Goal: Task Accomplishment & Management: Manage account settings

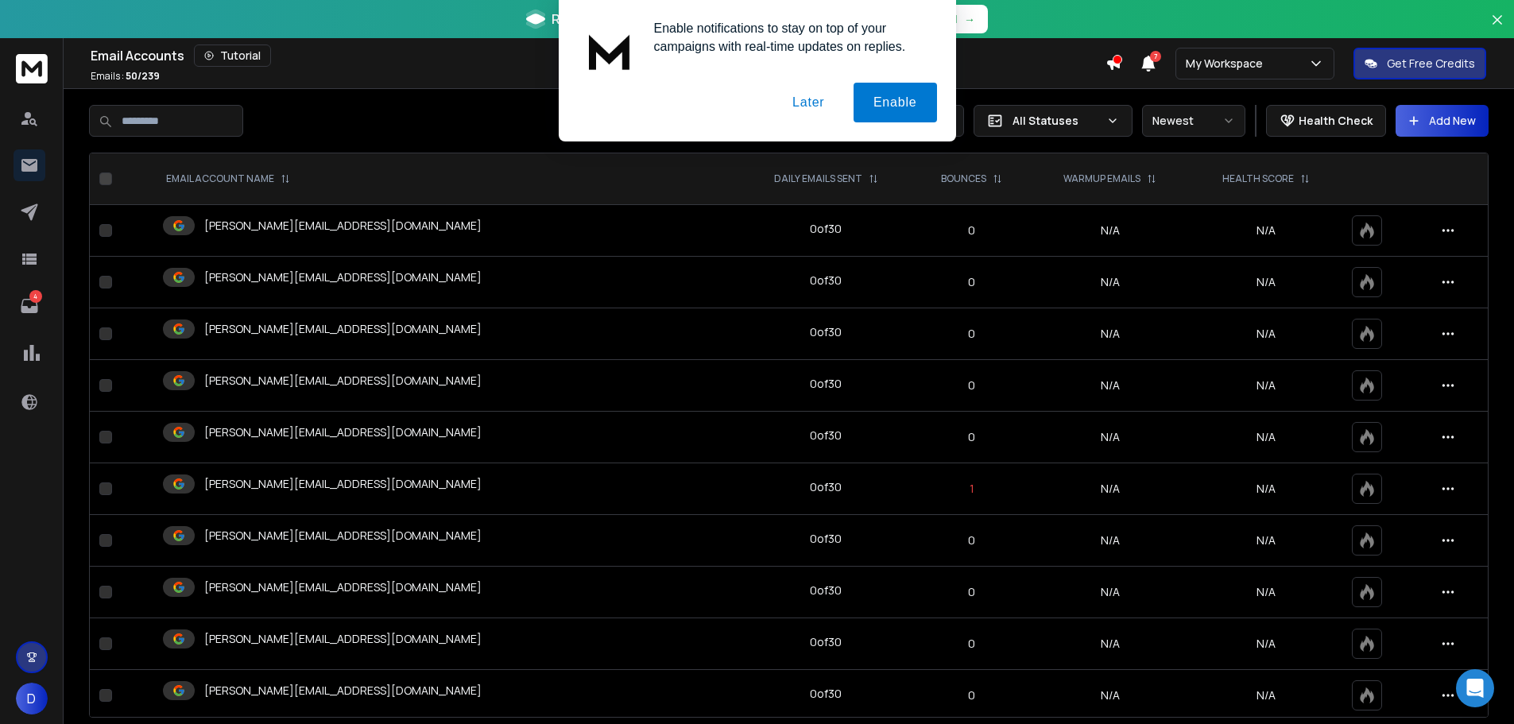
click at [836, 110] on button "Later" at bounding box center [809, 103] width 72 height 40
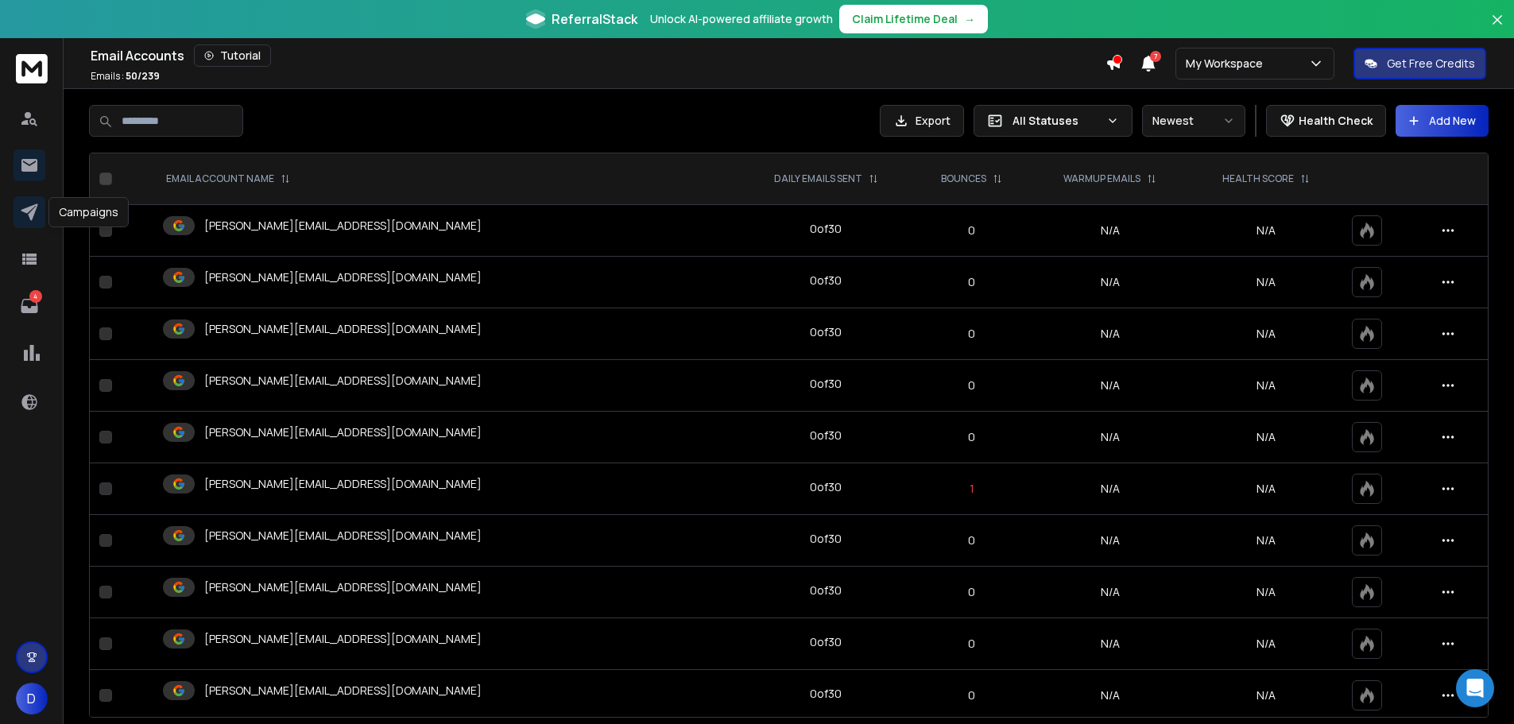
click at [41, 211] on link at bounding box center [30, 212] width 32 height 32
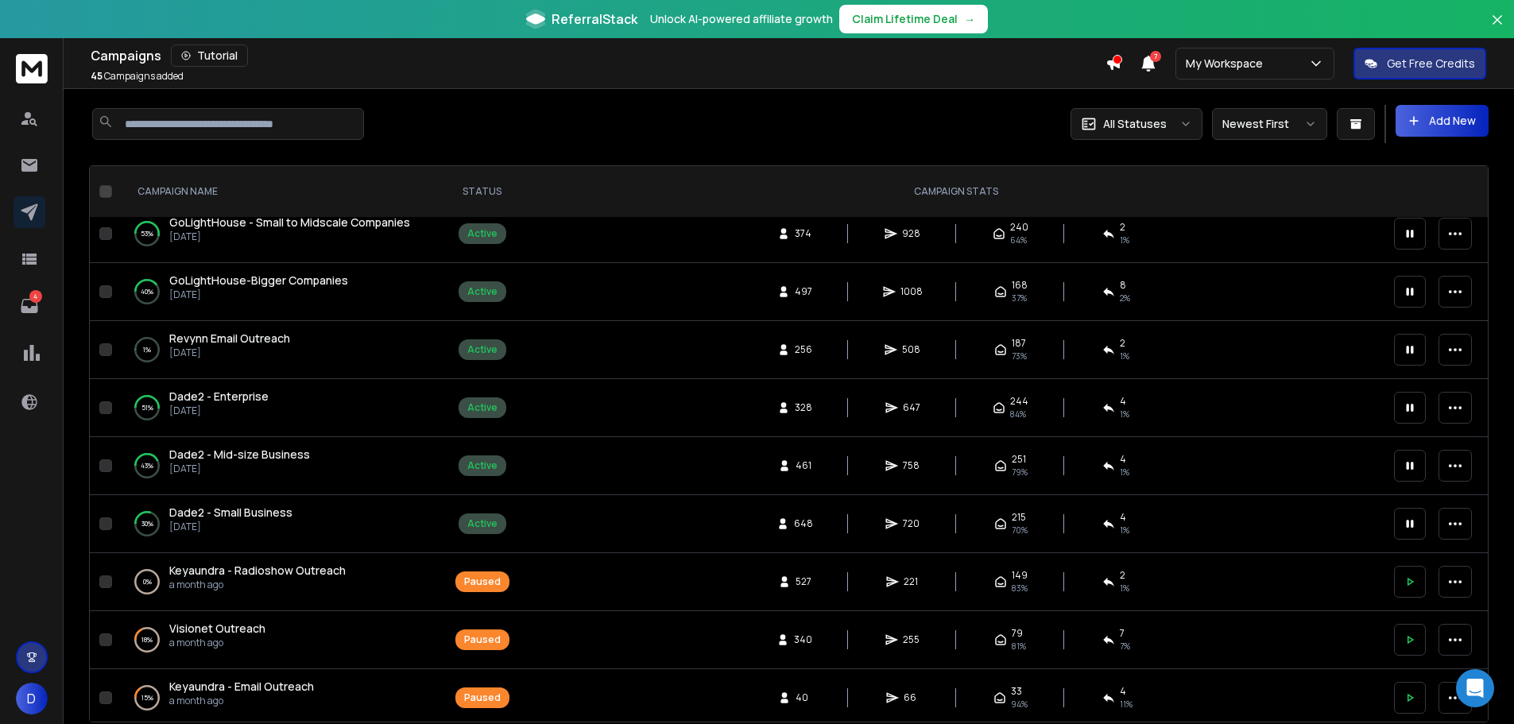
scroll to position [159, 0]
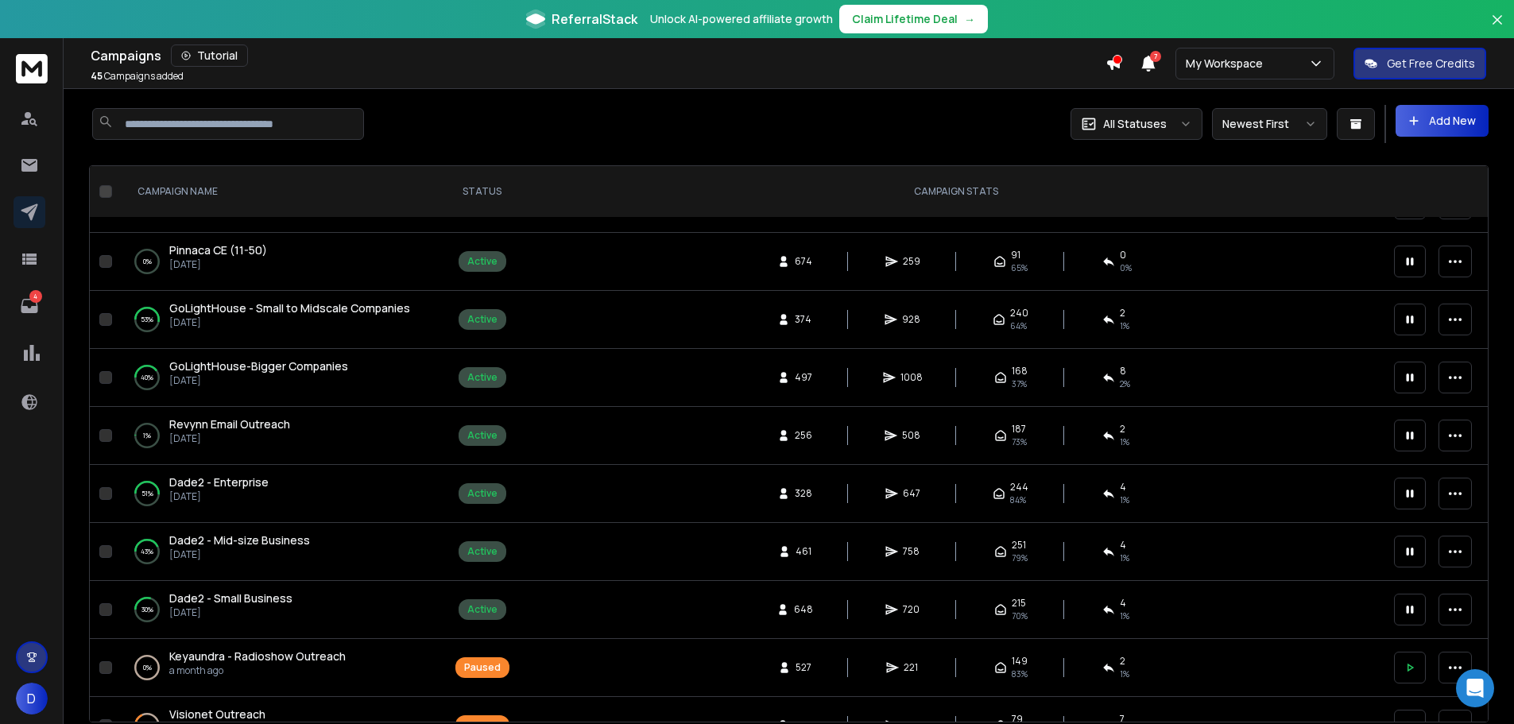
click at [1415, 112] on button "Add New" at bounding box center [1442, 121] width 93 height 32
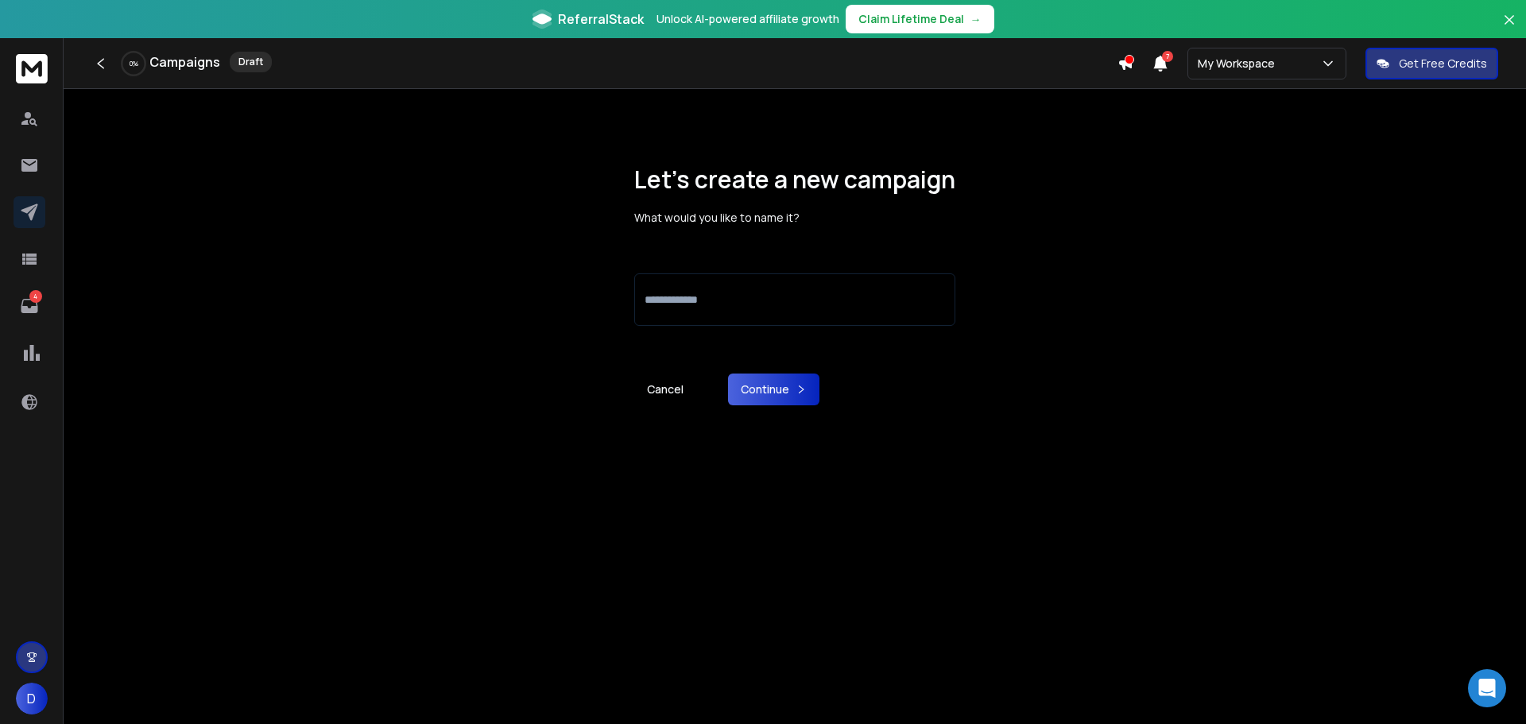
click at [786, 304] on input at bounding box center [794, 299] width 321 height 52
paste input "**********"
type input "**********"
click at [759, 391] on button "Continue" at bounding box center [773, 390] width 91 height 32
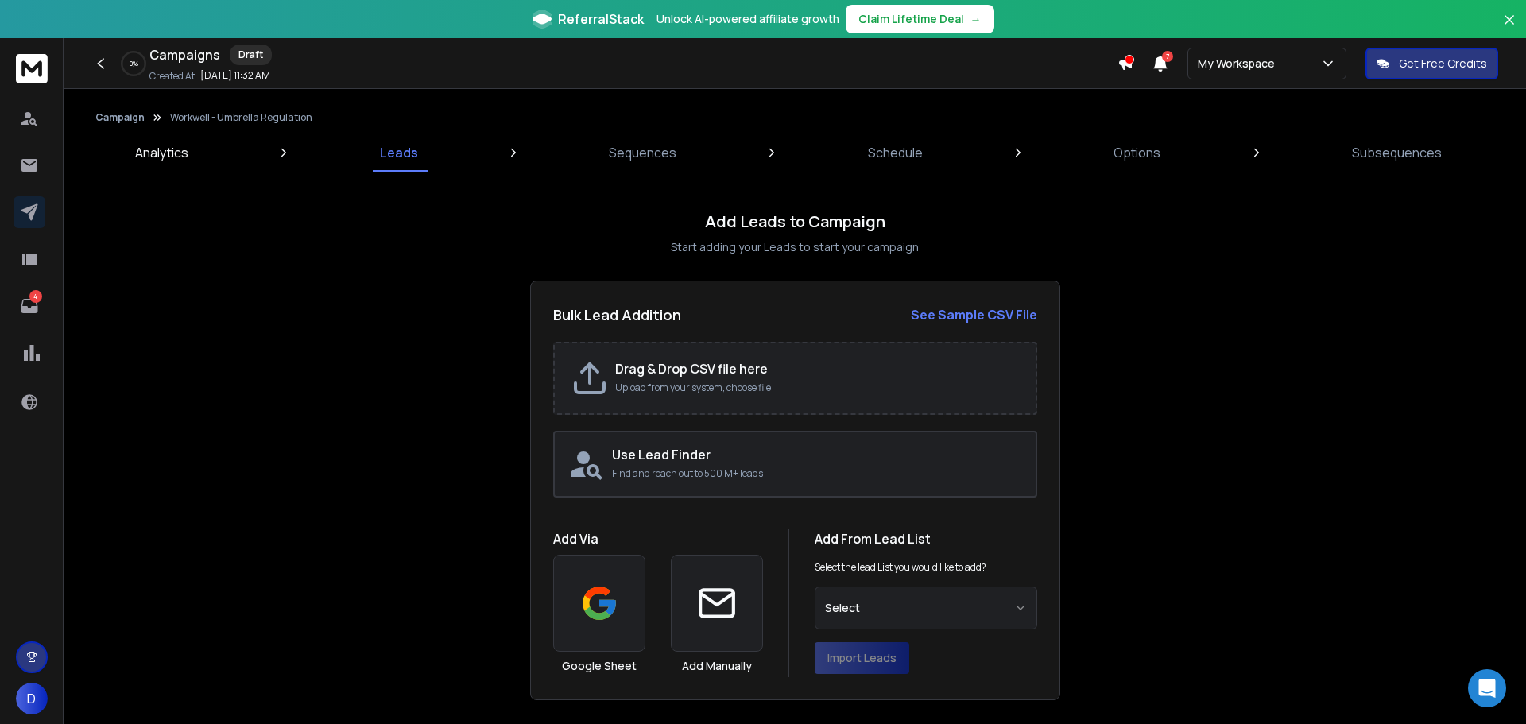
click at [145, 151] on p "Analytics" at bounding box center [161, 152] width 53 height 19
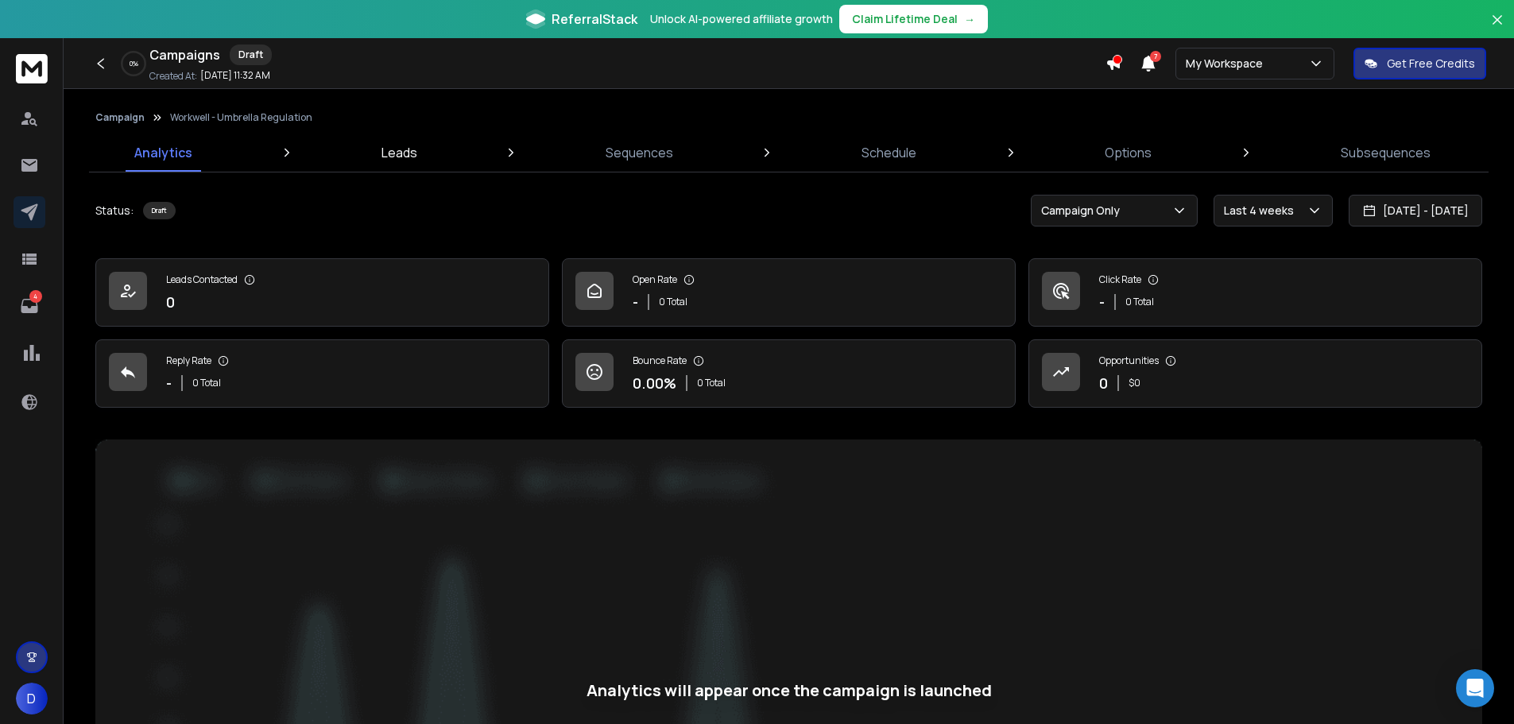
click at [418, 163] on link "Leads" at bounding box center [399, 153] width 55 height 38
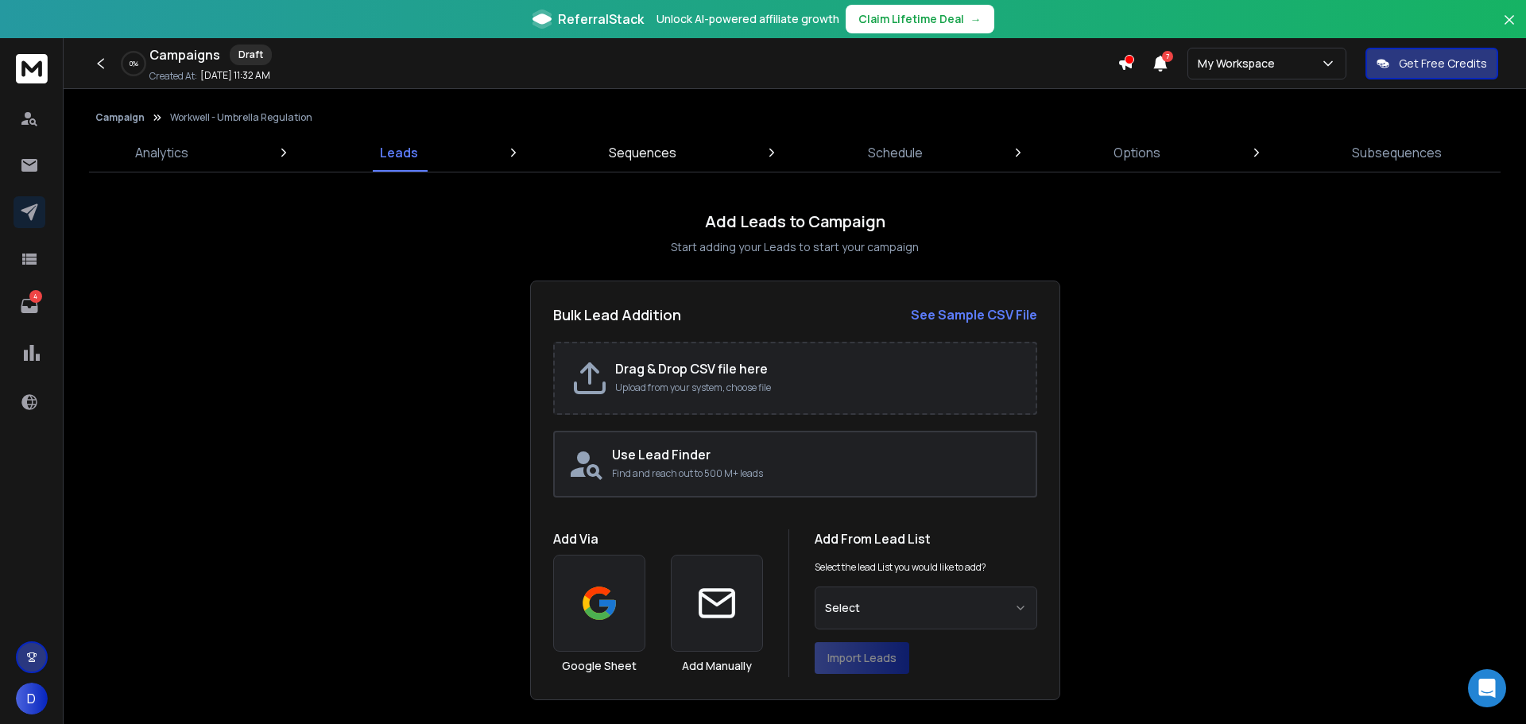
click at [659, 163] on link "Sequences" at bounding box center [642, 153] width 87 height 38
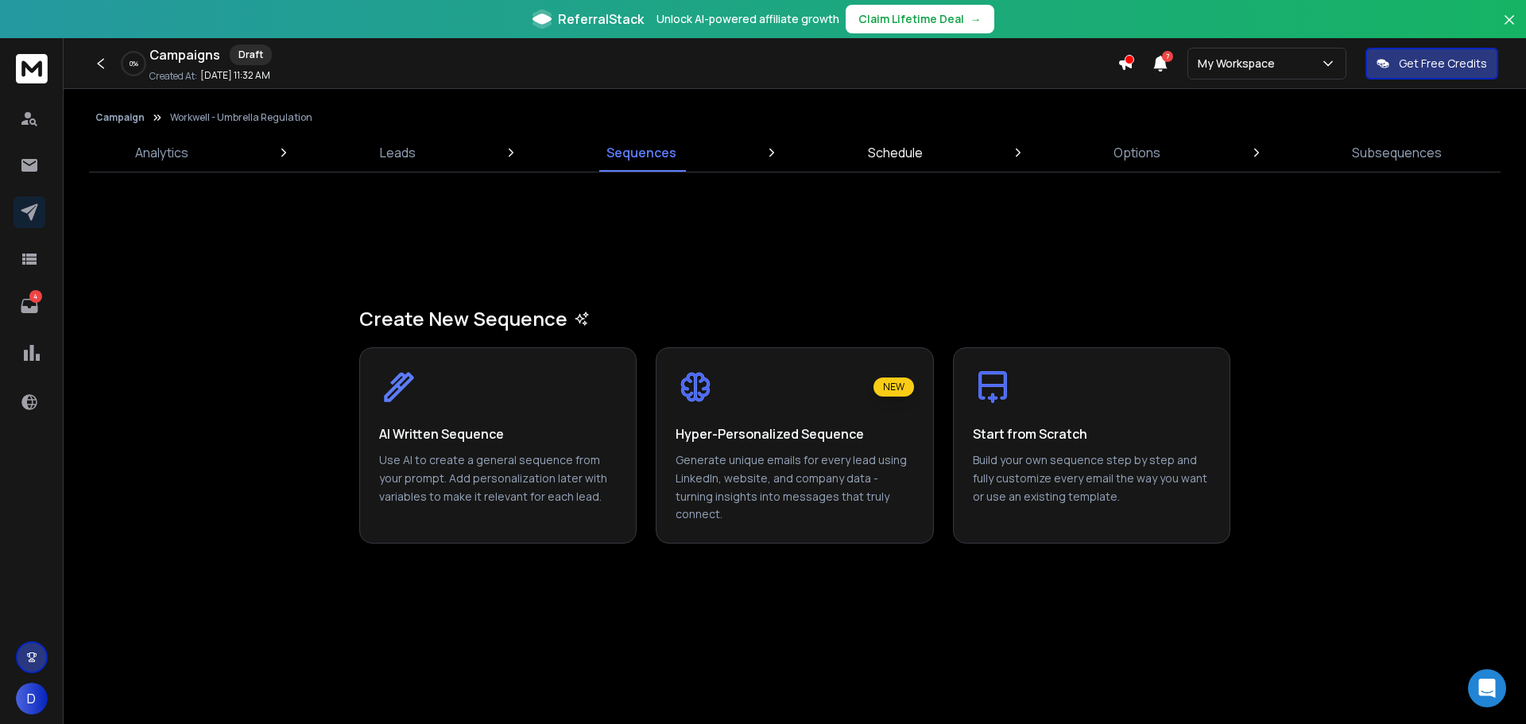
click at [925, 157] on link "Schedule" at bounding box center [895, 153] width 74 height 38
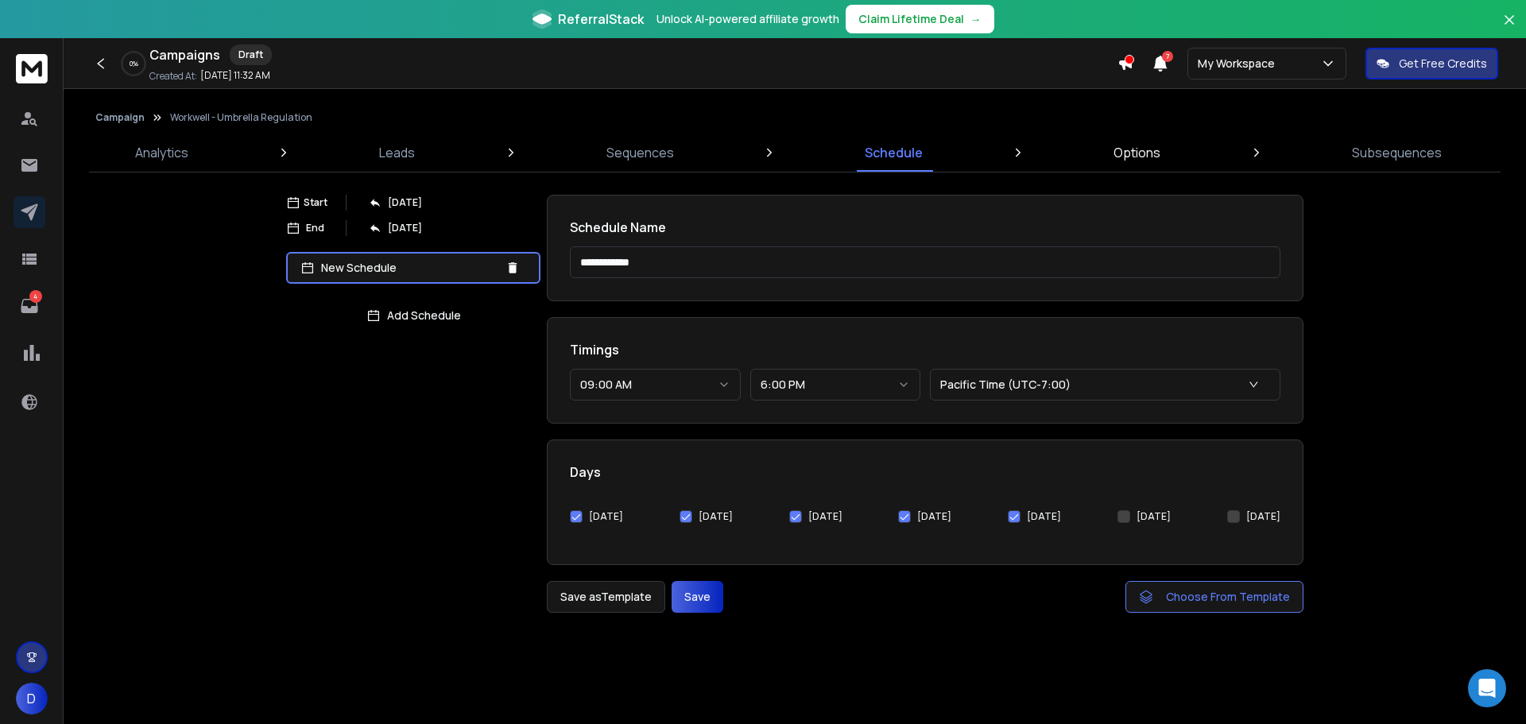
click at [1121, 164] on link "Options" at bounding box center [1137, 153] width 66 height 38
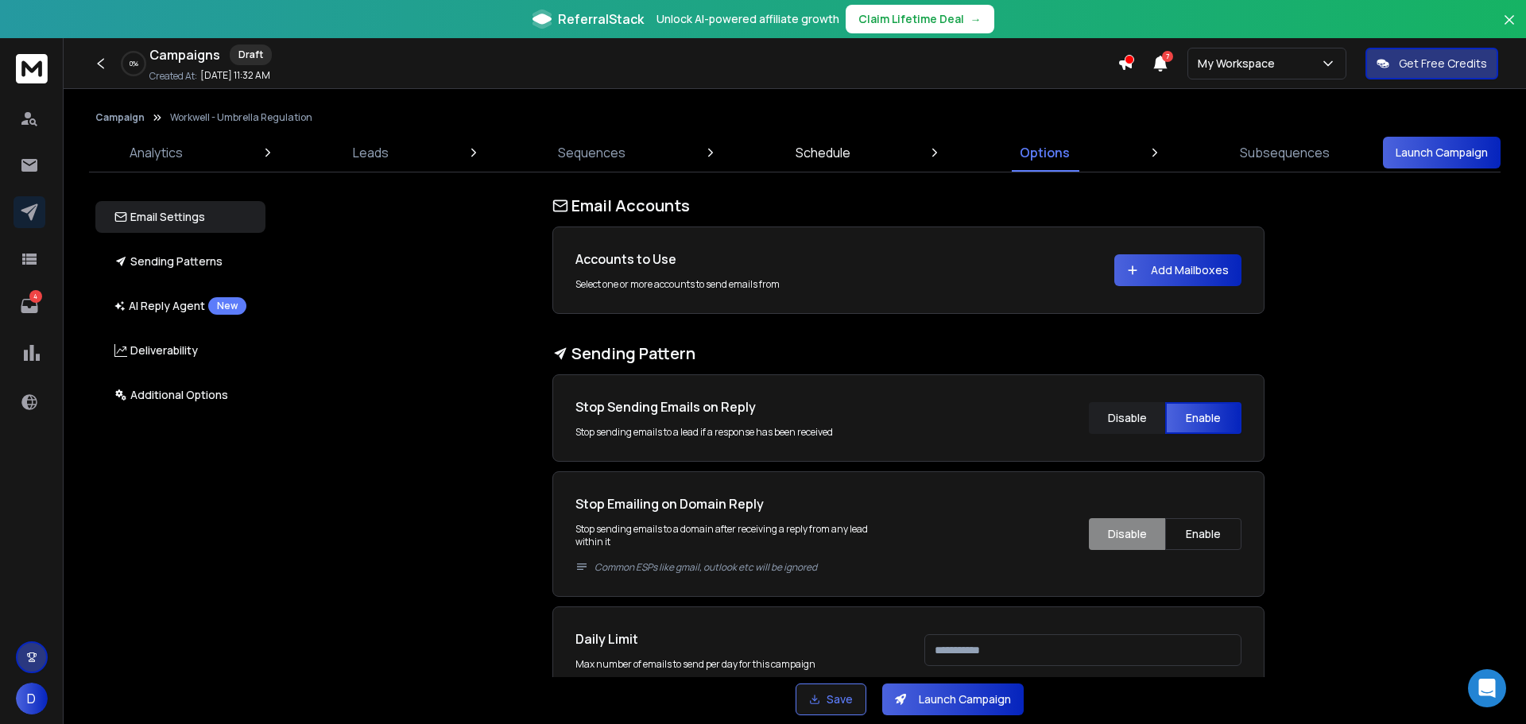
click at [835, 145] on p "Schedule" at bounding box center [823, 152] width 55 height 19
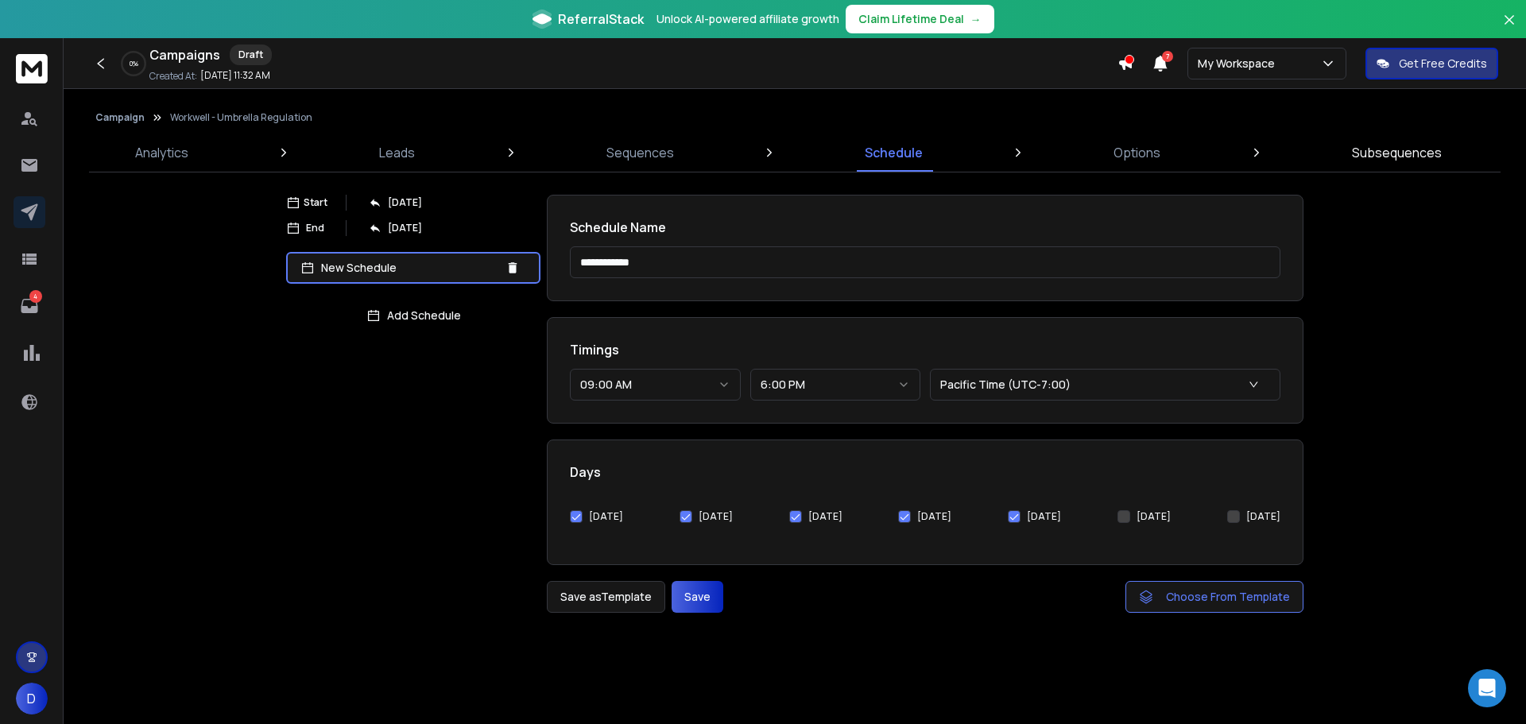
click at [1404, 146] on p "Subsequences" at bounding box center [1397, 152] width 90 height 19
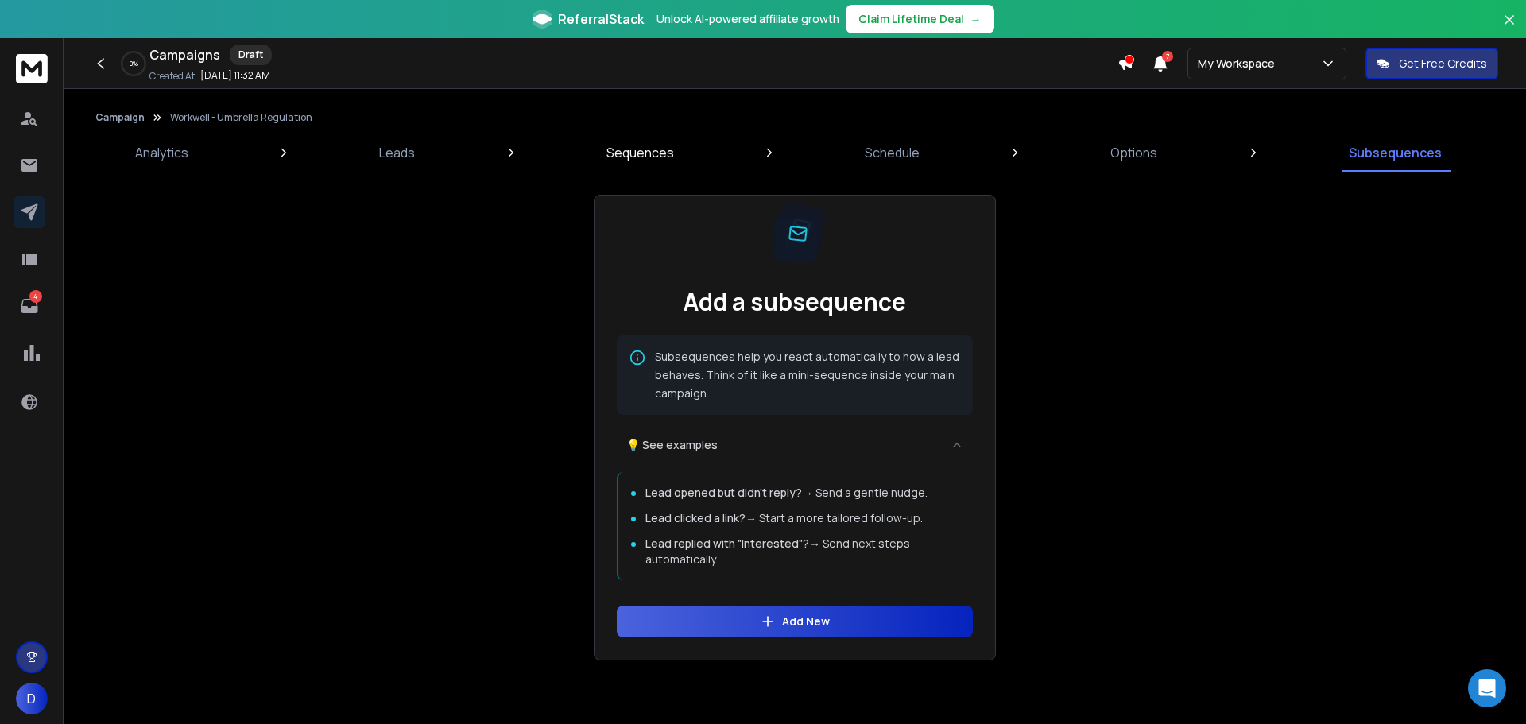
click at [670, 153] on p "Sequences" at bounding box center [640, 152] width 68 height 19
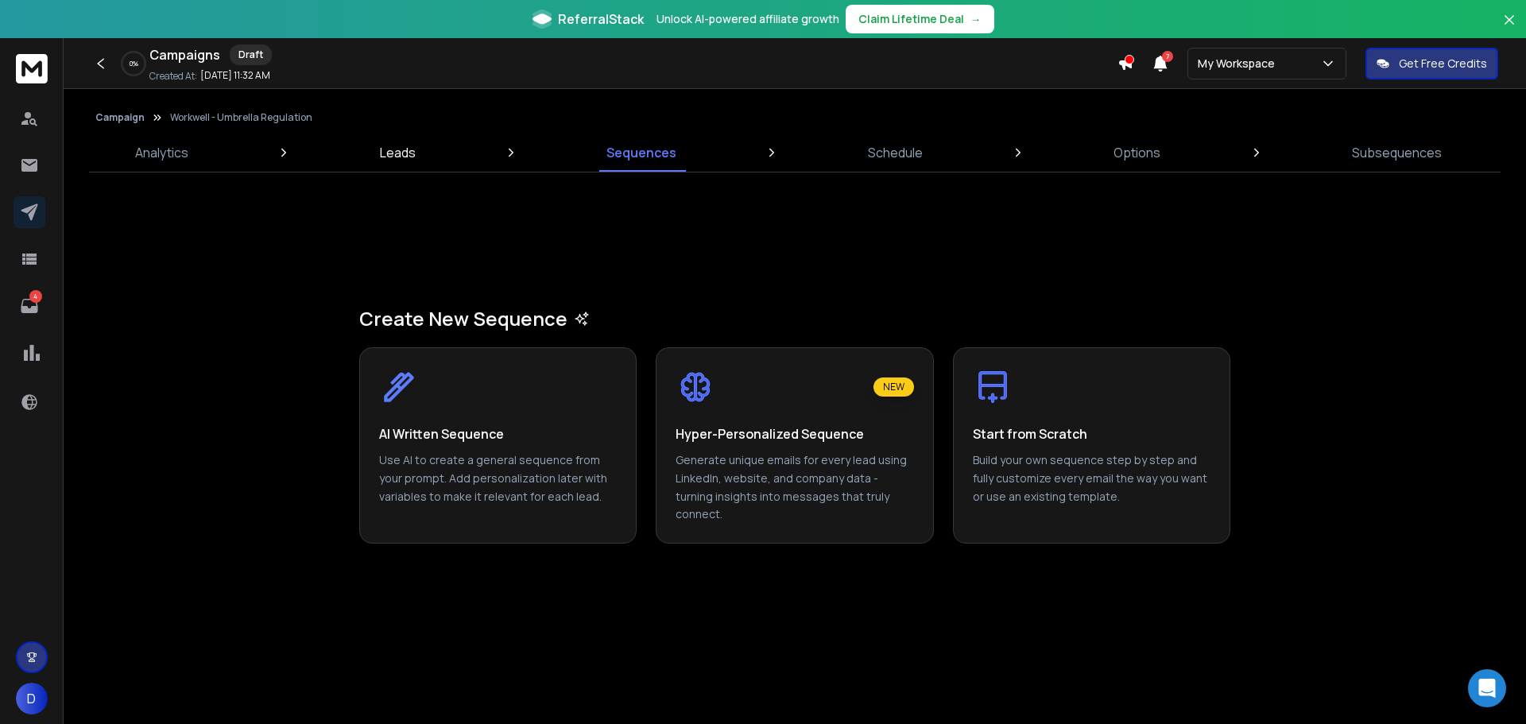
click at [379, 154] on link "Leads" at bounding box center [397, 153] width 55 height 38
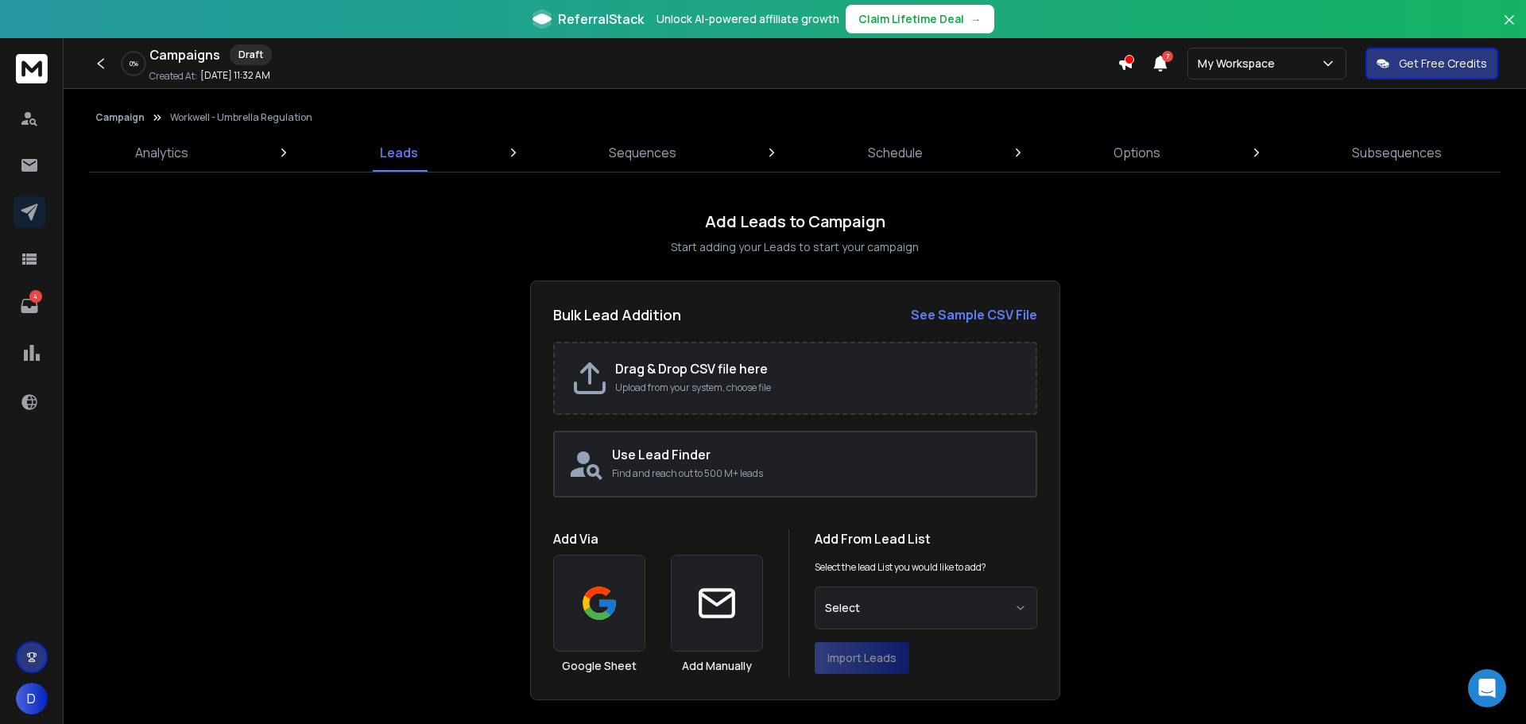
click at [1027, 603] on button "Select" at bounding box center [926, 608] width 223 height 43
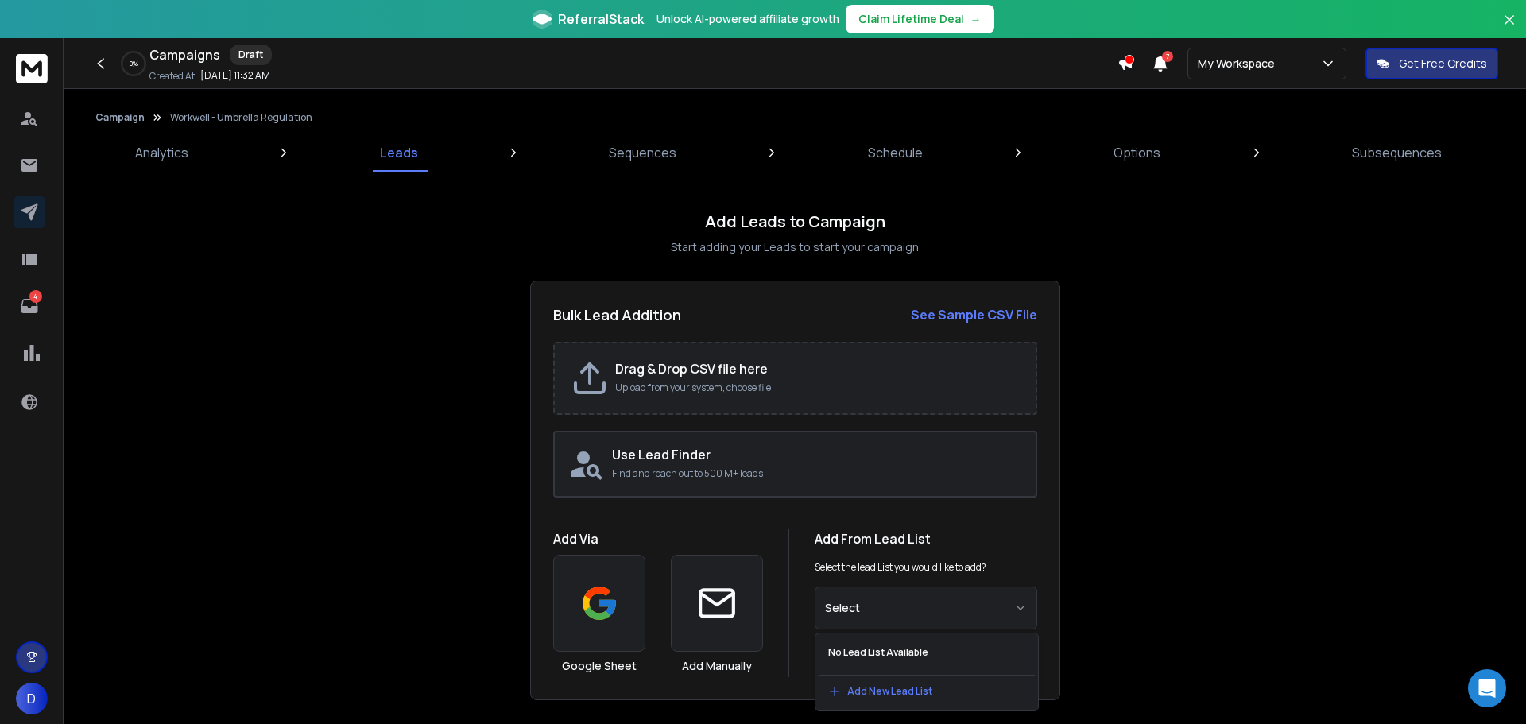
click at [1026, 603] on icon "button" at bounding box center [1020, 608] width 13 height 13
click at [1168, 578] on div "Add Leads to Campaign Start adding your Leads to start your campaign Bulk Lead …" at bounding box center [794, 447] width 1399 height 505
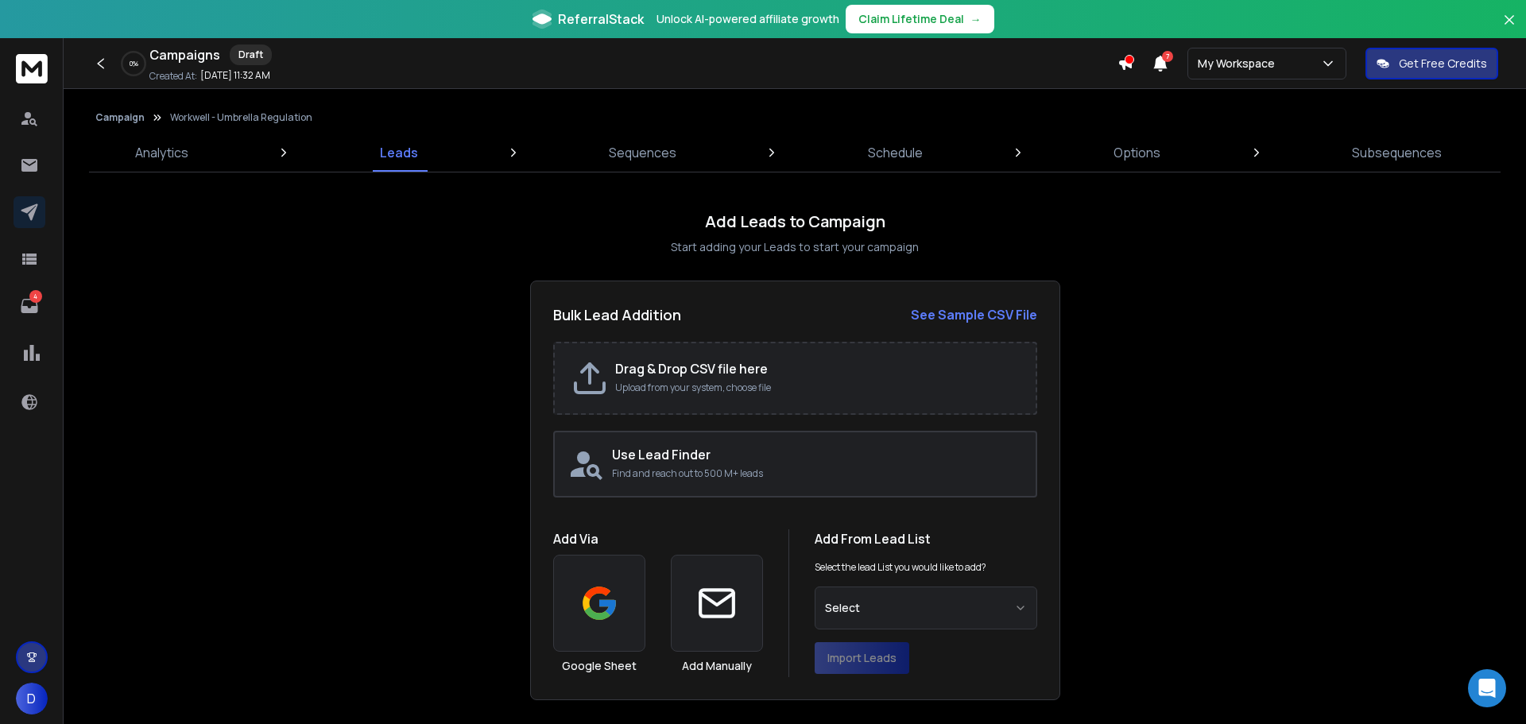
click at [366, 586] on div "Add Leads to Campaign Start adding your Leads to start your campaign Bulk Lead …" at bounding box center [794, 447] width 1399 height 505
click at [387, 521] on div "Add Leads to Campaign Start adding your Leads to start your campaign Bulk Lead …" at bounding box center [794, 447] width 1399 height 505
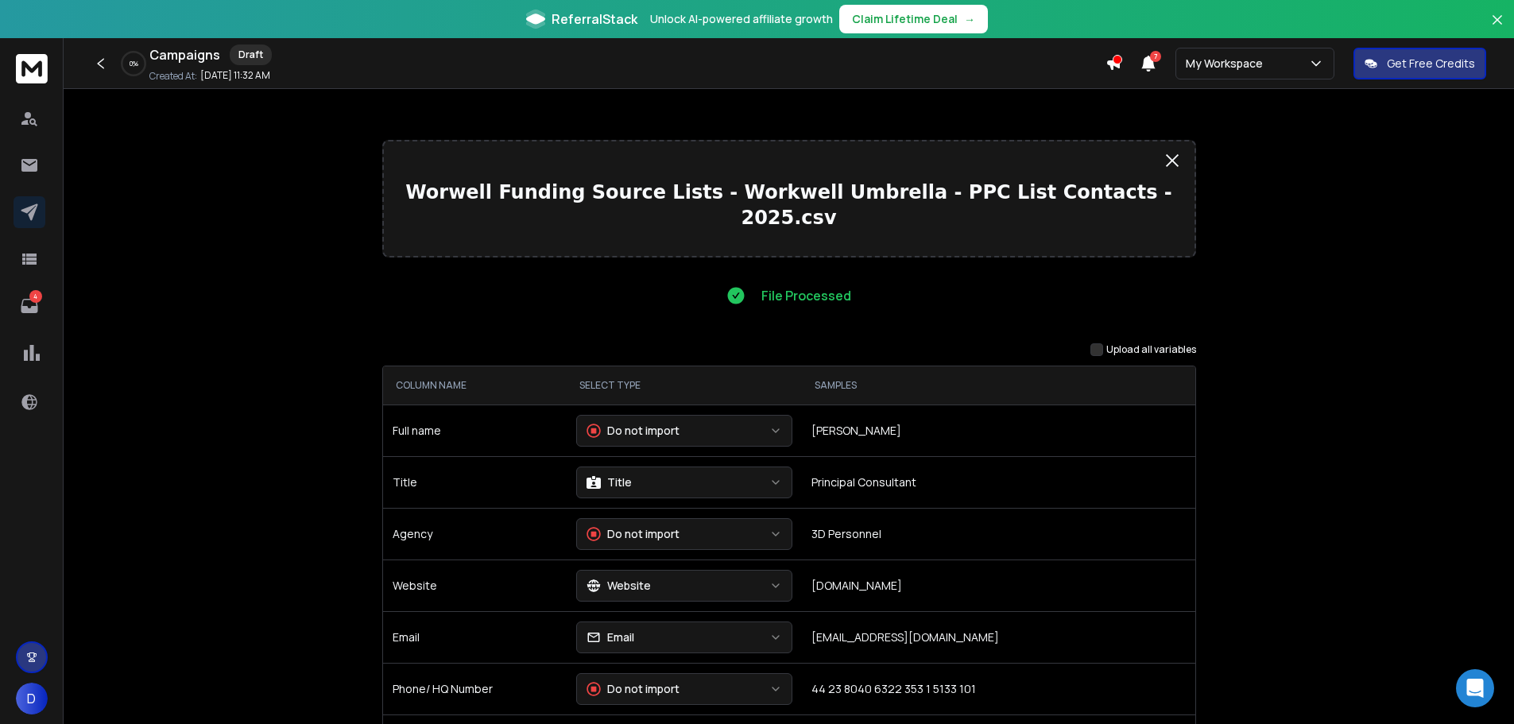
click at [298, 569] on div "Worwell Funding Source Lists - Workwell Umbrella - PPC List Contacts - 2025.csv…" at bounding box center [757, 548] width 1514 height 1020
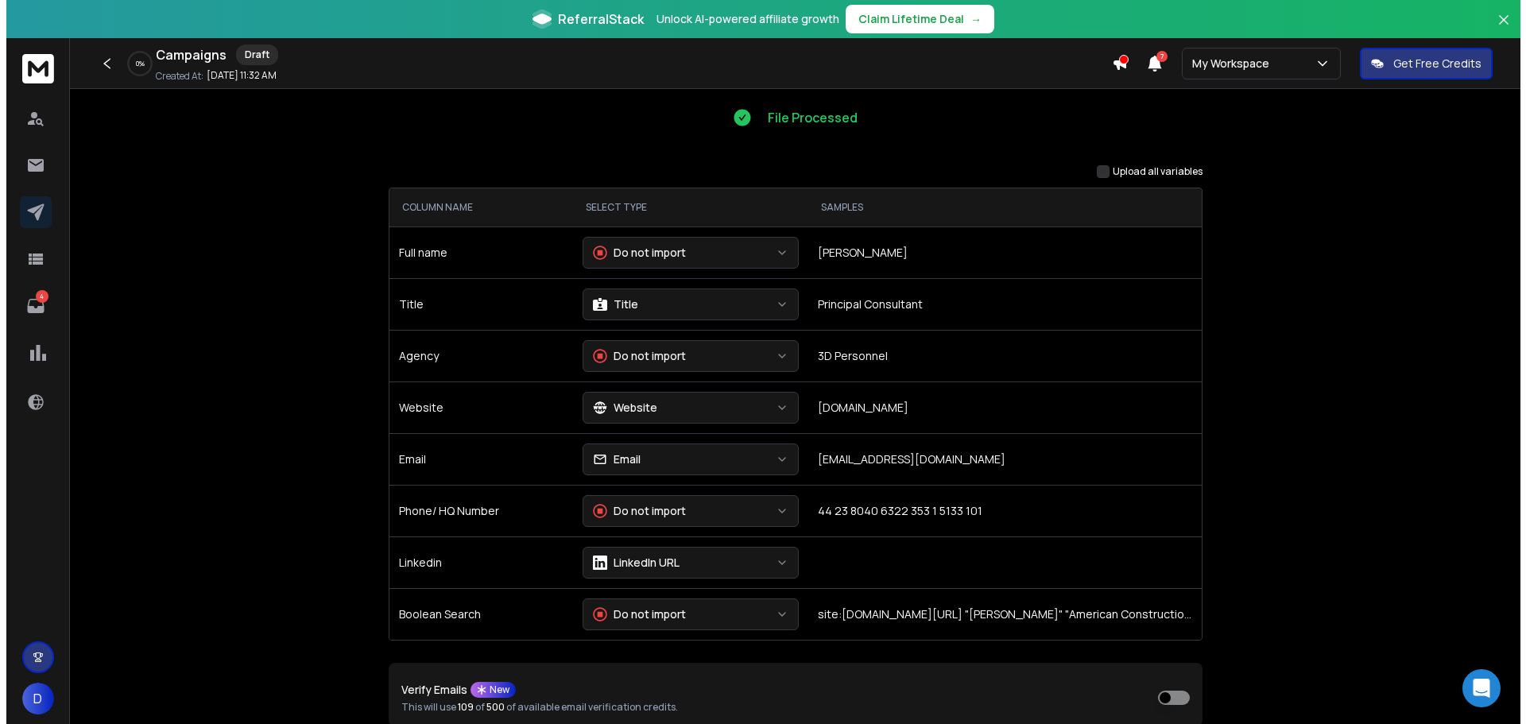
scroll to position [150, 0]
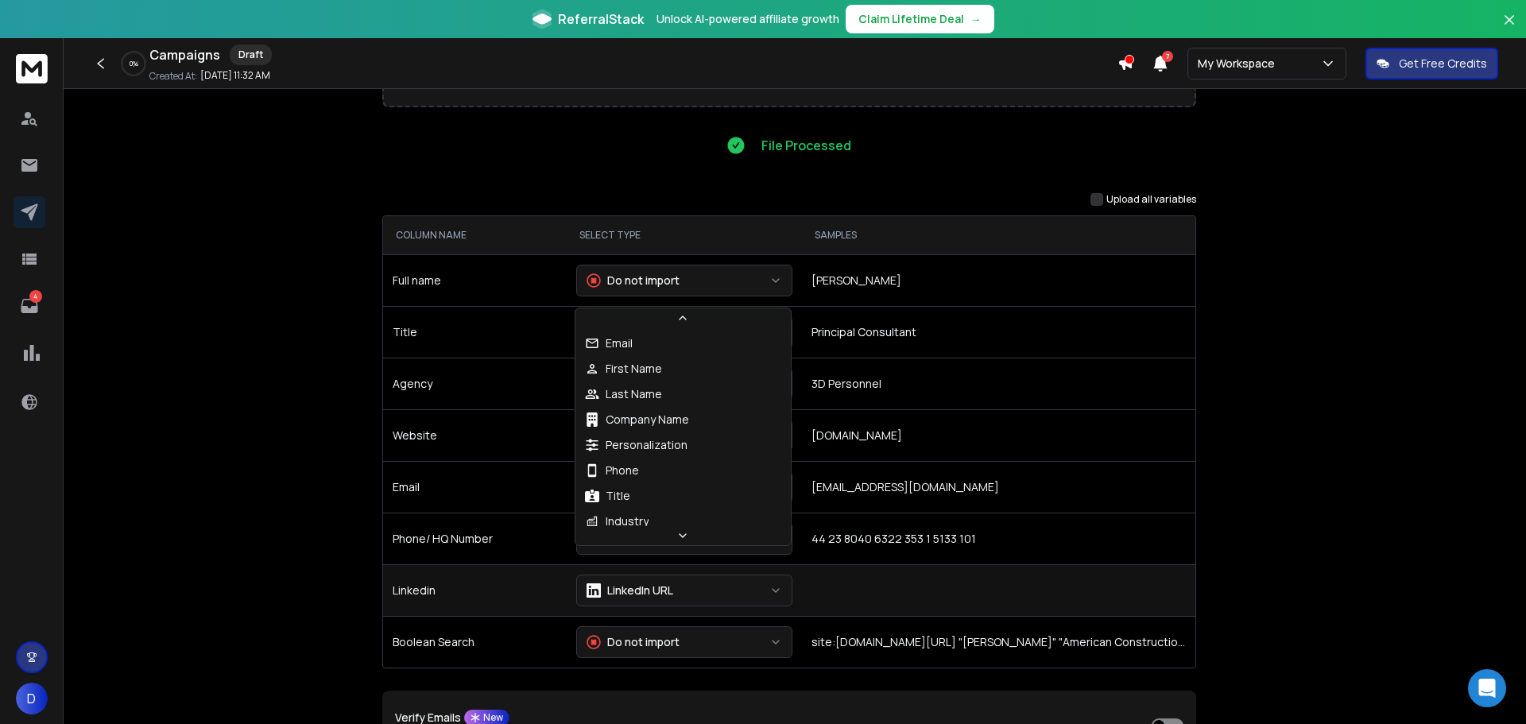
click at [771, 575] on button "LinkedIn URL" at bounding box center [683, 591] width 215 height 32
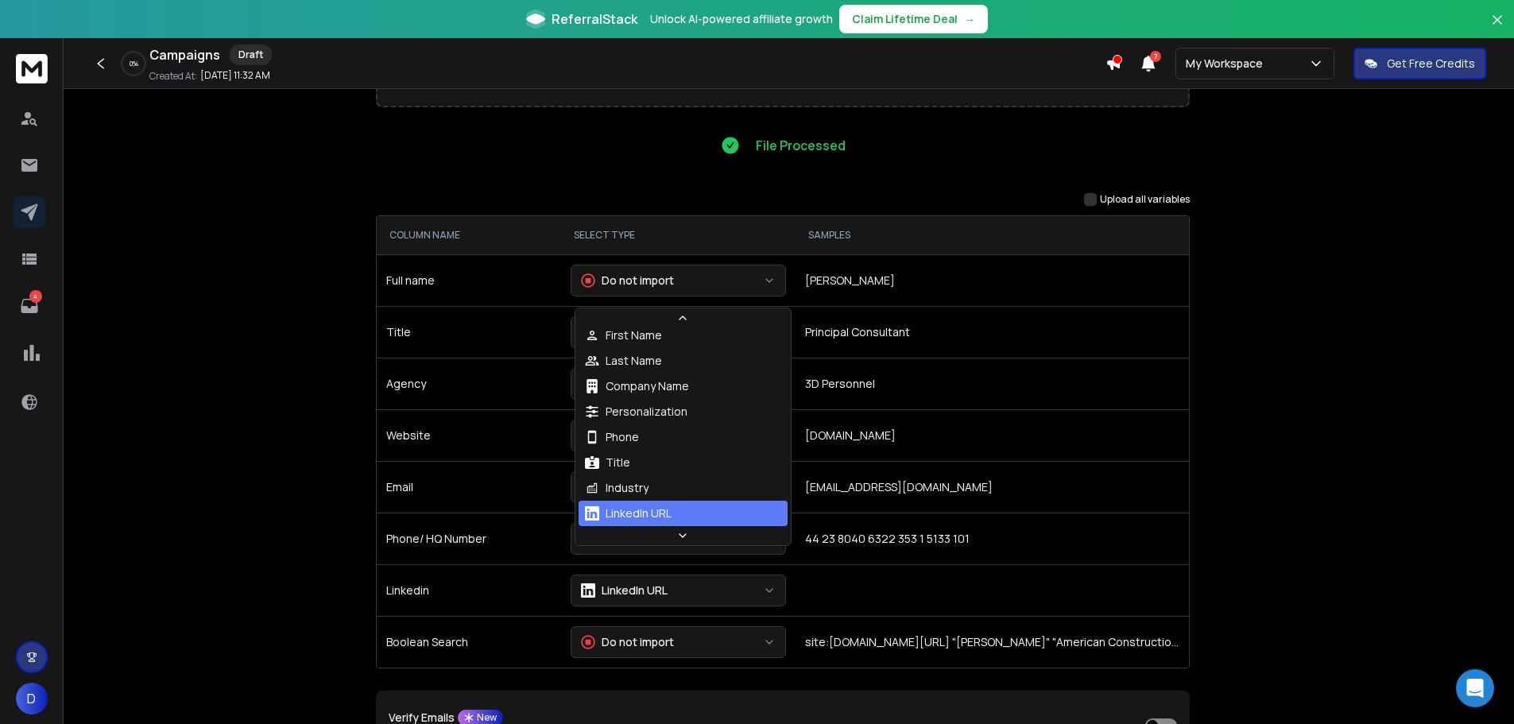
click at [184, 498] on div "Worwell Funding Source Lists - Workwell Umbrella - PPC List Contacts - 2025.csv…" at bounding box center [751, 398] width 1502 height 1020
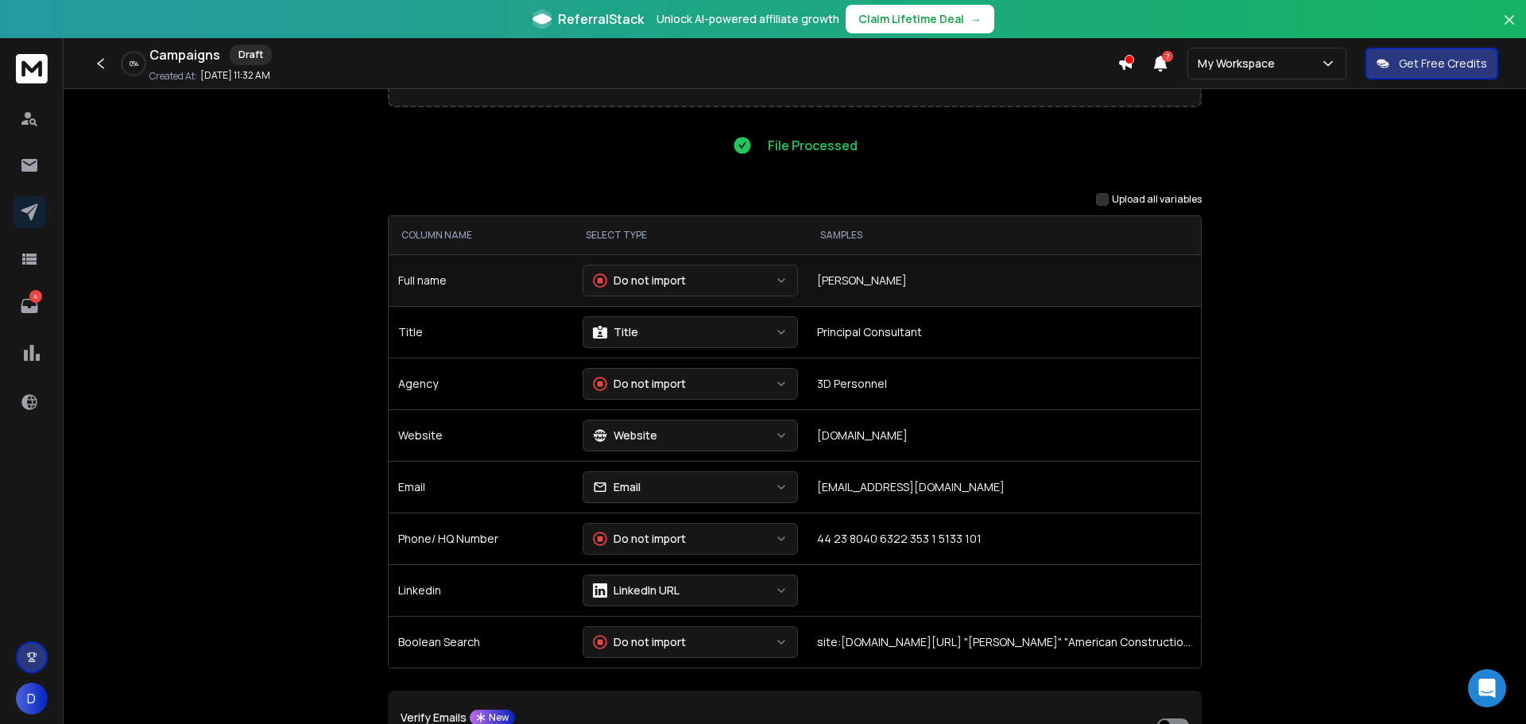
click at [749, 265] on button "Do not import" at bounding box center [690, 281] width 215 height 32
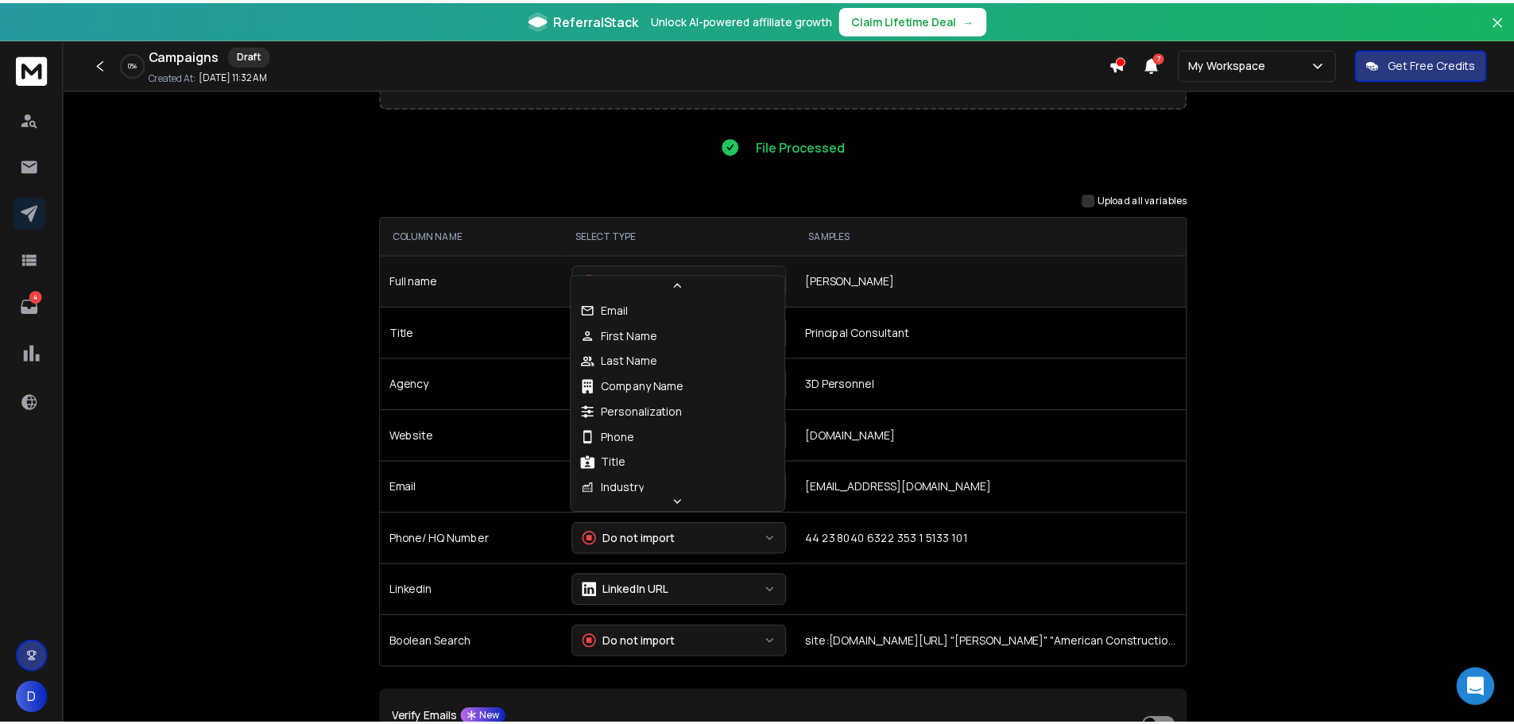
scroll to position [161, 0]
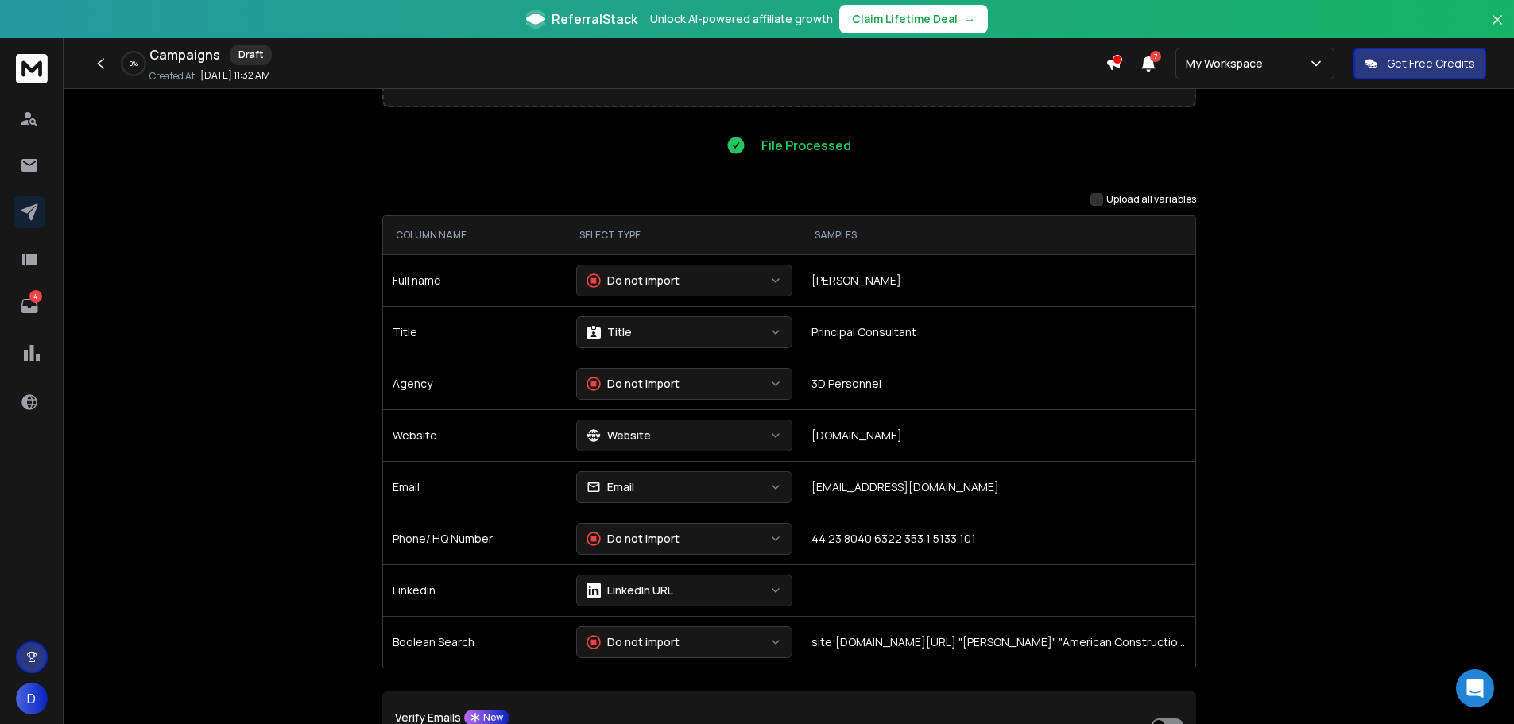
click at [172, 349] on div "Worwell Funding Source Lists - Workwell Umbrella - PPC List Contacts - 2025.csv…" at bounding box center [757, 398] width 1514 height 1020
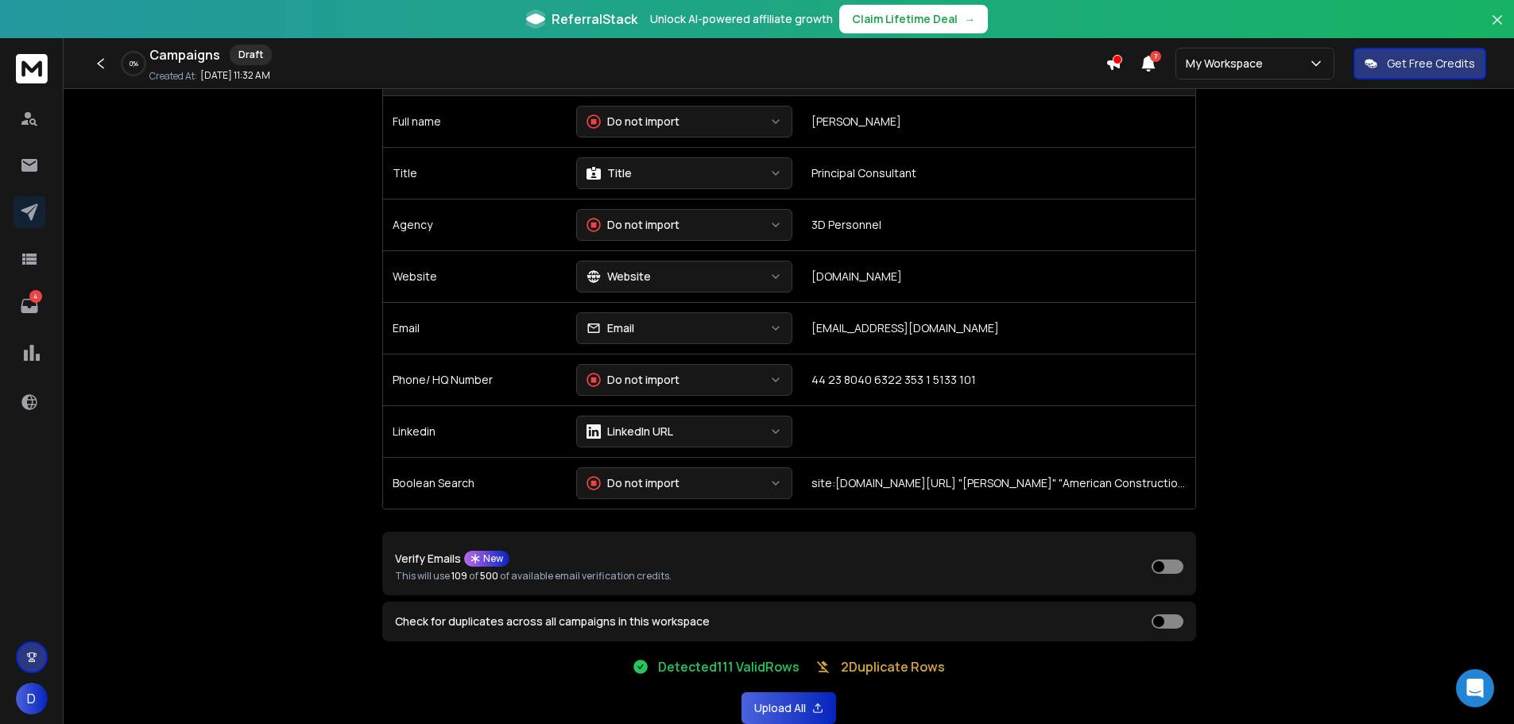
scroll to position [0, 0]
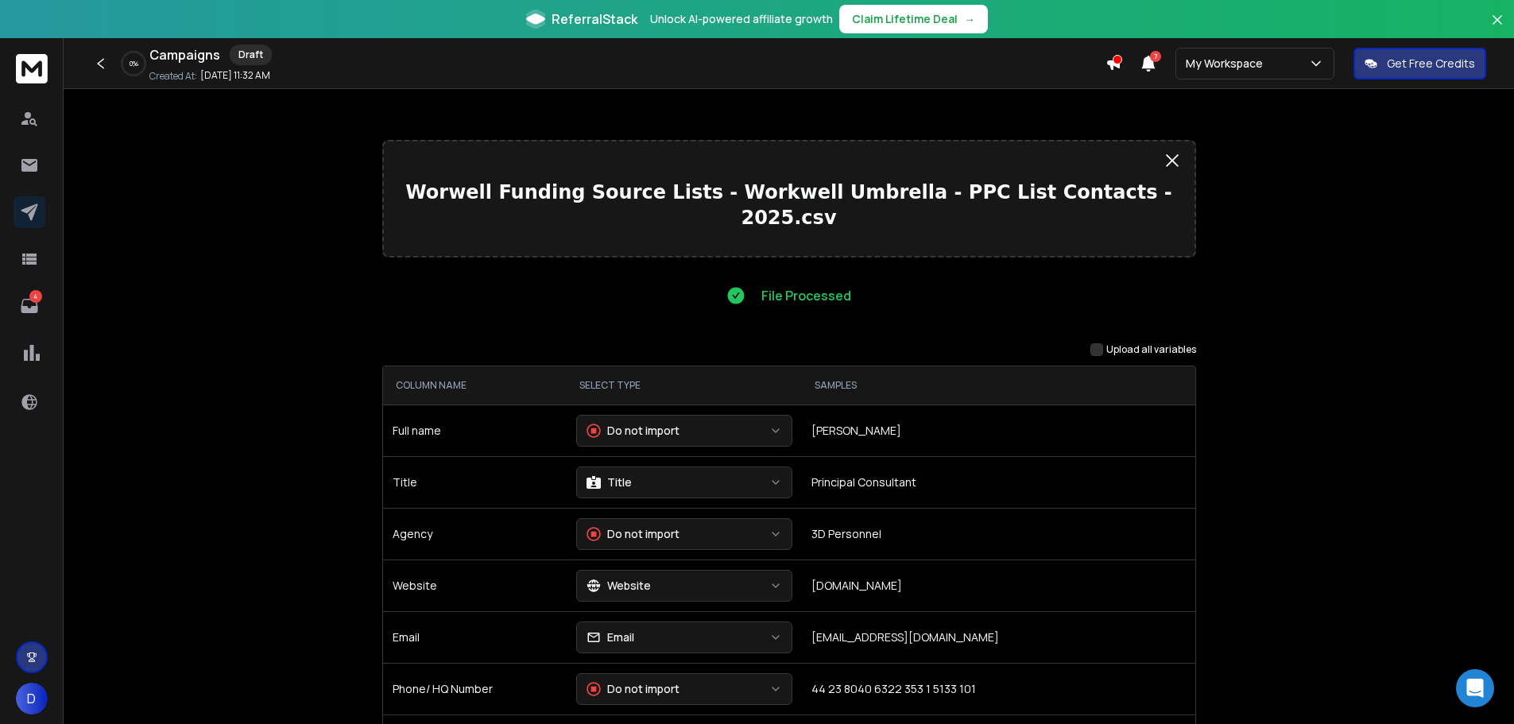
click at [1174, 164] on icon at bounding box center [1172, 160] width 19 height 19
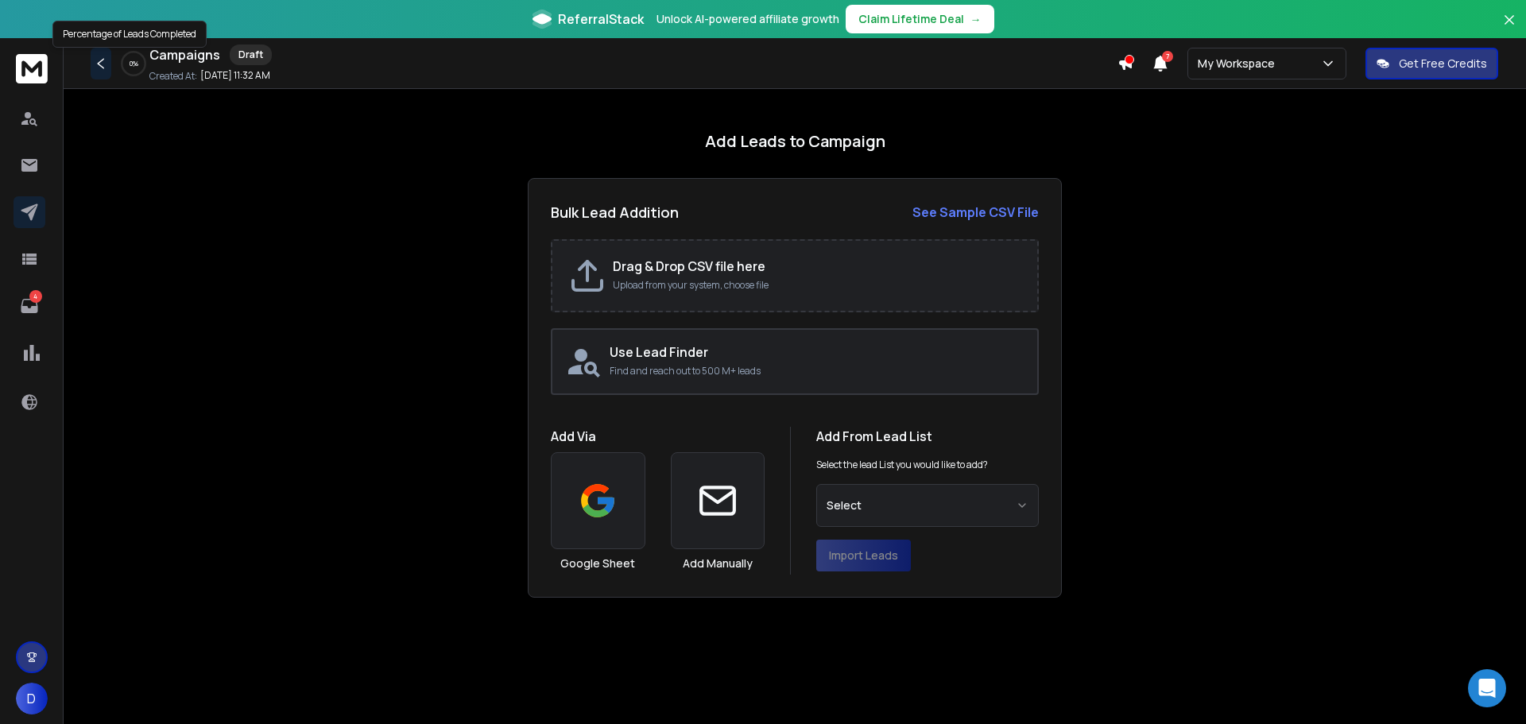
click at [100, 64] on icon at bounding box center [101, 63] width 14 height 14
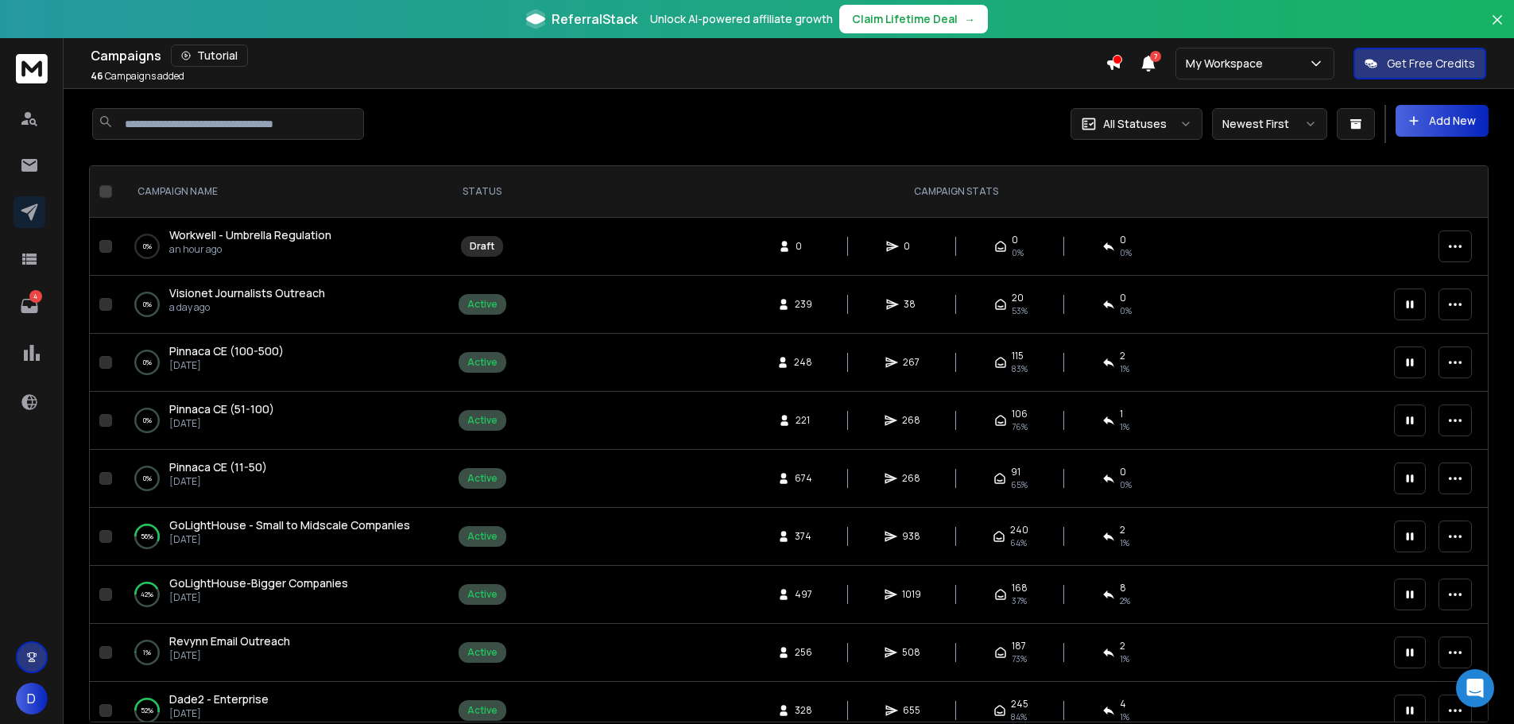
click at [231, 231] on span "Workwell - Umbrella Regulation" at bounding box center [250, 234] width 162 height 15
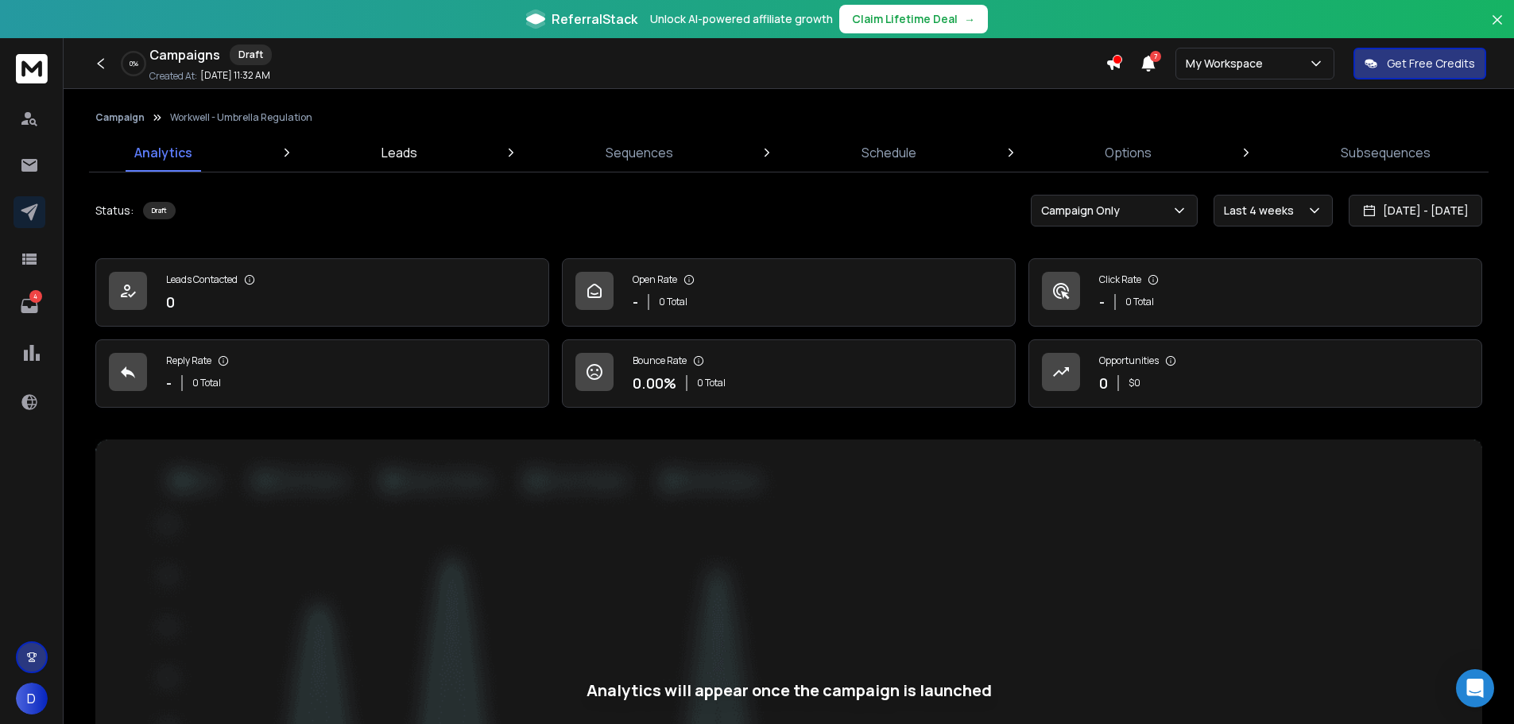
click at [372, 158] on link "Leads" at bounding box center [399, 153] width 55 height 38
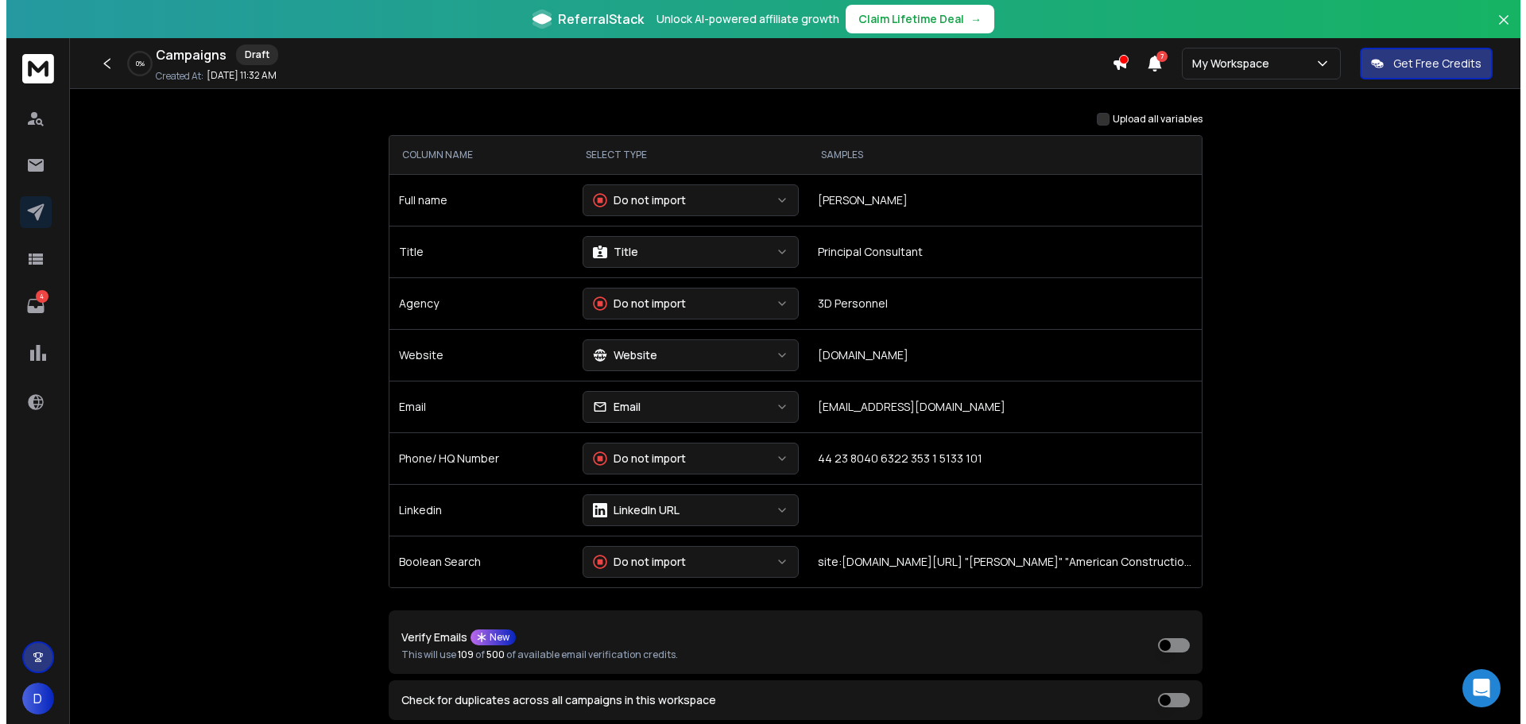
scroll to position [238, 0]
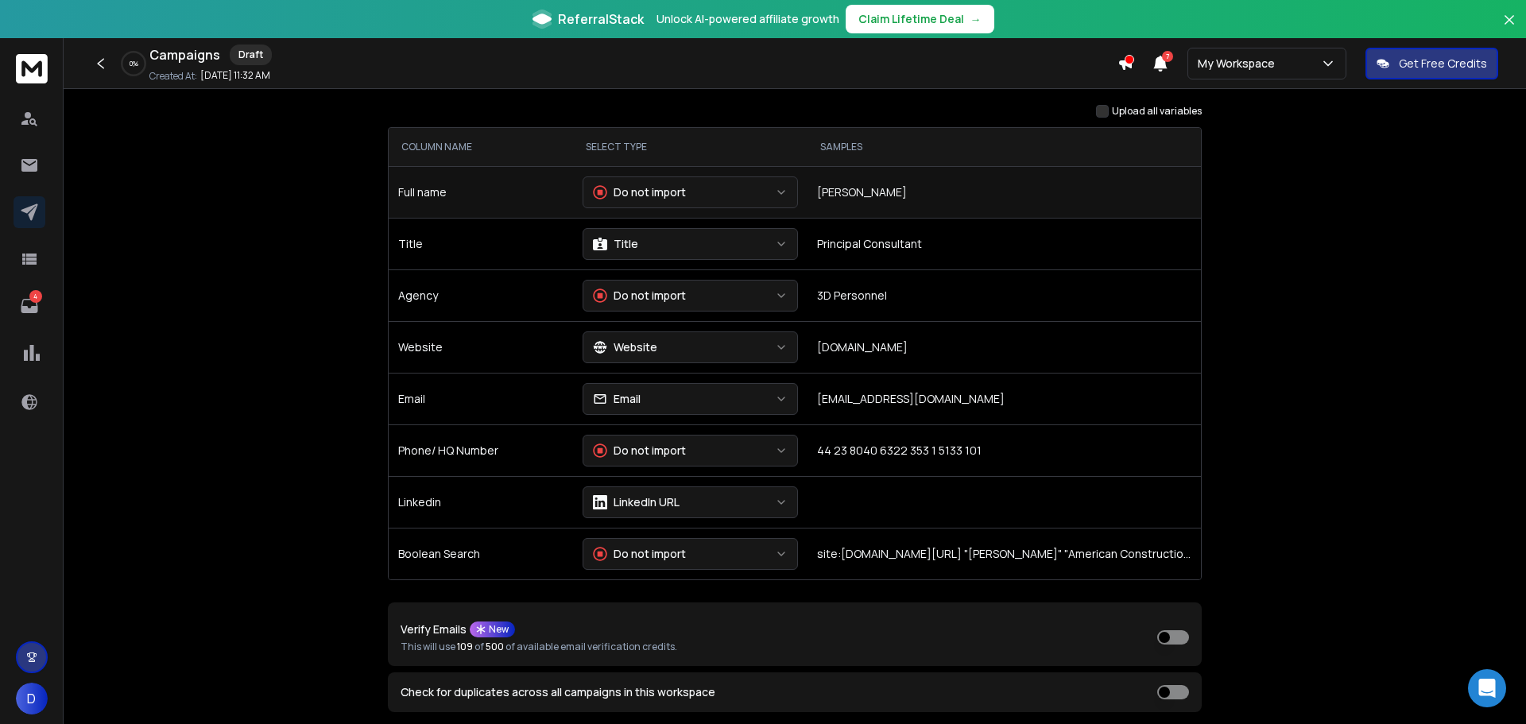
click at [707, 176] on button "Do not import" at bounding box center [690, 192] width 215 height 32
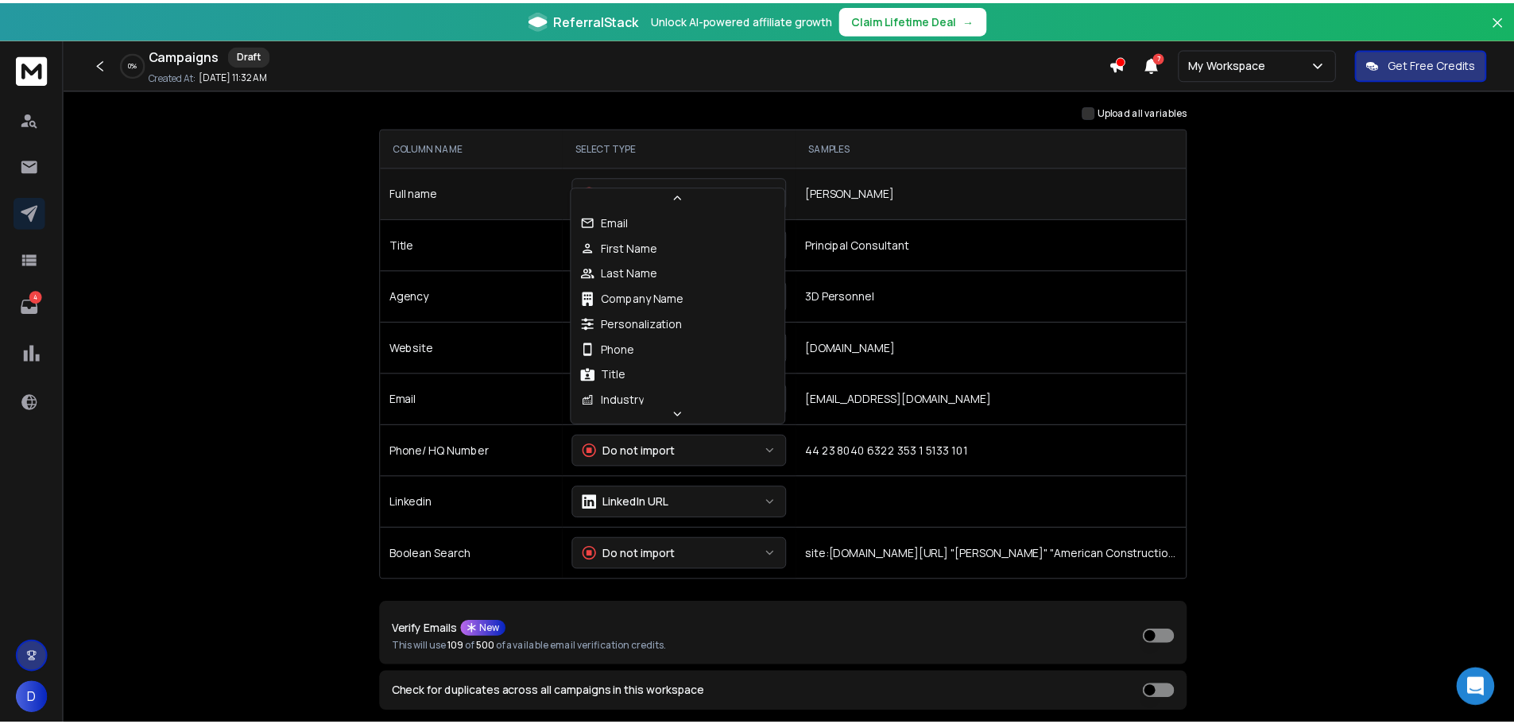
scroll to position [161, 0]
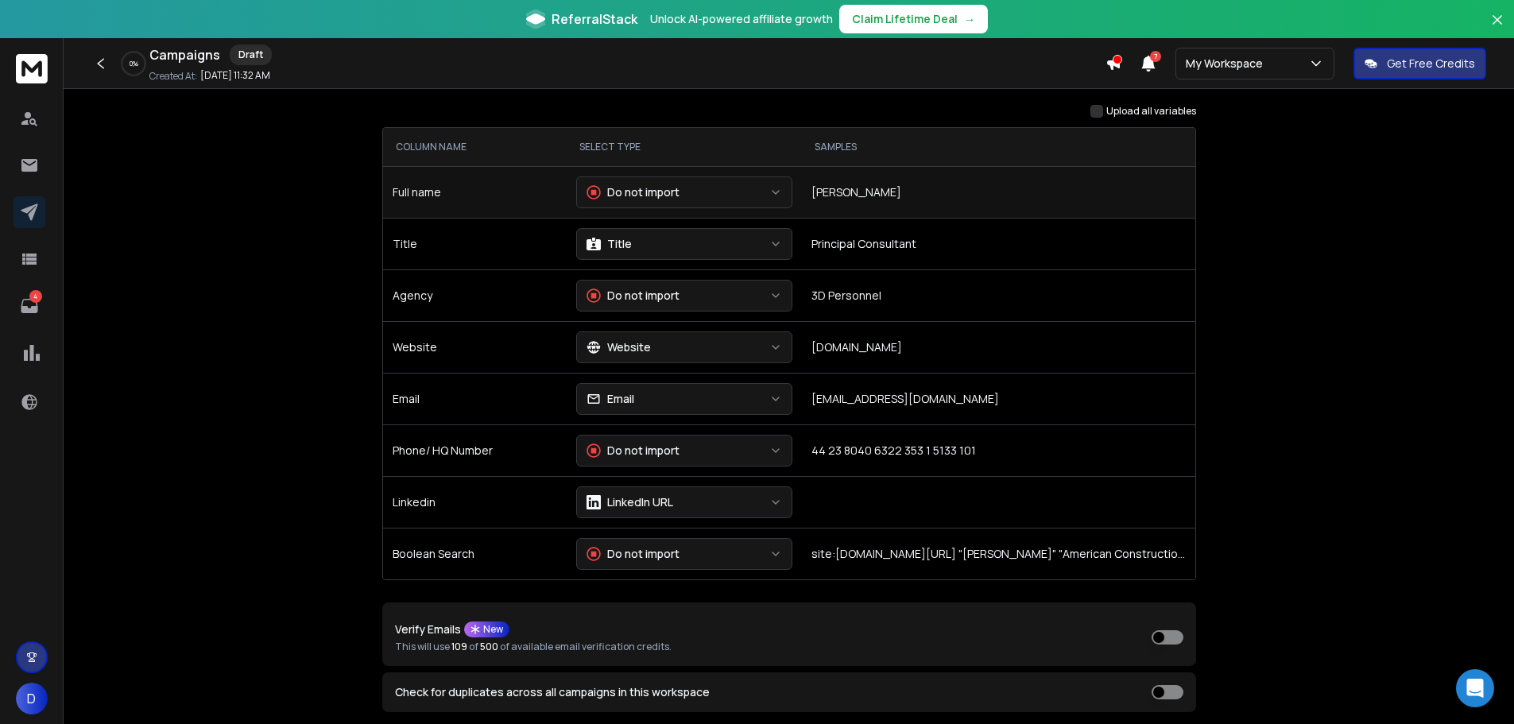
click at [707, 176] on button "Do not import" at bounding box center [683, 192] width 215 height 32
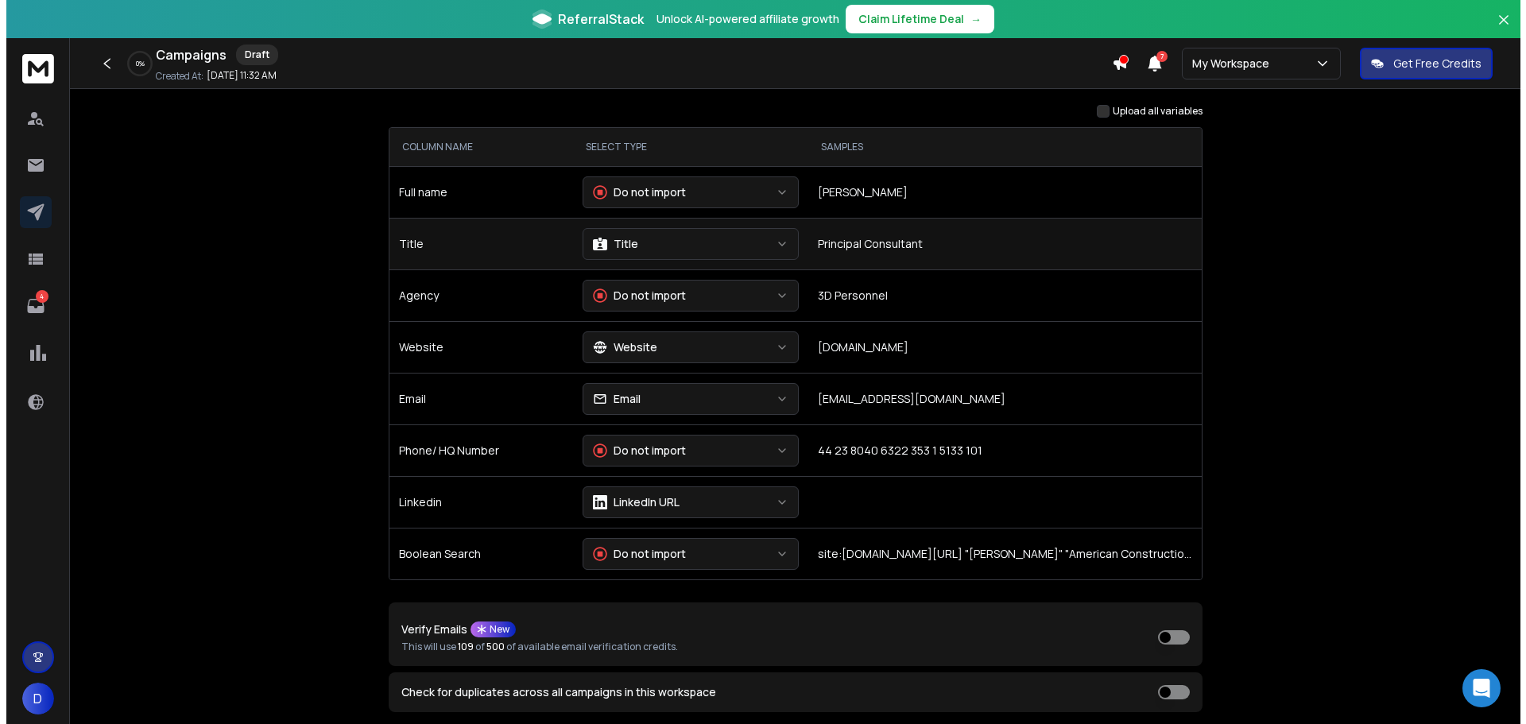
scroll to position [159, 0]
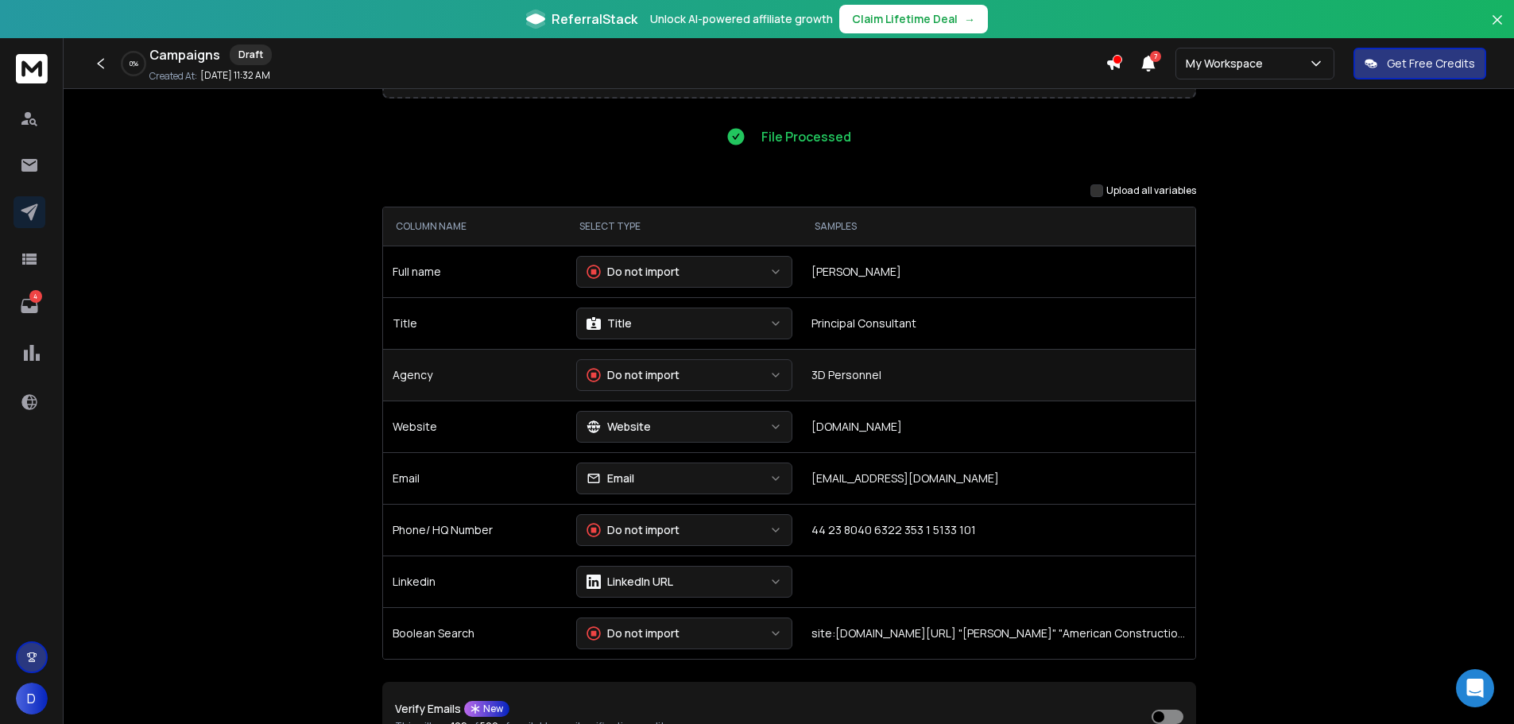
click at [754, 359] on button "Do not import" at bounding box center [683, 375] width 215 height 32
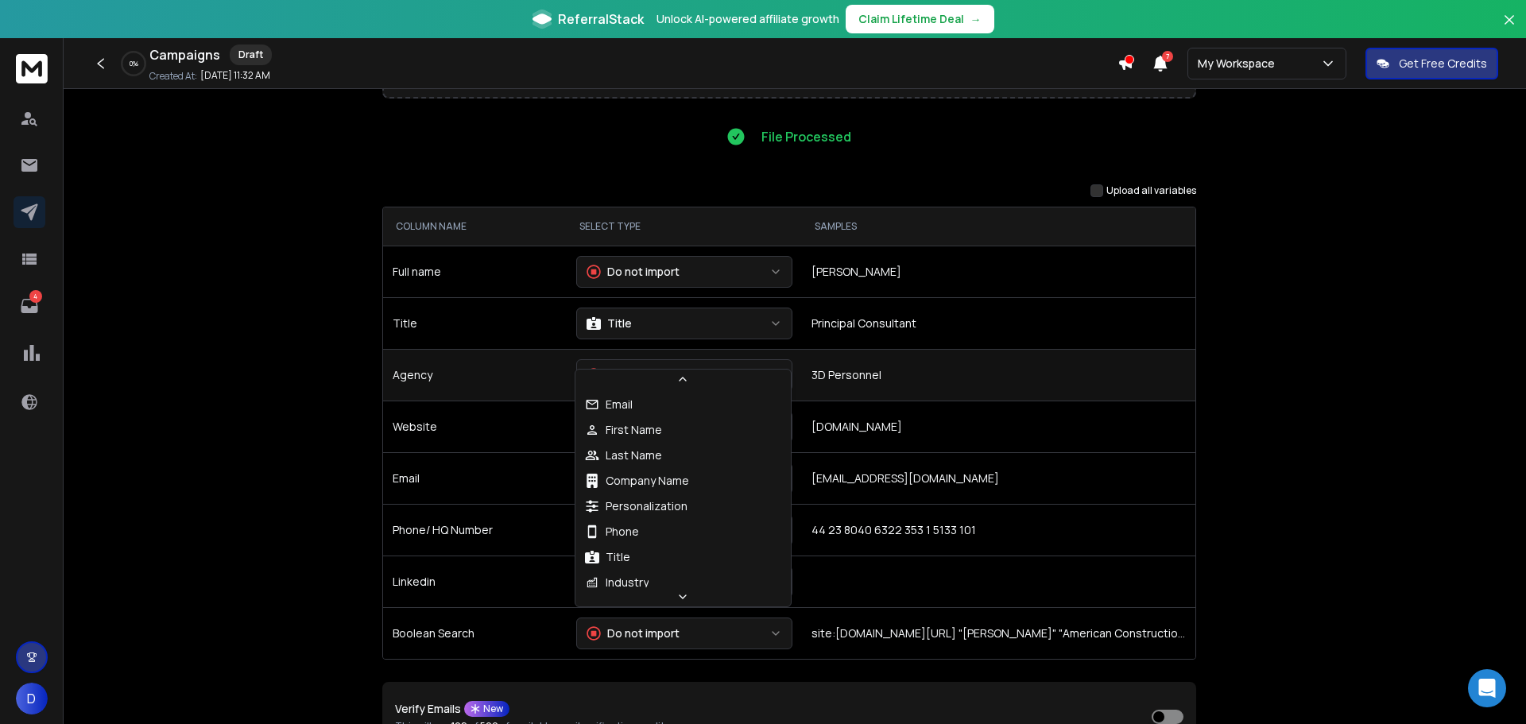
scroll to position [161, 0]
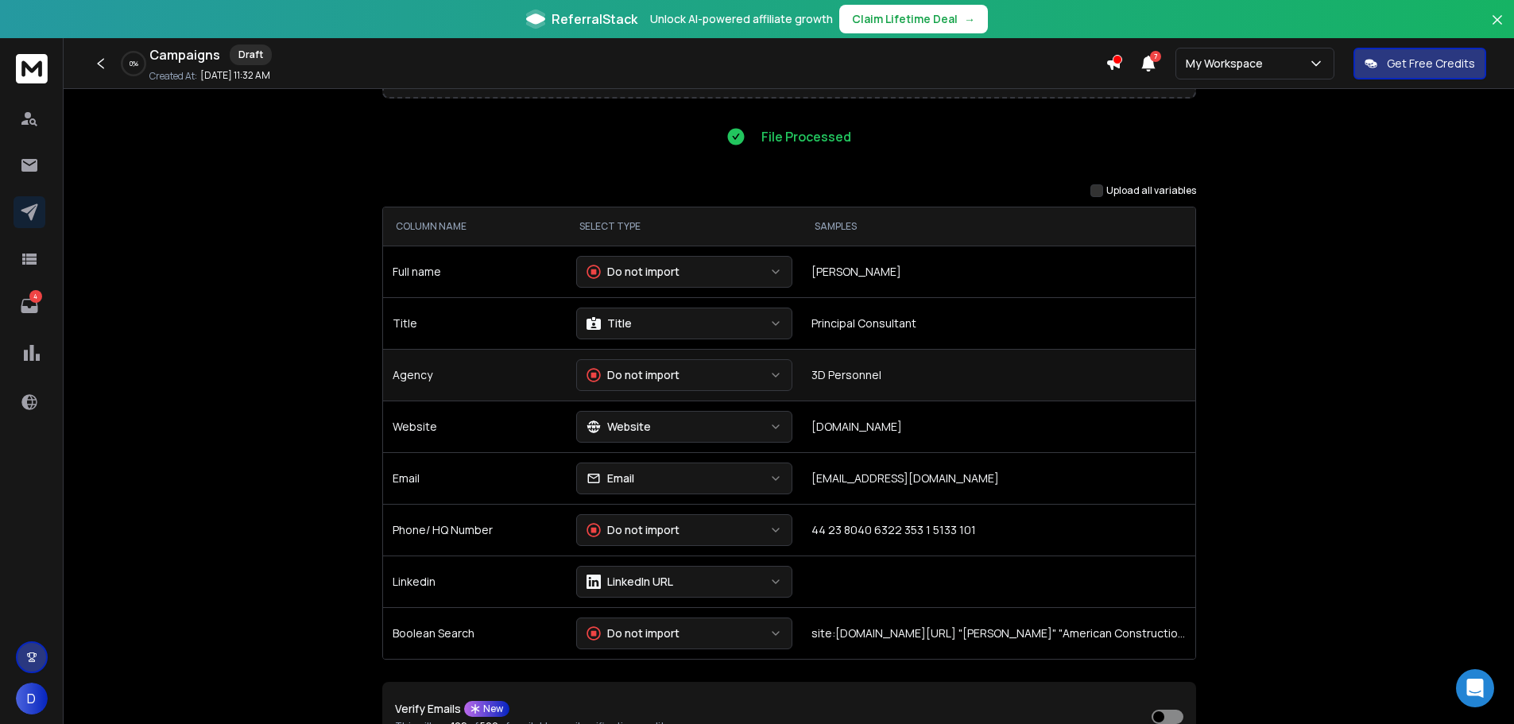
click at [754, 359] on button "Do not import" at bounding box center [683, 375] width 215 height 32
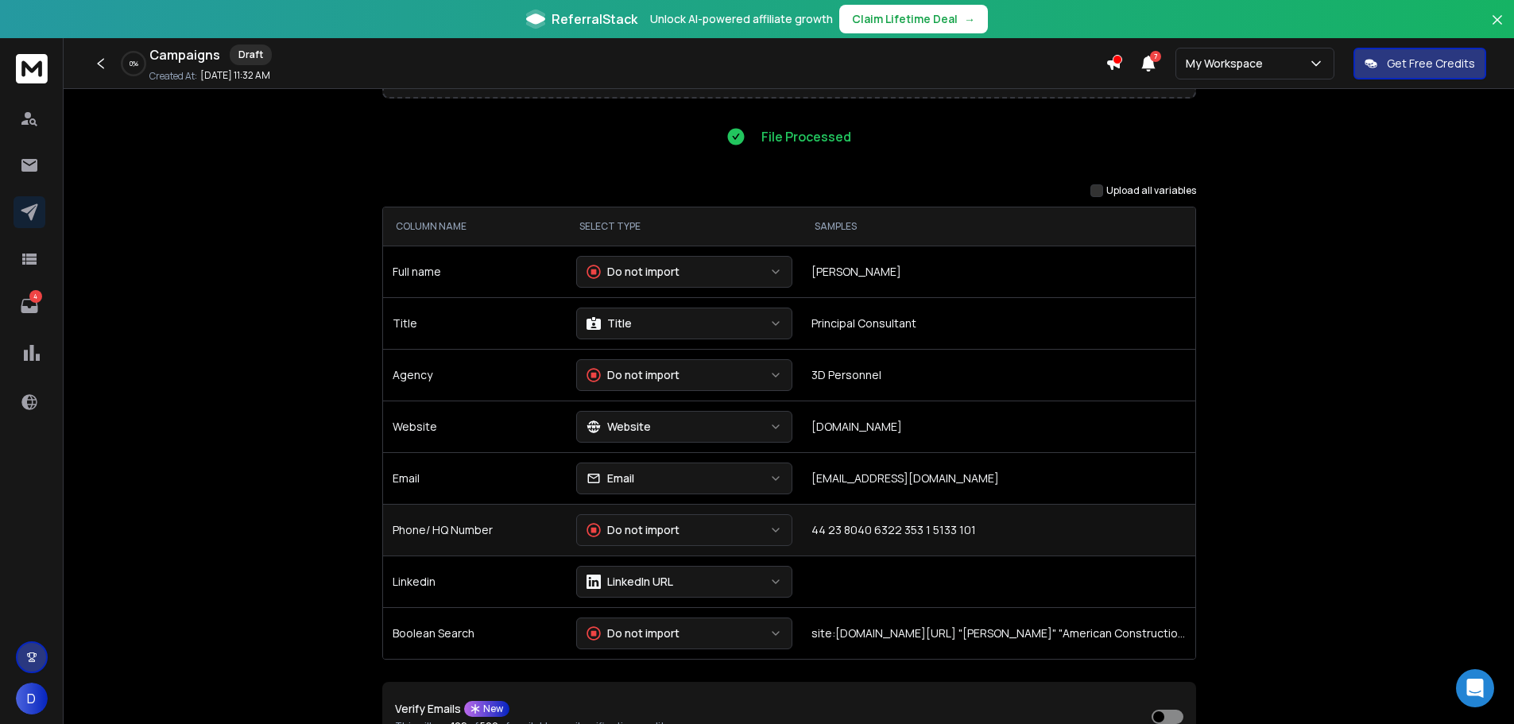
click at [769, 524] on icon "button" at bounding box center [775, 530] width 13 height 13
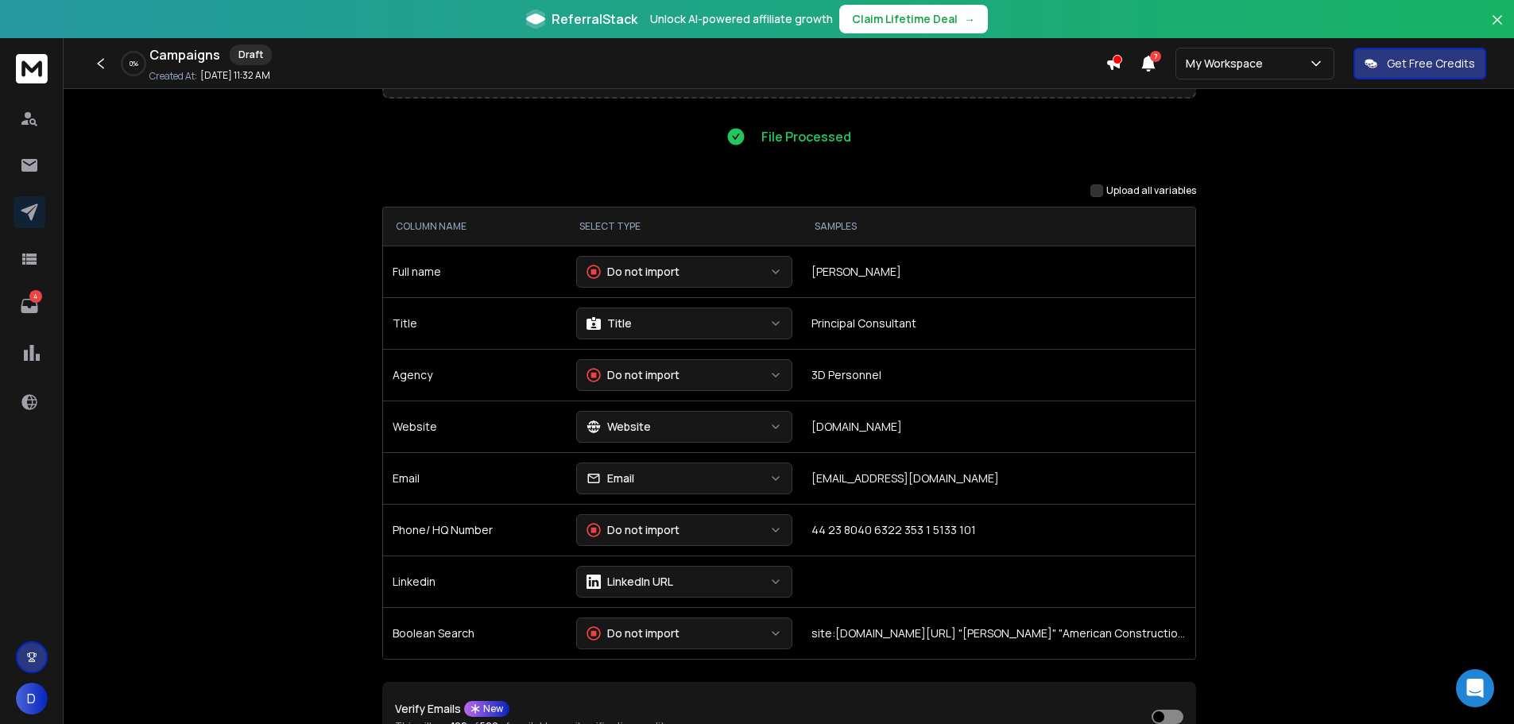
click at [313, 434] on div "Worwell Funding Source Lists - Workwell Umbrella - PPC List Contacts - 2025.csv…" at bounding box center [757, 389] width 1514 height 1020
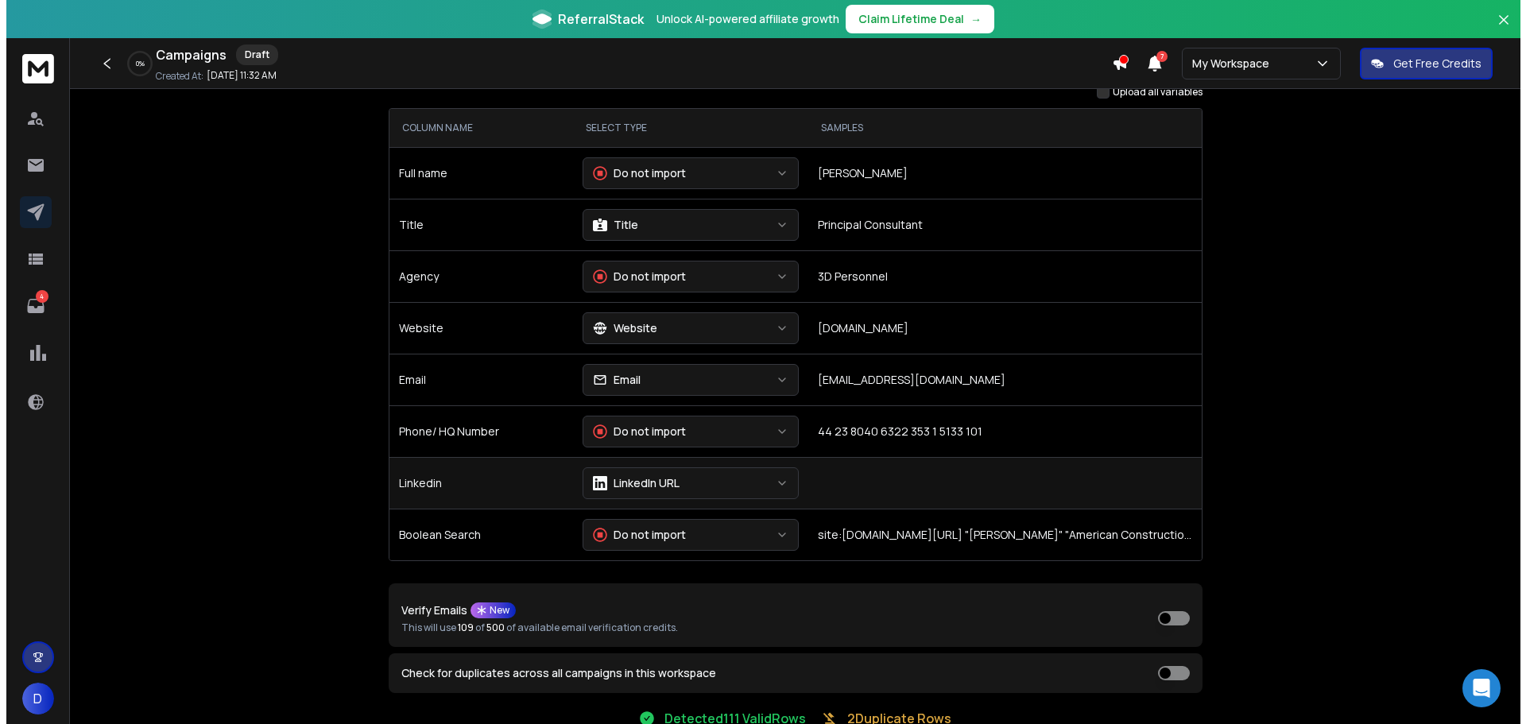
scroll to position [230, 0]
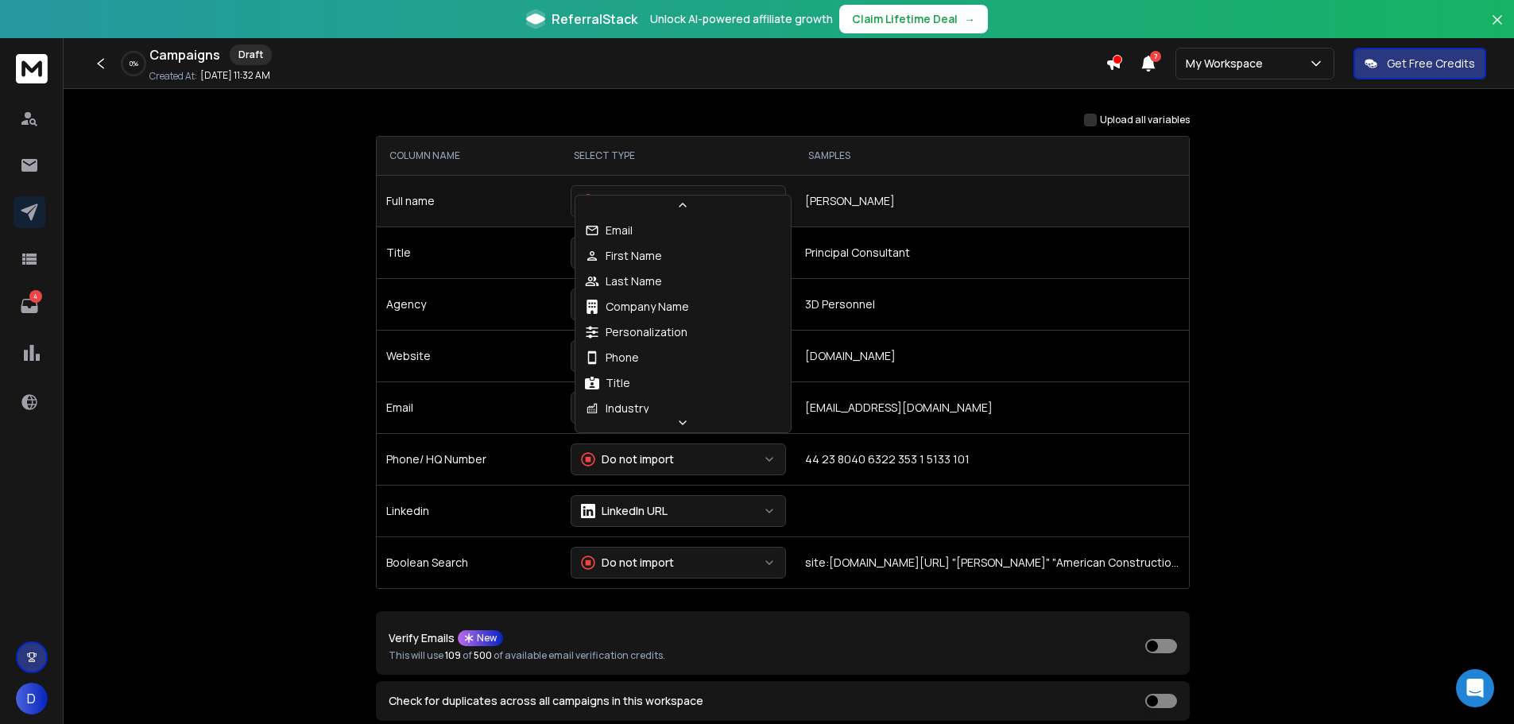
click at [687, 185] on button "Do not import" at bounding box center [678, 201] width 215 height 32
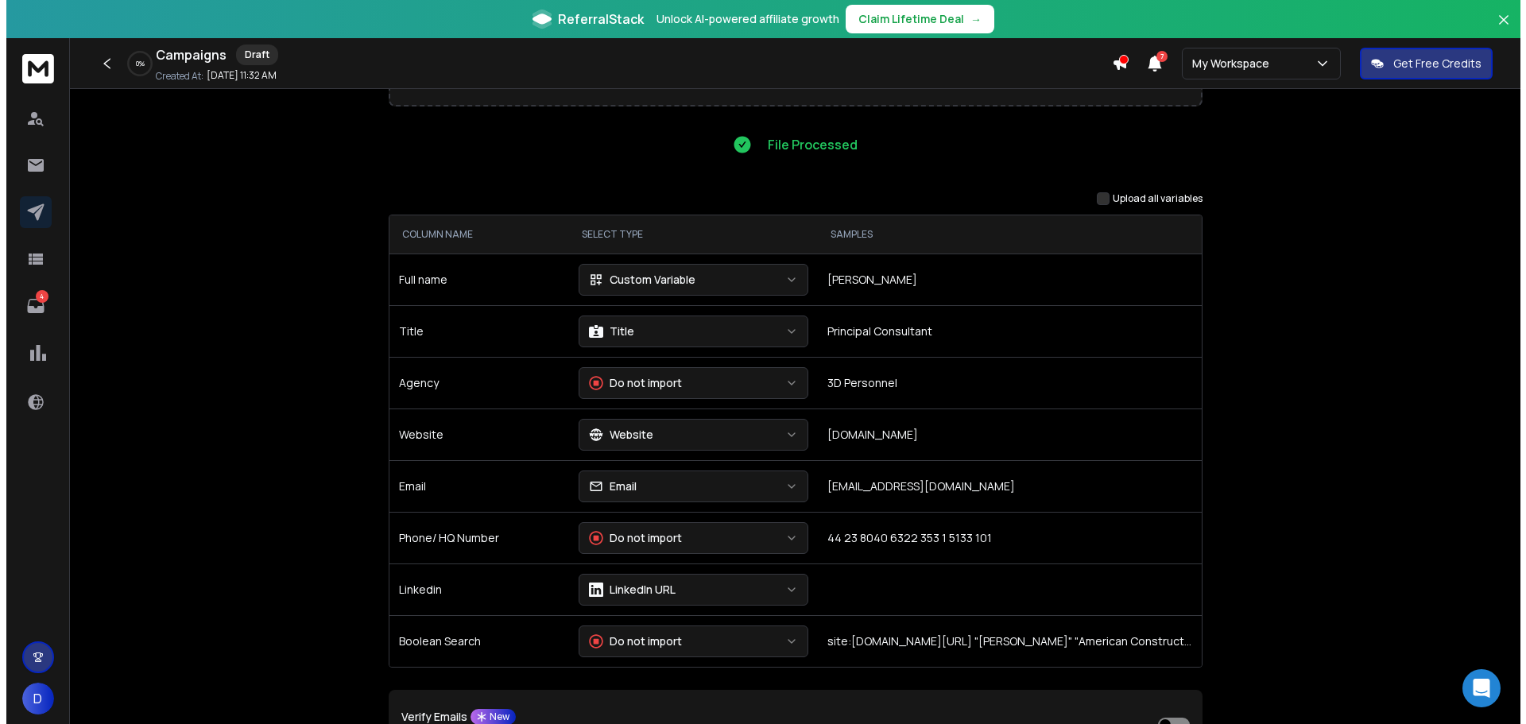
scroll to position [150, 0]
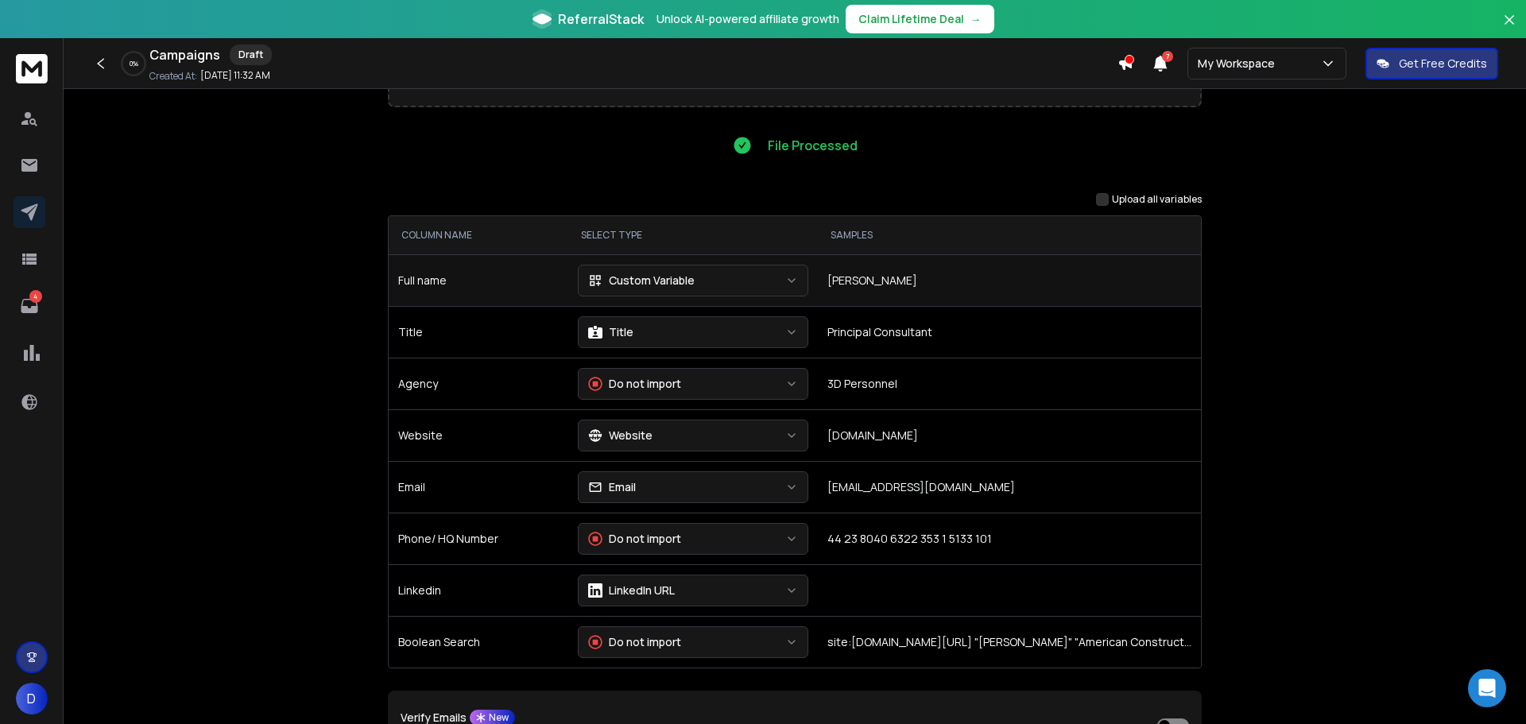
click at [669, 273] on div "Custom Variable" at bounding box center [641, 281] width 106 height 16
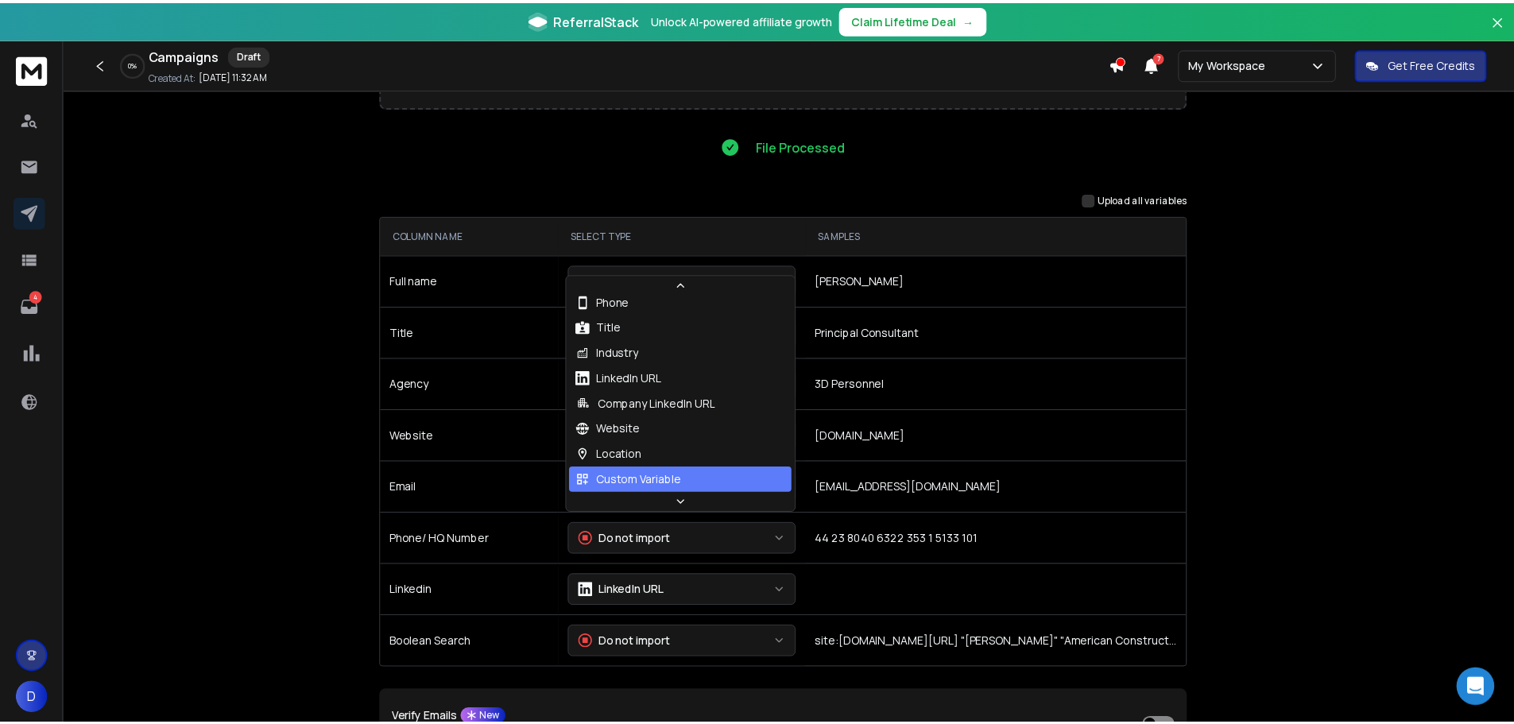
scroll to position [145, 0]
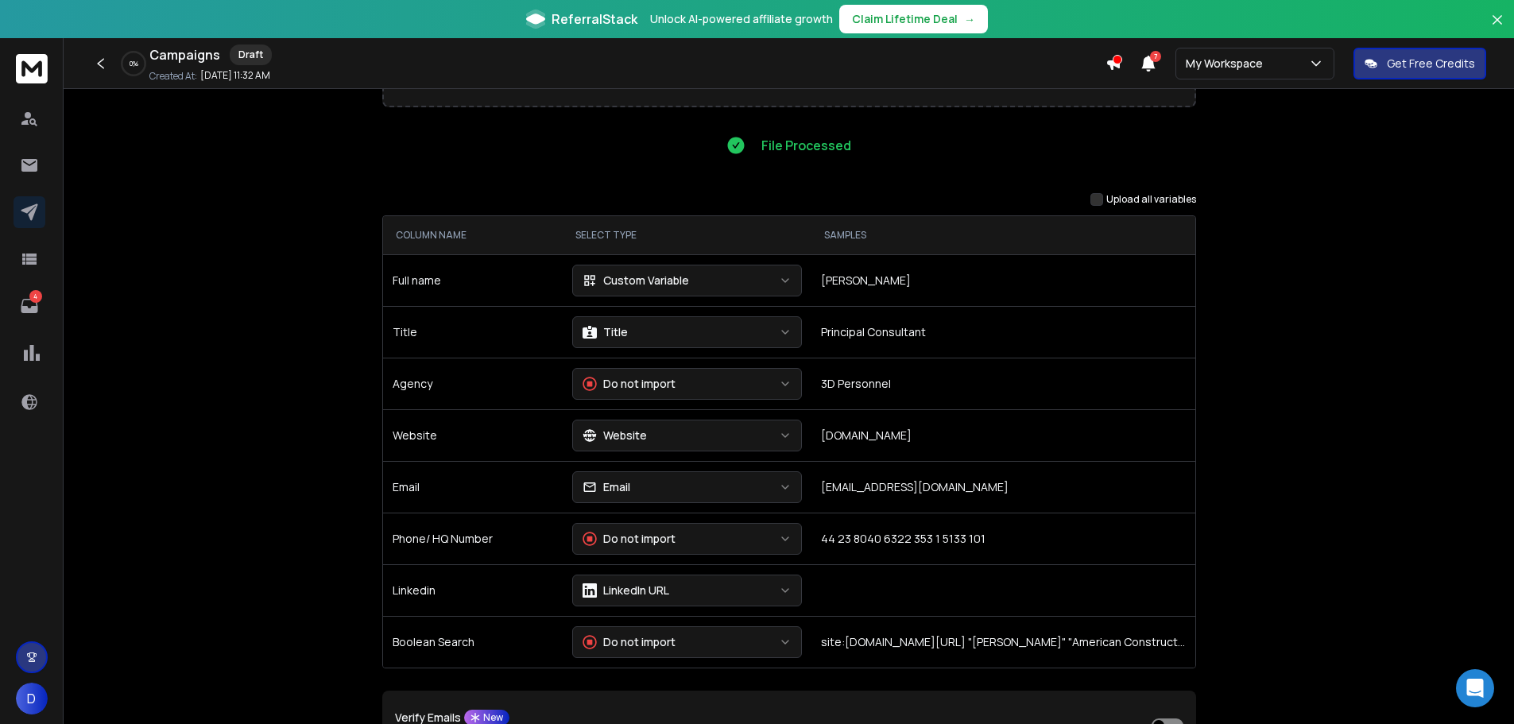
click at [234, 385] on div "Worwell Funding Source Lists - Workwell Umbrella - PPC List Contacts - 2025.csv…" at bounding box center [757, 398] width 1514 height 1020
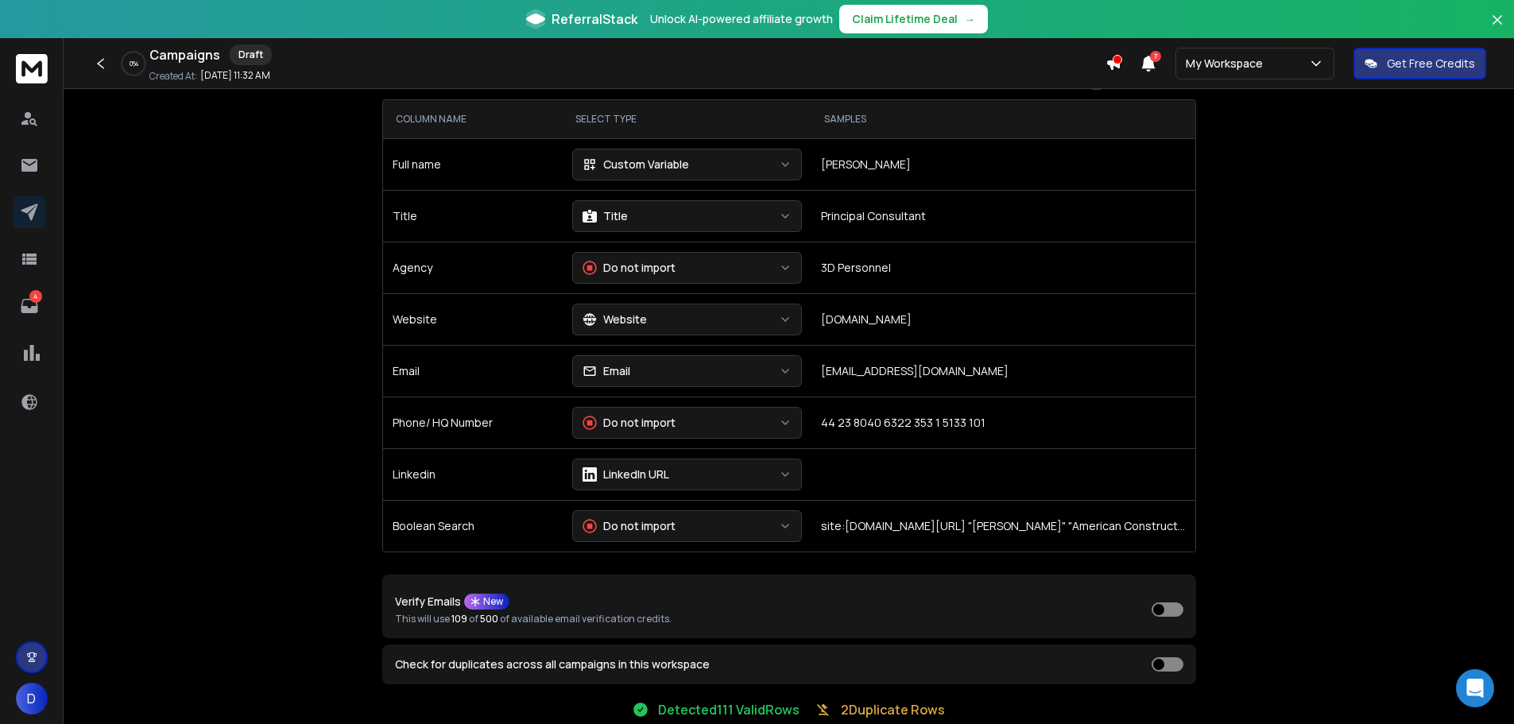
scroll to position [230, 0]
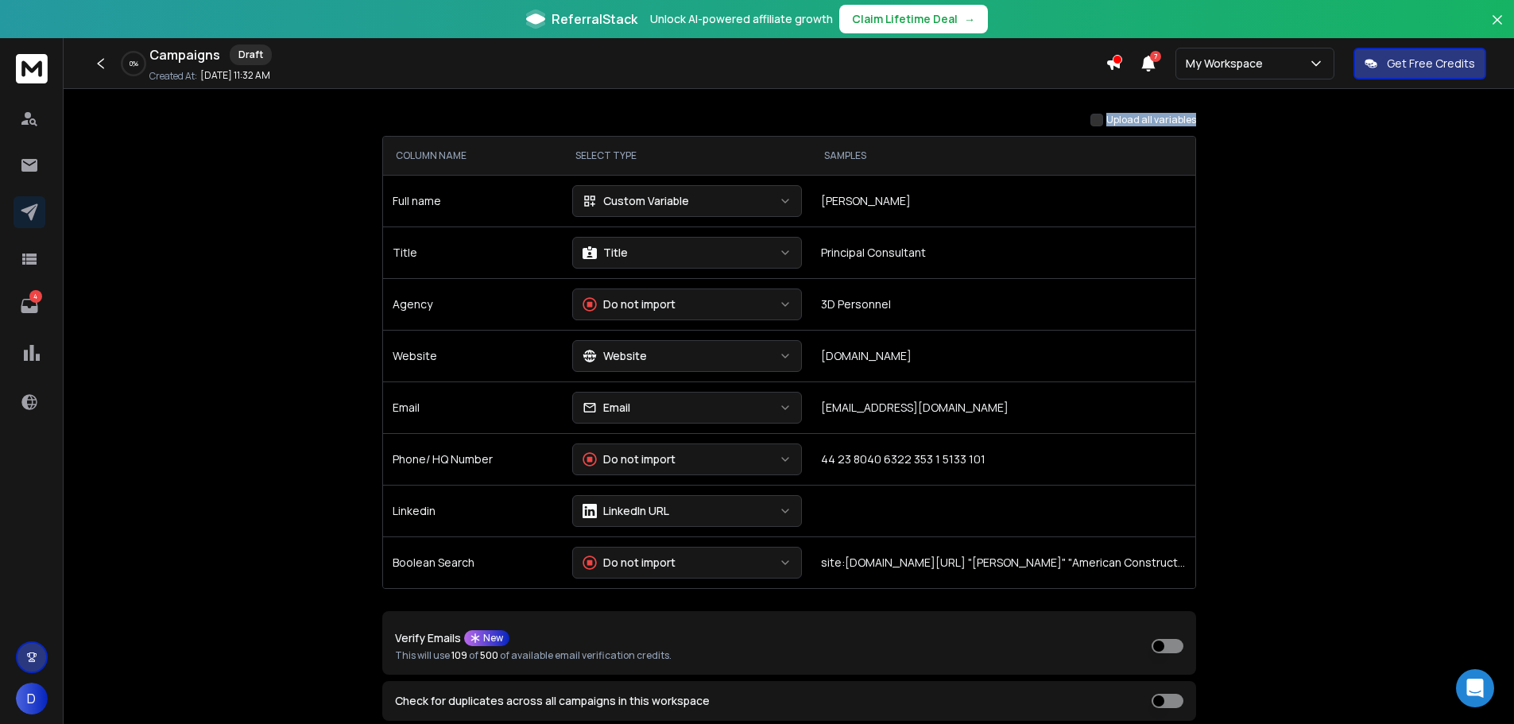
drag, startPoint x: 1288, startPoint y: 170, endPoint x: 446, endPoint y: 110, distance: 843.8
click at [460, 106] on div "Worwell Funding Source Lists - Workwell Umbrella - PPC List Contacts - 2025.csv…" at bounding box center [757, 318] width 1514 height 1020
click at [294, 183] on div "Worwell Funding Source Lists - Workwell Umbrella - PPC List Contacts - 2025.csv…" at bounding box center [757, 318] width 1514 height 1020
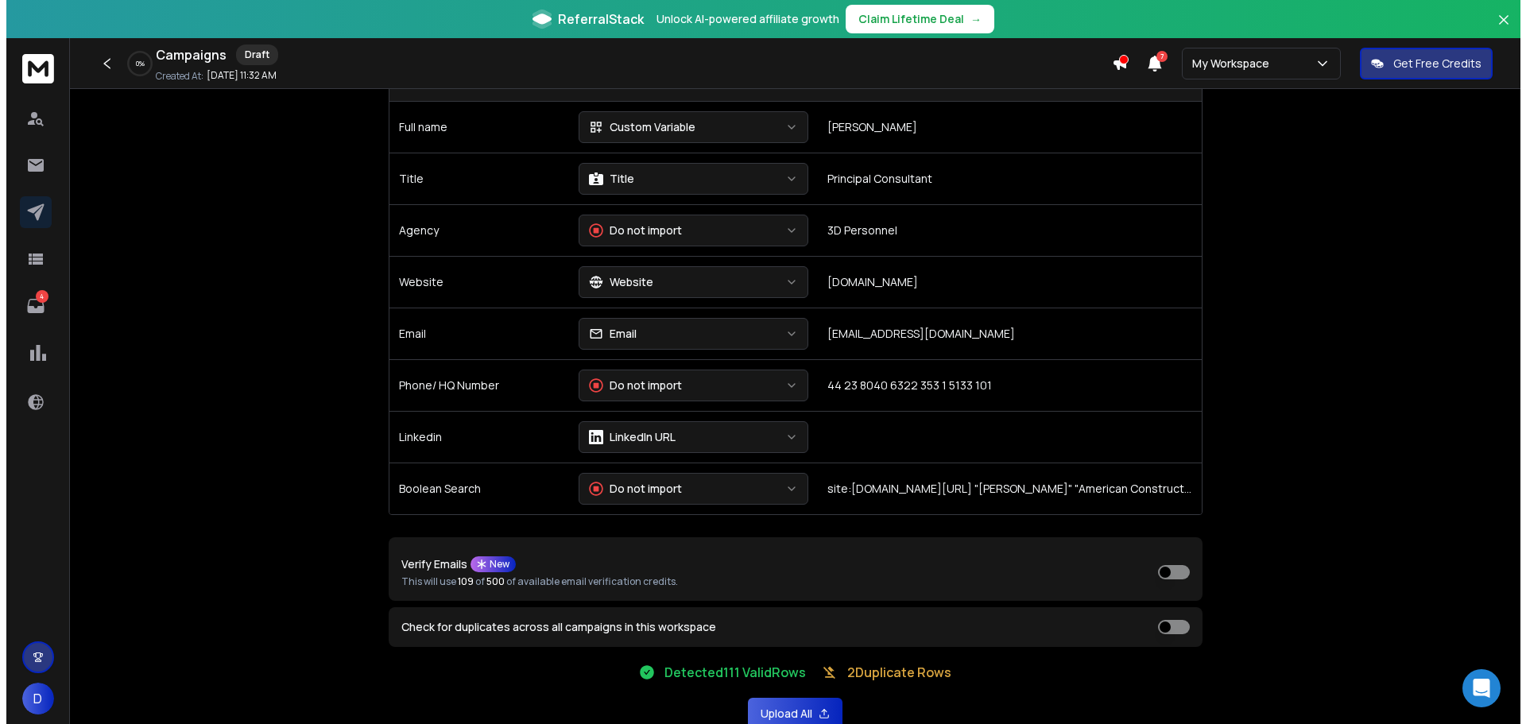
scroll to position [309, 0]
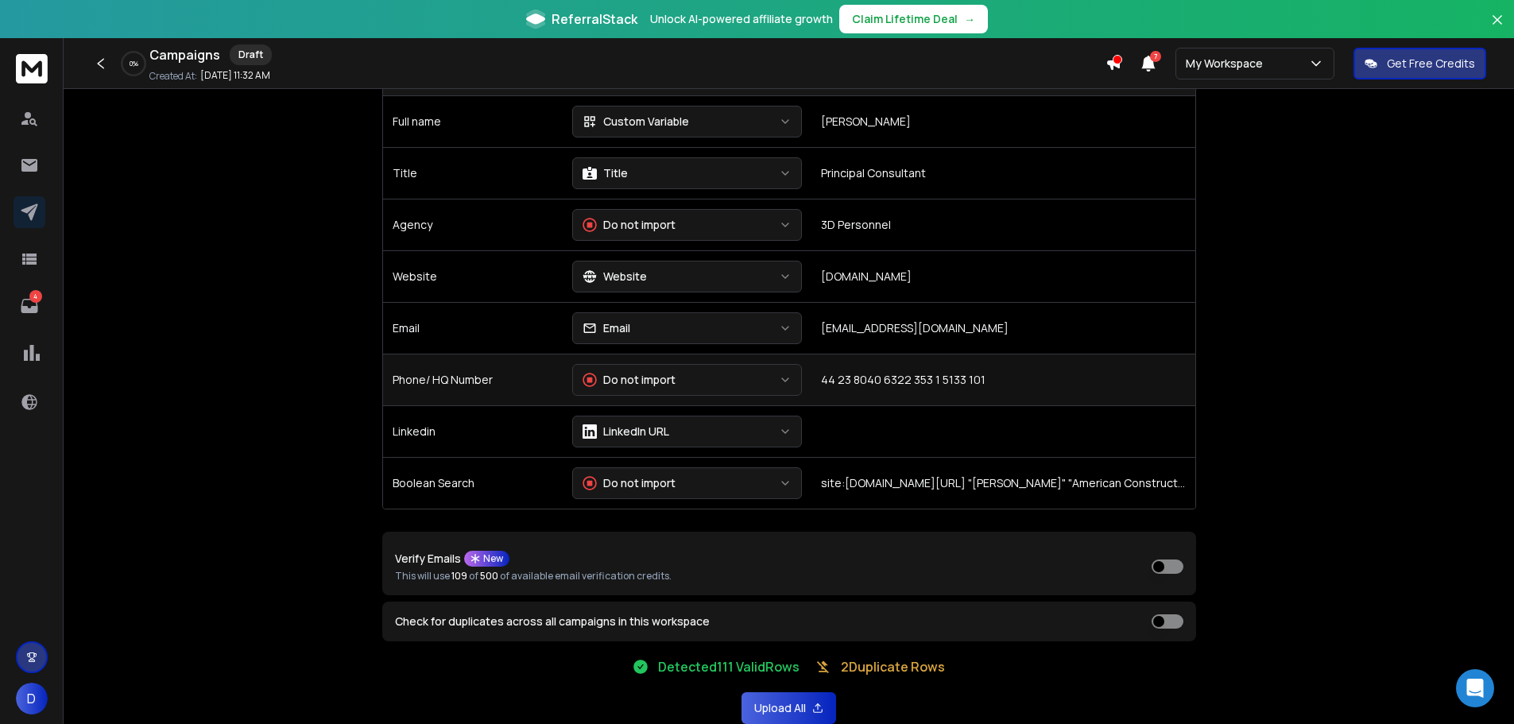
click at [604, 364] on button "Do not import" at bounding box center [687, 380] width 230 height 32
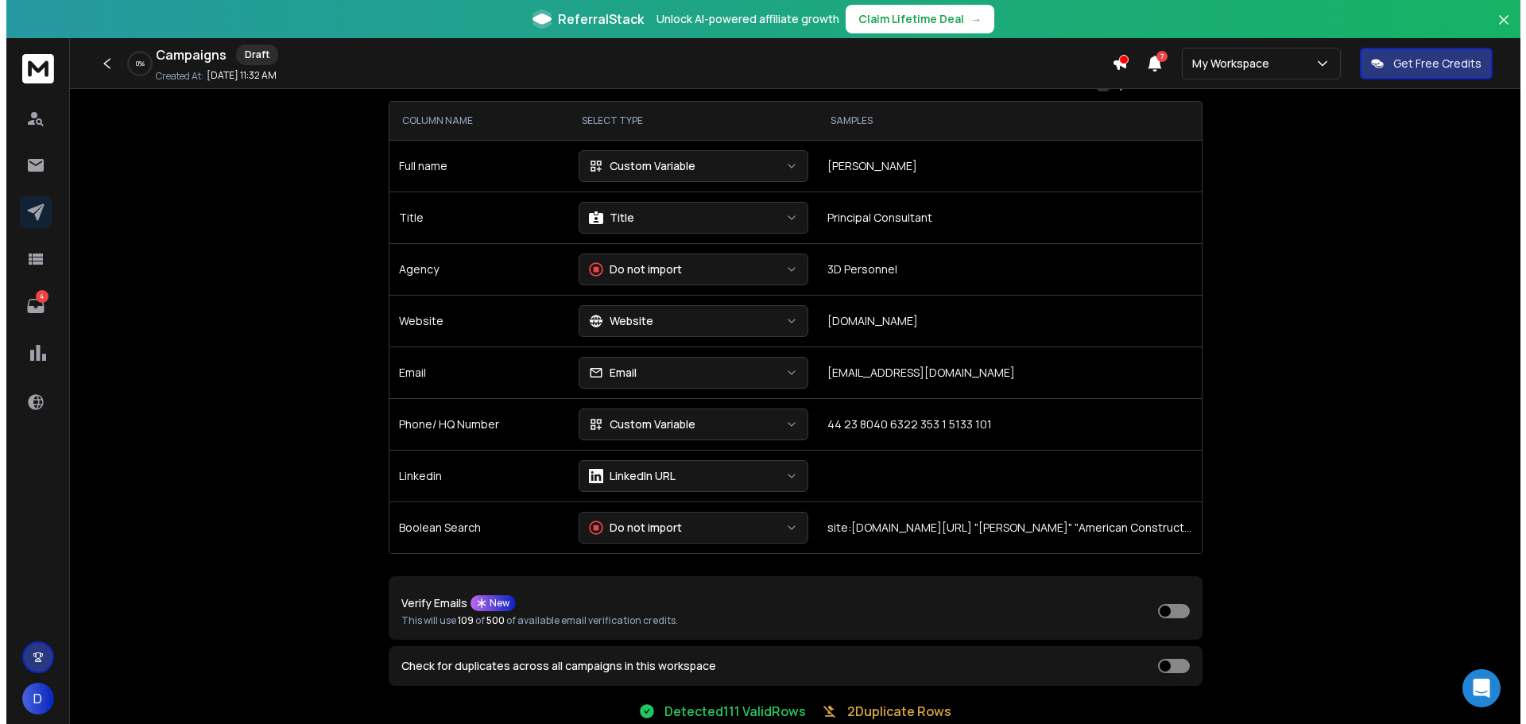
scroll to position [230, 0]
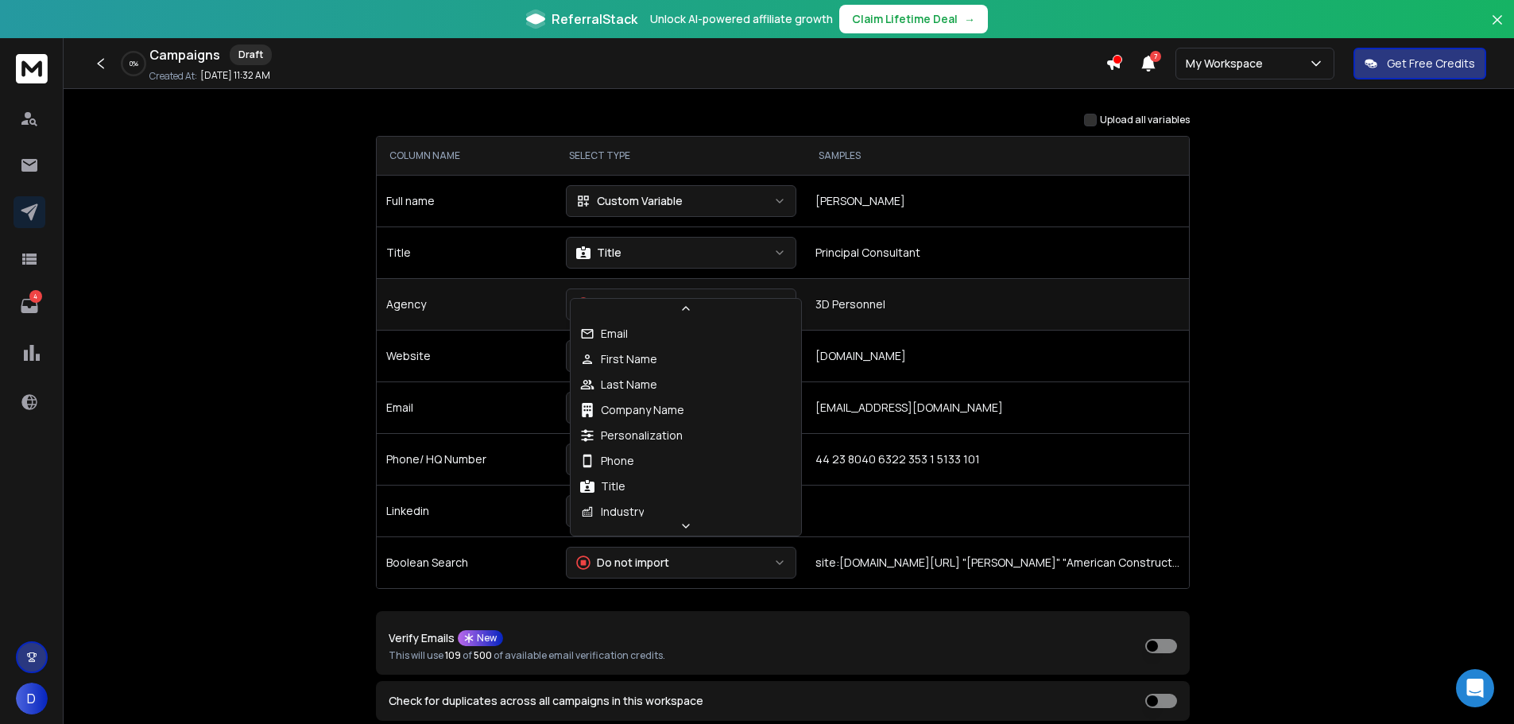
click at [680, 289] on button "Do not import" at bounding box center [681, 305] width 230 height 32
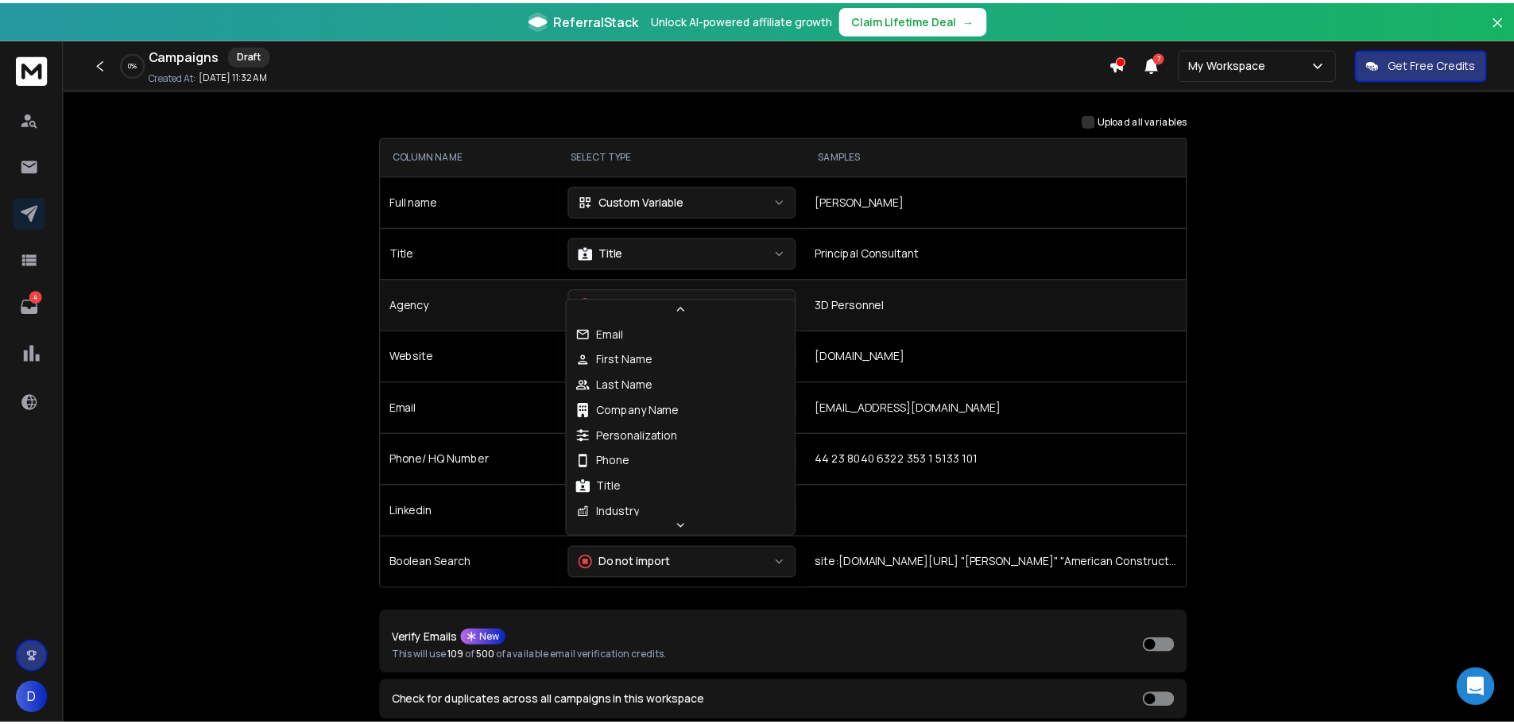
scroll to position [161, 0]
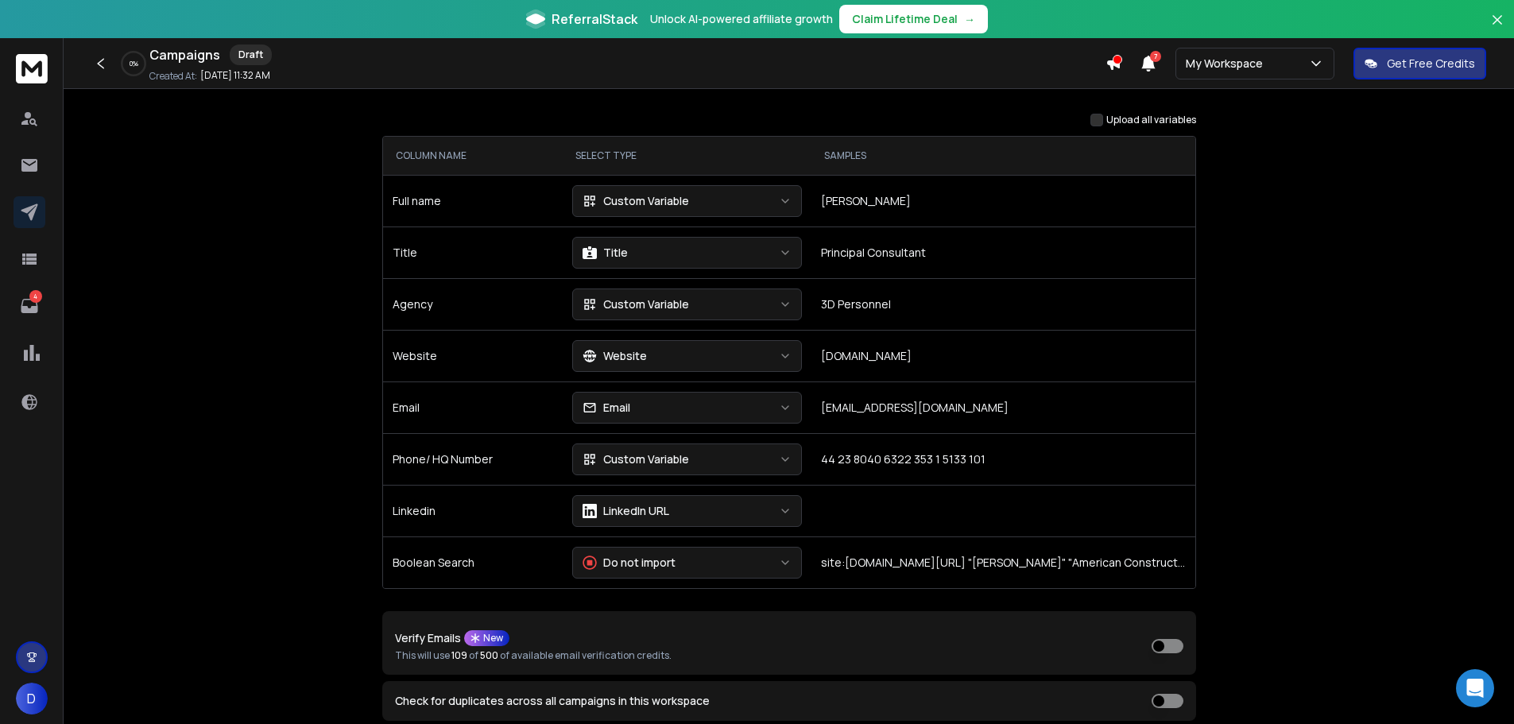
click at [325, 459] on div "Worwell Funding Source Lists - Workwell Umbrella - PPC List Contacts - 2025.csv…" at bounding box center [757, 318] width 1514 height 1020
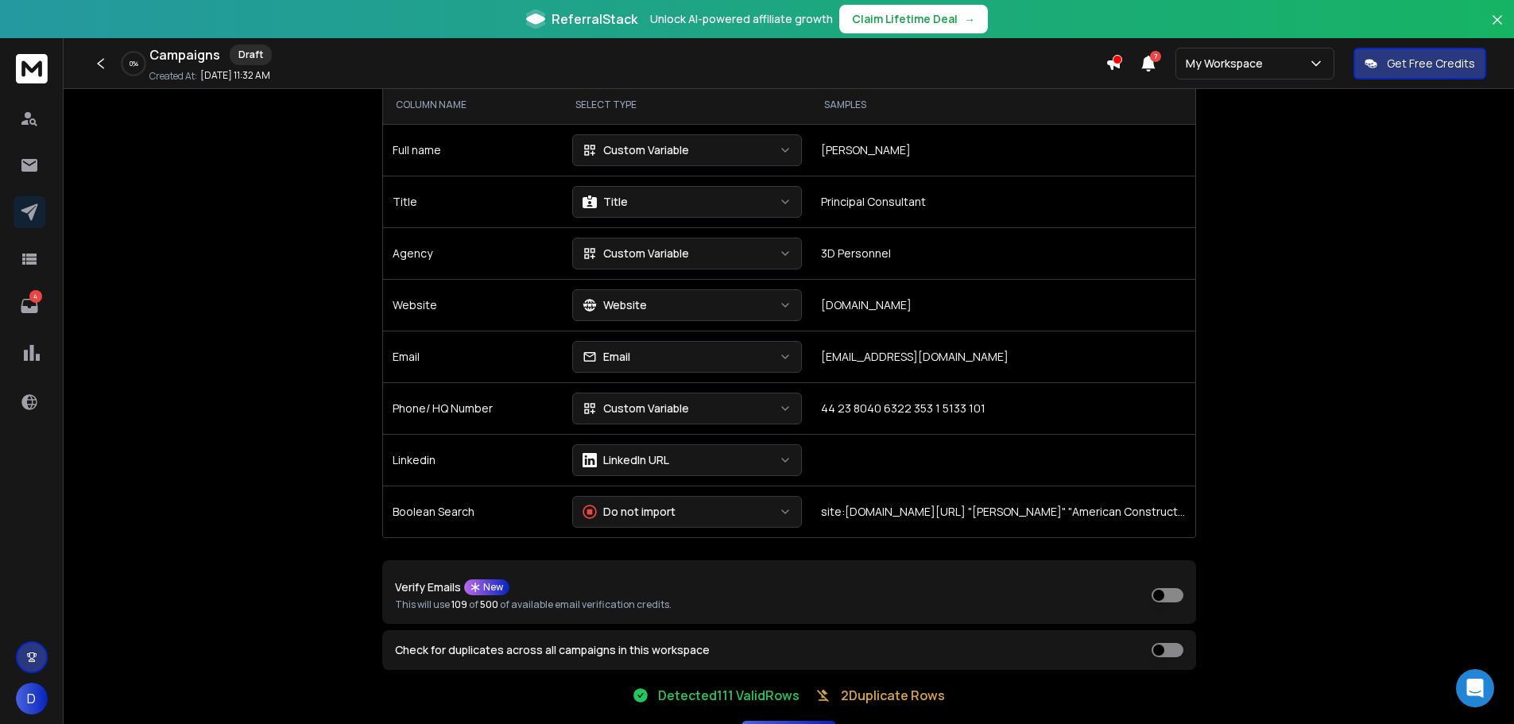
scroll to position [309, 0]
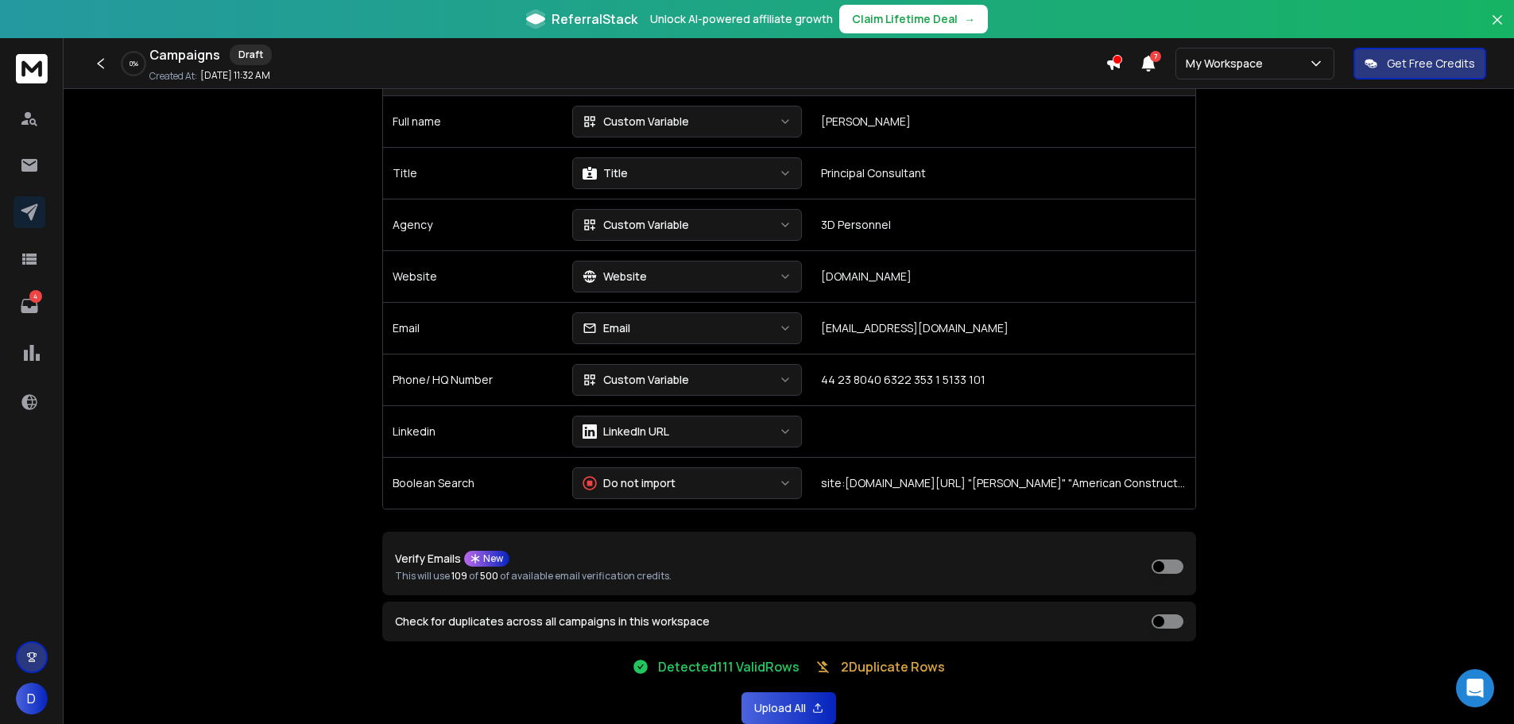
click at [775, 692] on button "Upload All" at bounding box center [789, 708] width 95 height 32
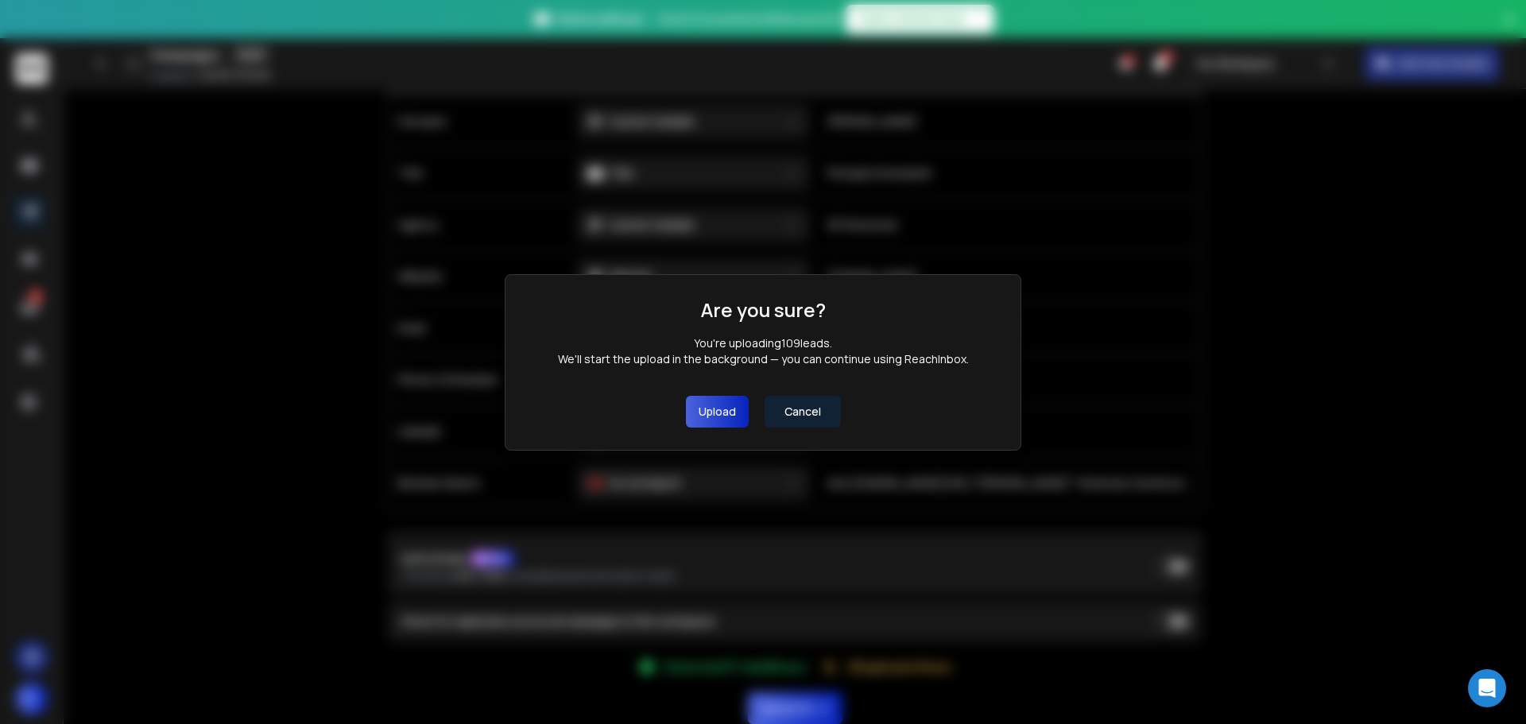
click at [703, 414] on button "Upload" at bounding box center [717, 412] width 63 height 32
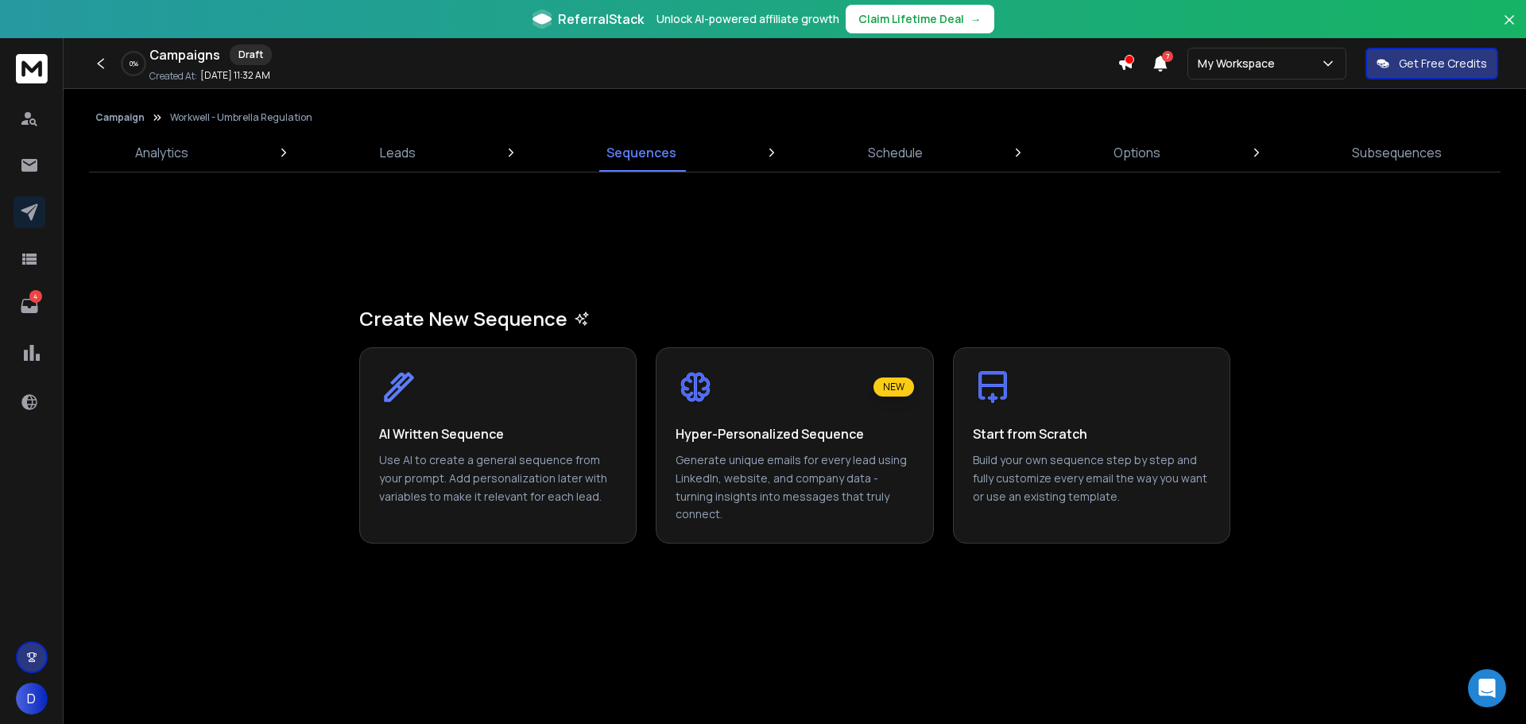
drag, startPoint x: 426, startPoint y: 163, endPoint x: 421, endPoint y: 180, distance: 18.1
click at [425, 163] on link "Leads" at bounding box center [397, 153] width 55 height 38
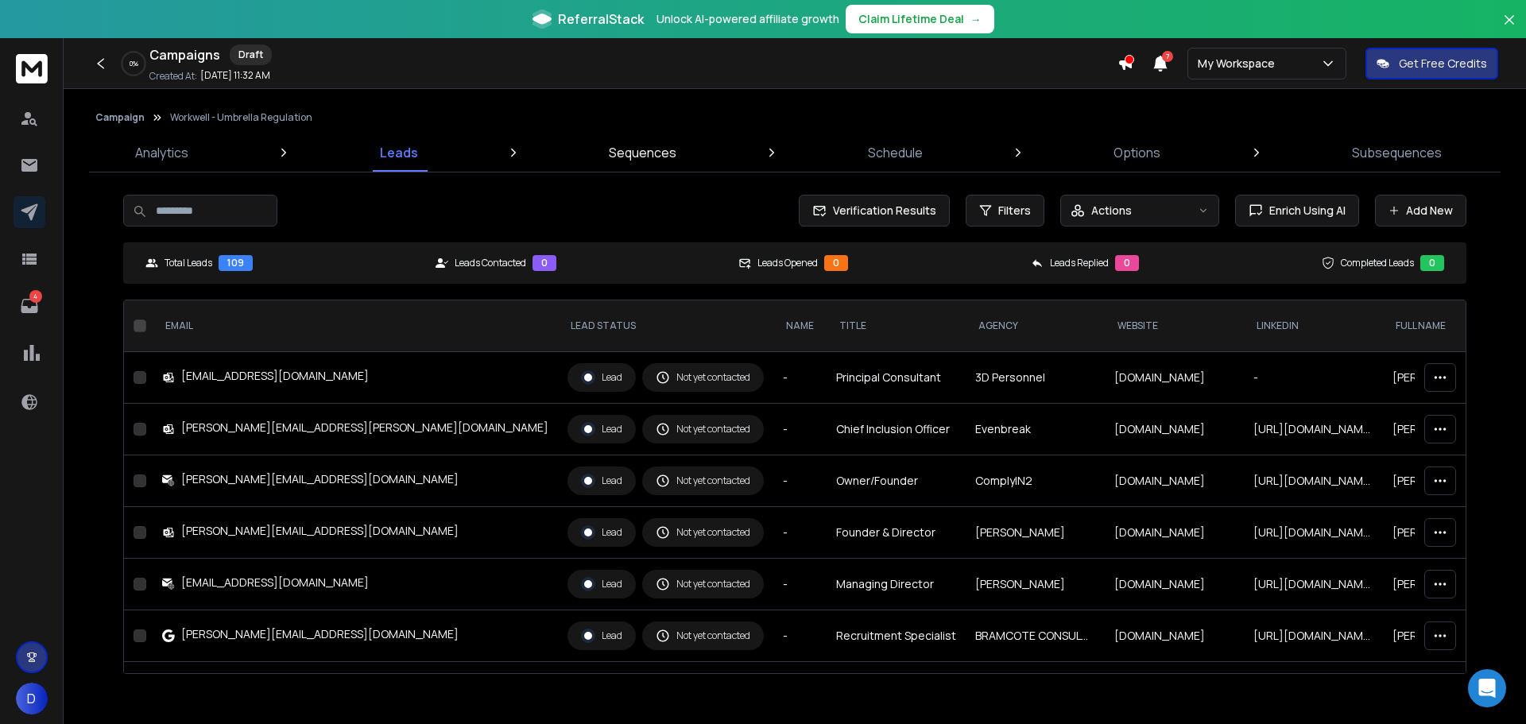
click at [619, 157] on p "Sequences" at bounding box center [643, 152] width 68 height 19
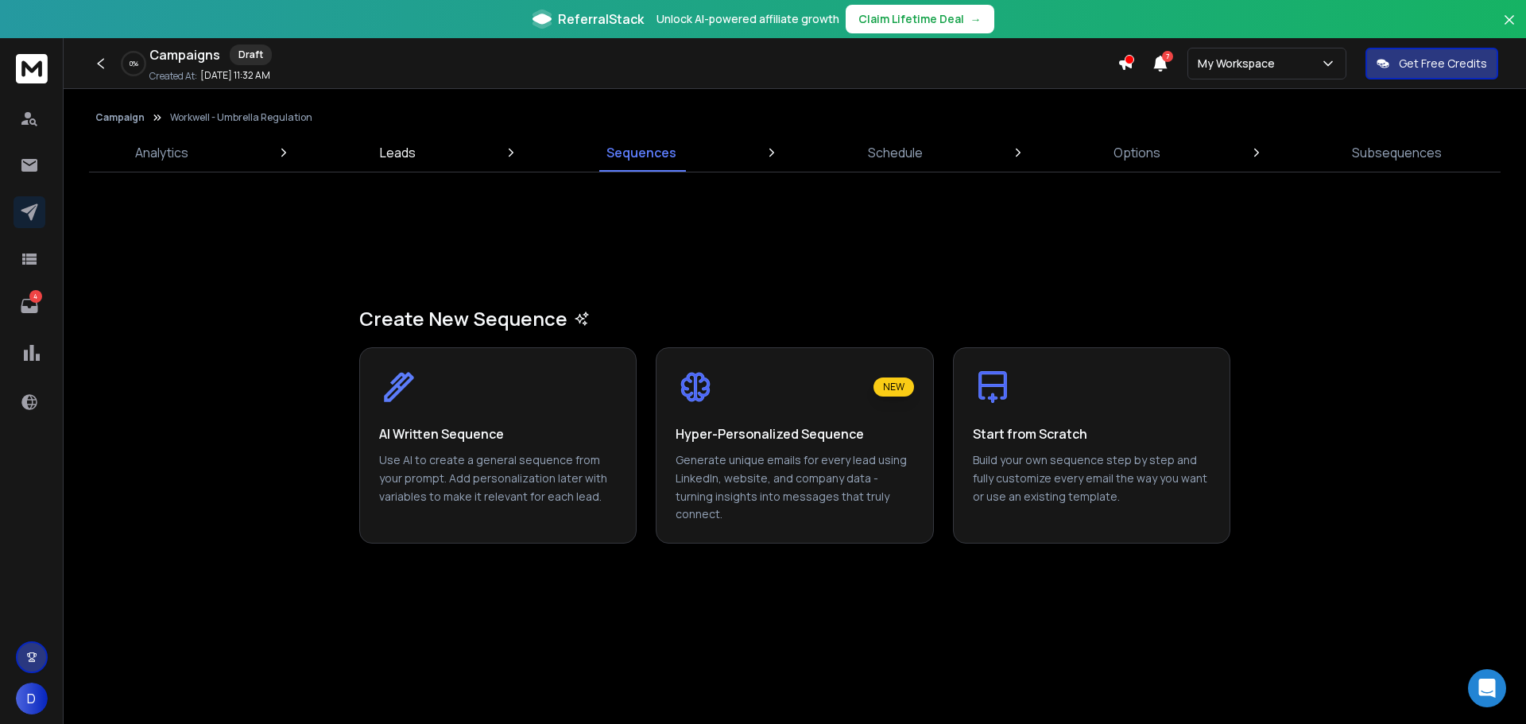
click at [408, 157] on p "Leads" at bounding box center [398, 152] width 36 height 19
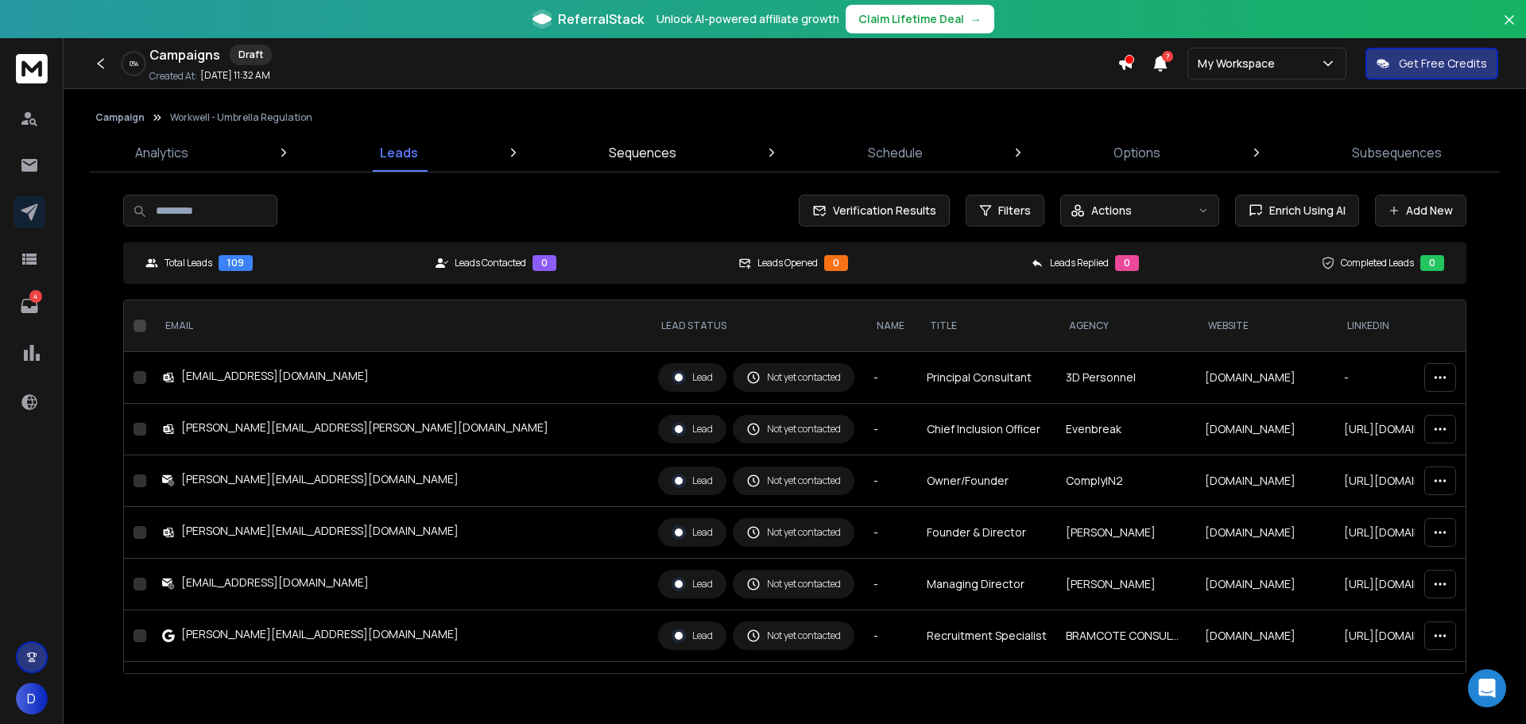
click at [610, 155] on p "Sequences" at bounding box center [643, 152] width 68 height 19
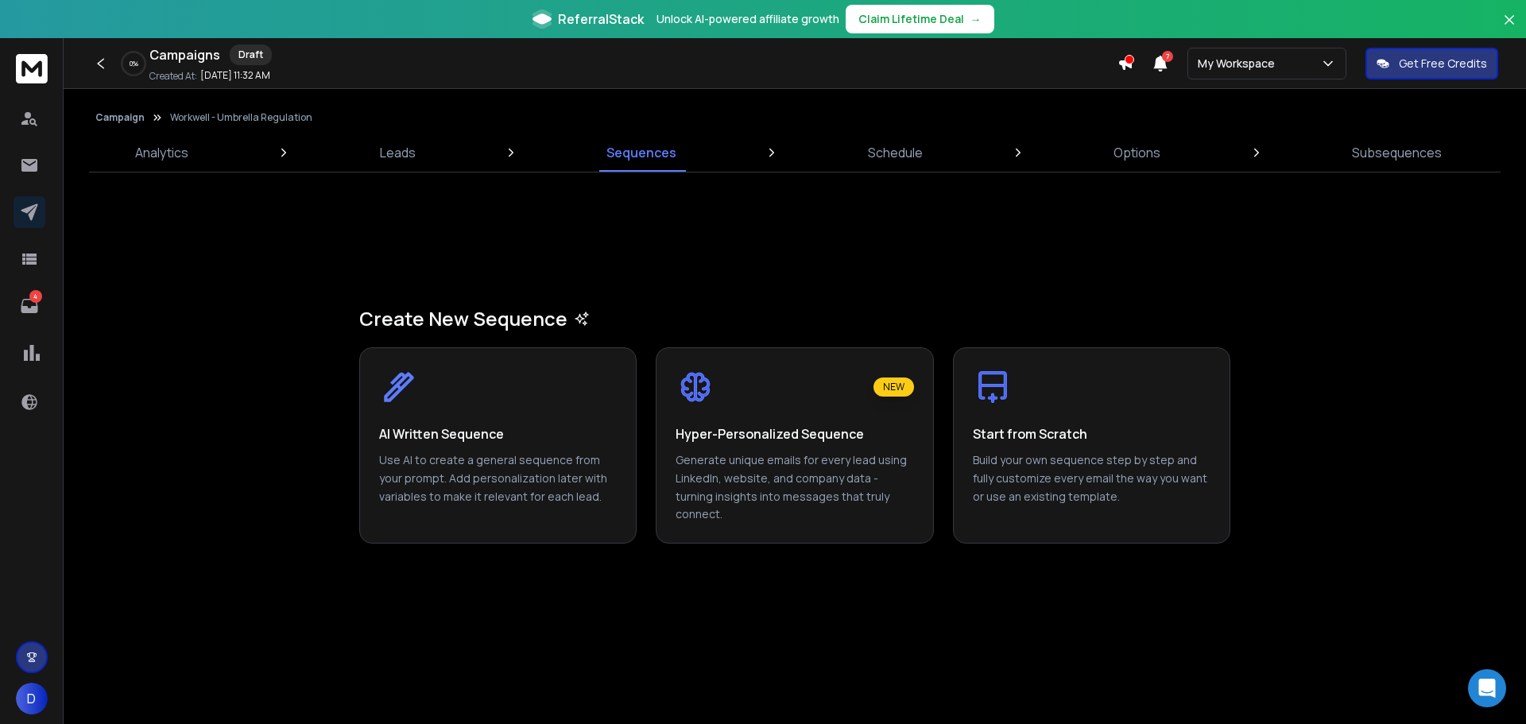
click at [1044, 418] on div "Start from Scratch Build your own sequence step by step and fully customize eve…" at bounding box center [1092, 445] width 276 height 195
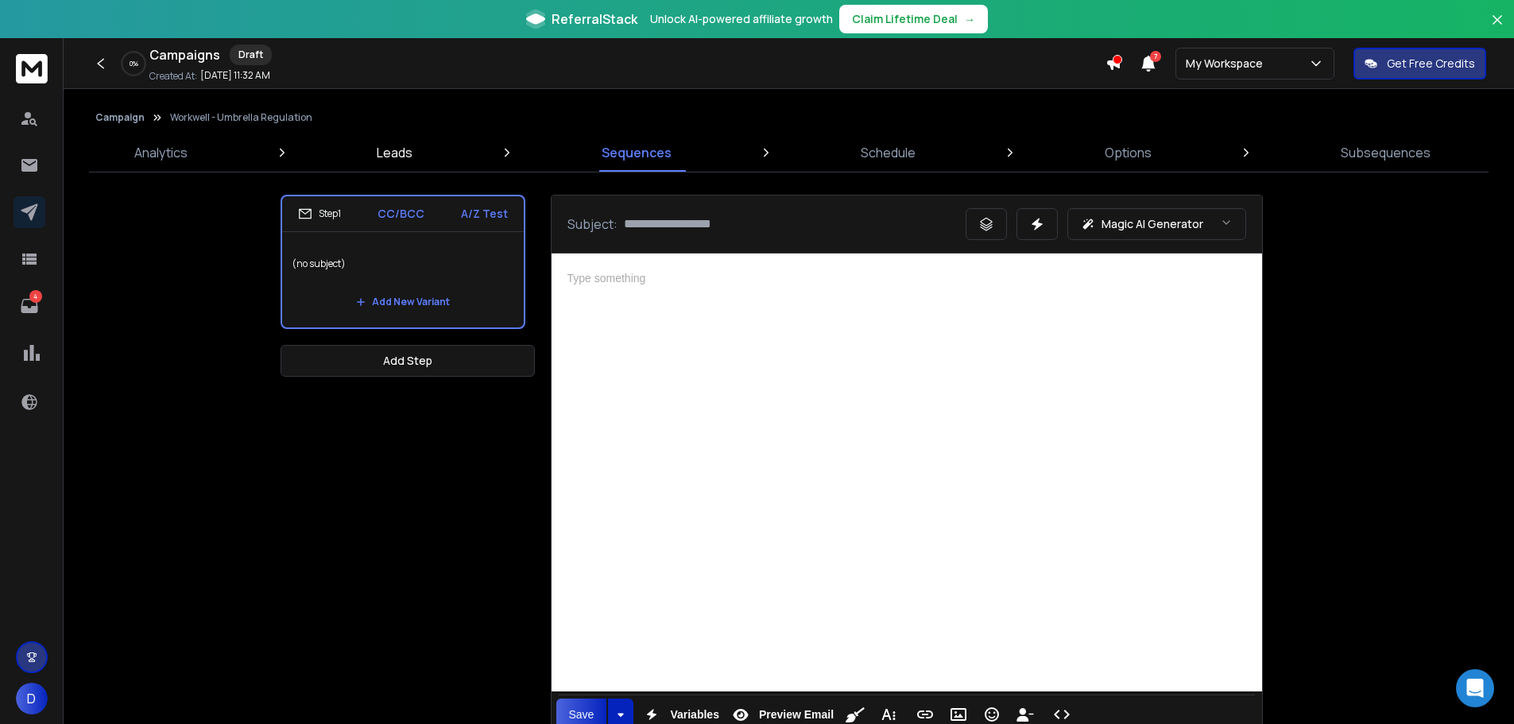
click at [393, 159] on p "Leads" at bounding box center [395, 152] width 36 height 19
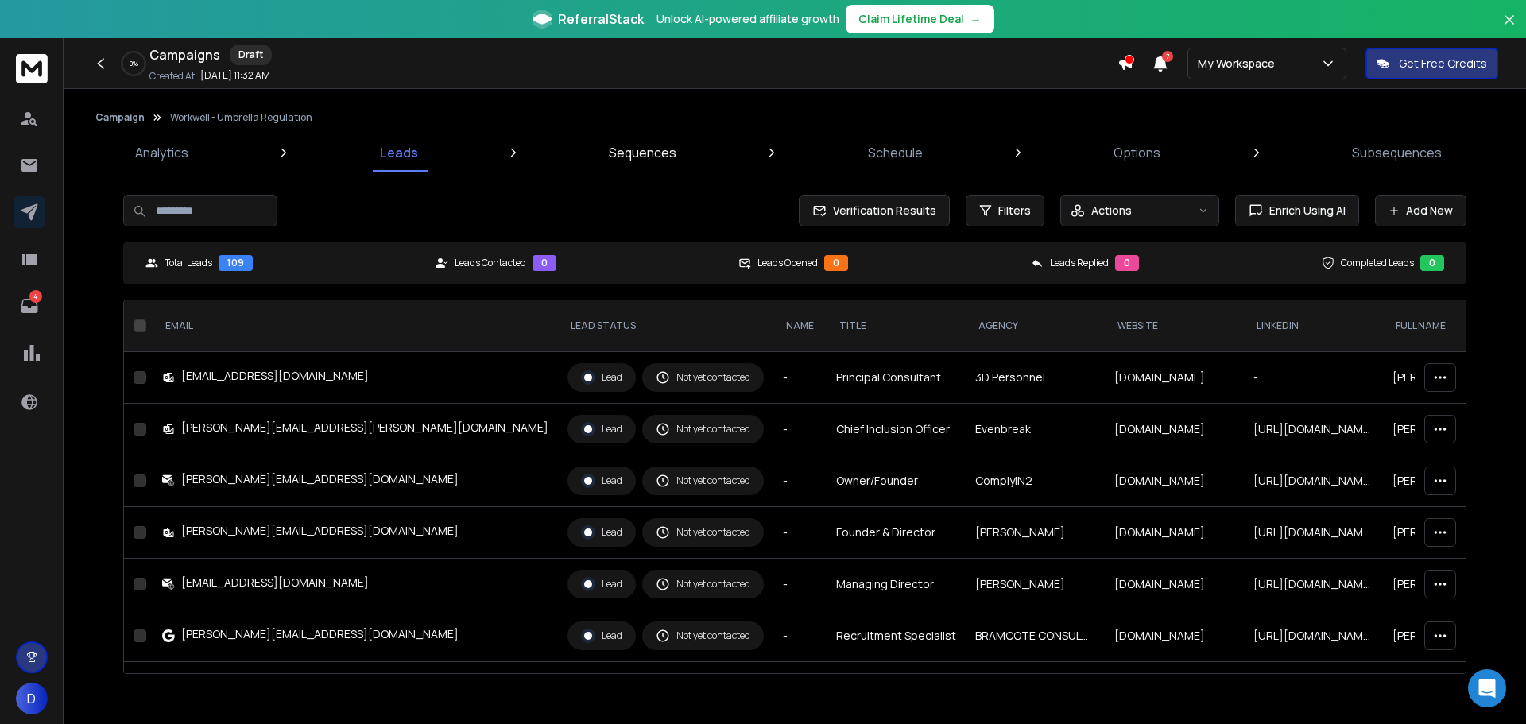
click at [669, 151] on p "Sequences" at bounding box center [643, 152] width 68 height 19
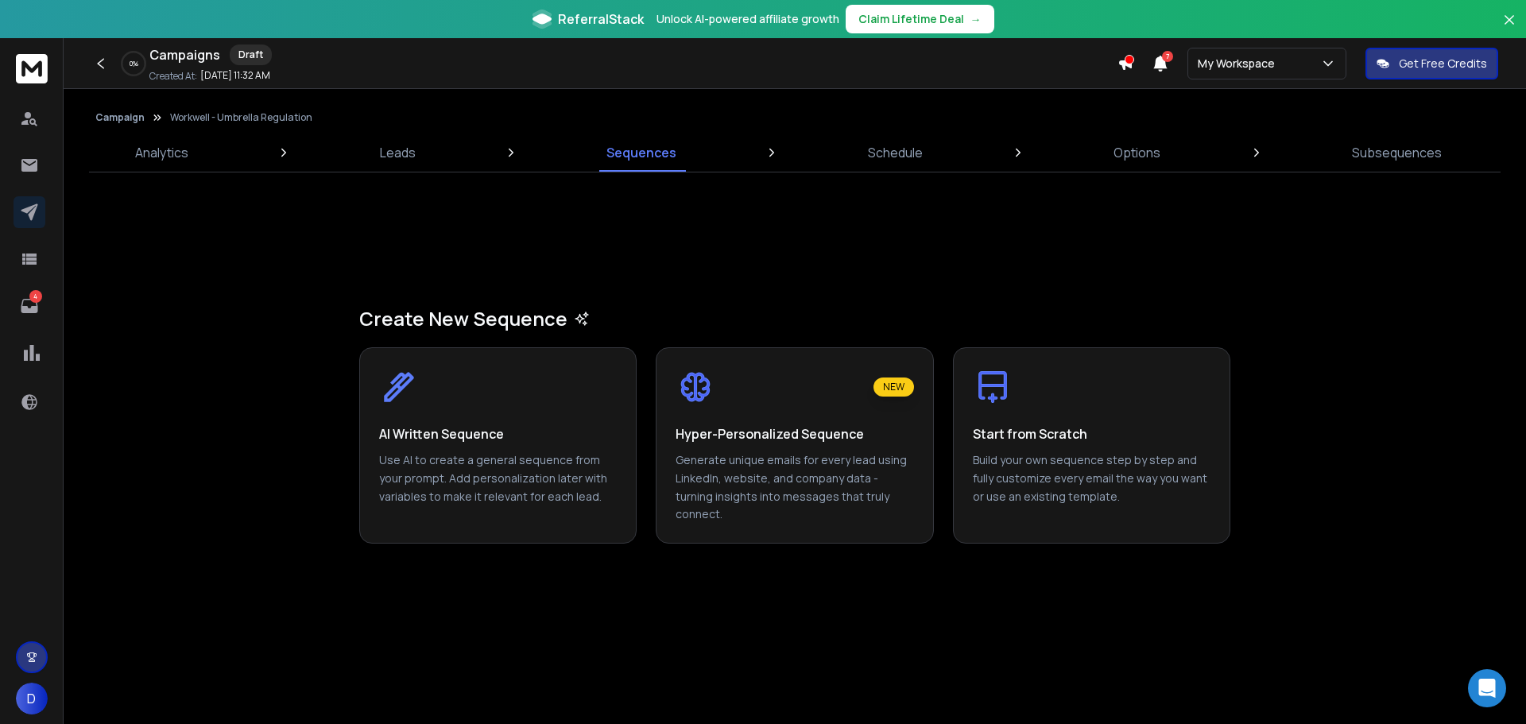
click at [1047, 451] on p "Build your own sequence step by step and fully customize every email the way yo…" at bounding box center [1092, 487] width 238 height 72
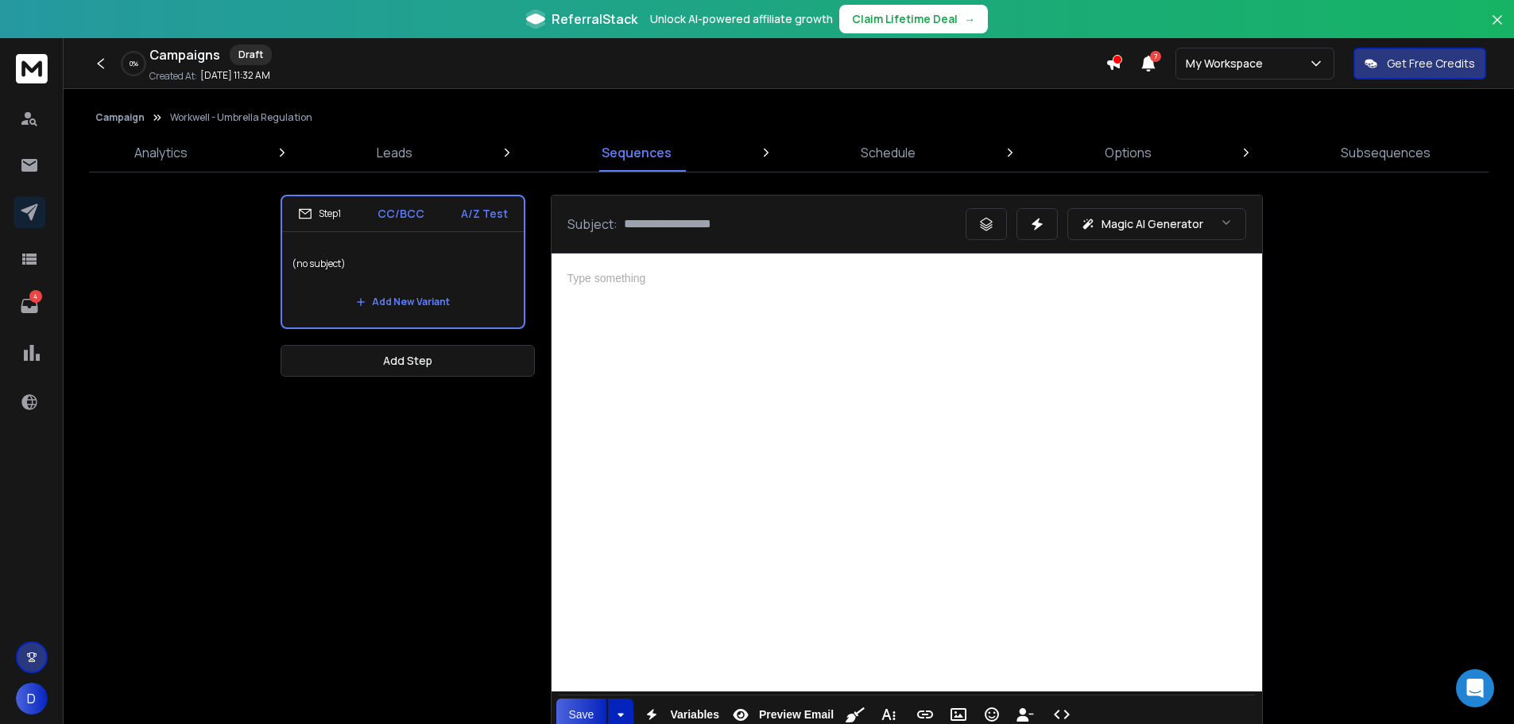
scroll to position [36, 0]
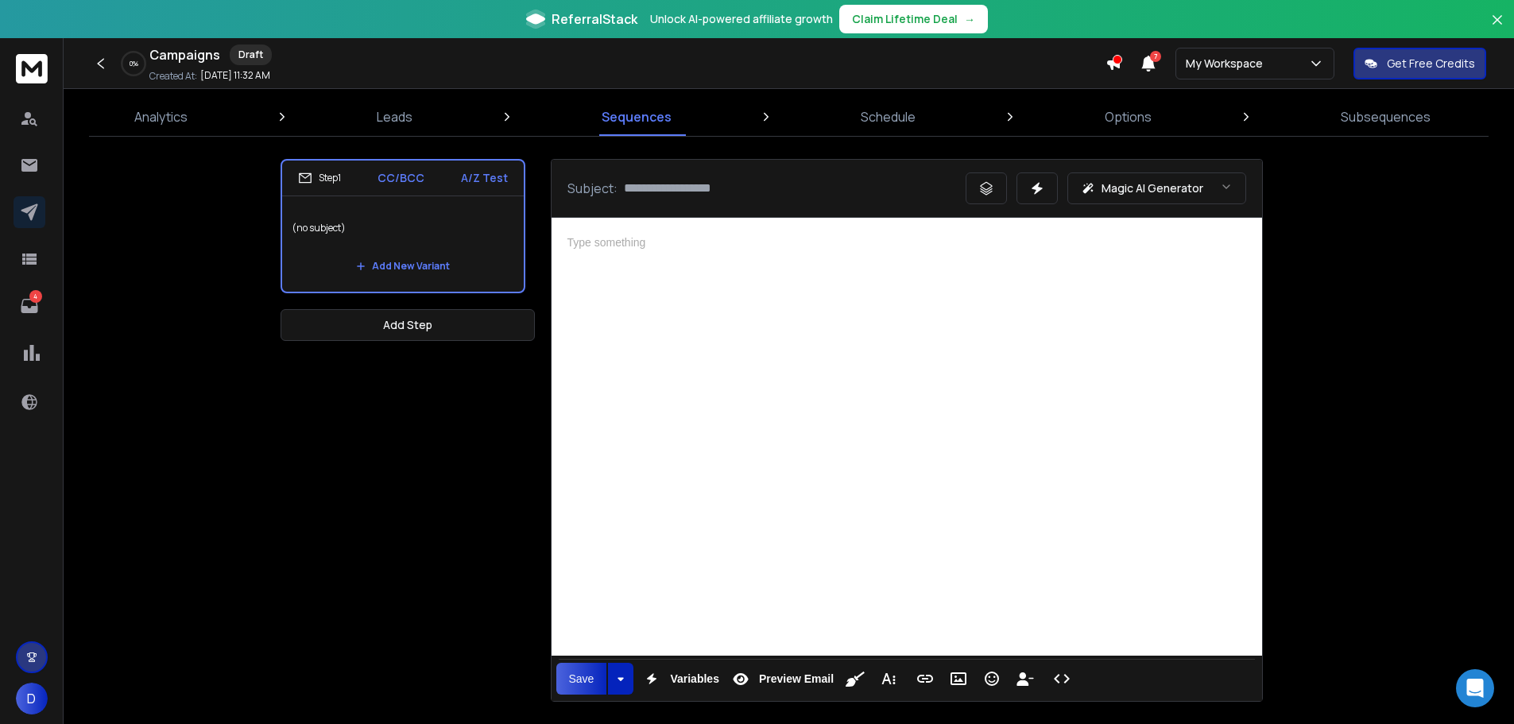
click at [331, 231] on p "(no subject)" at bounding box center [403, 228] width 223 height 45
click at [331, 227] on p "(no subject)" at bounding box center [403, 228] width 223 height 45
click at [645, 183] on input at bounding box center [787, 188] width 326 height 19
paste input "**********"
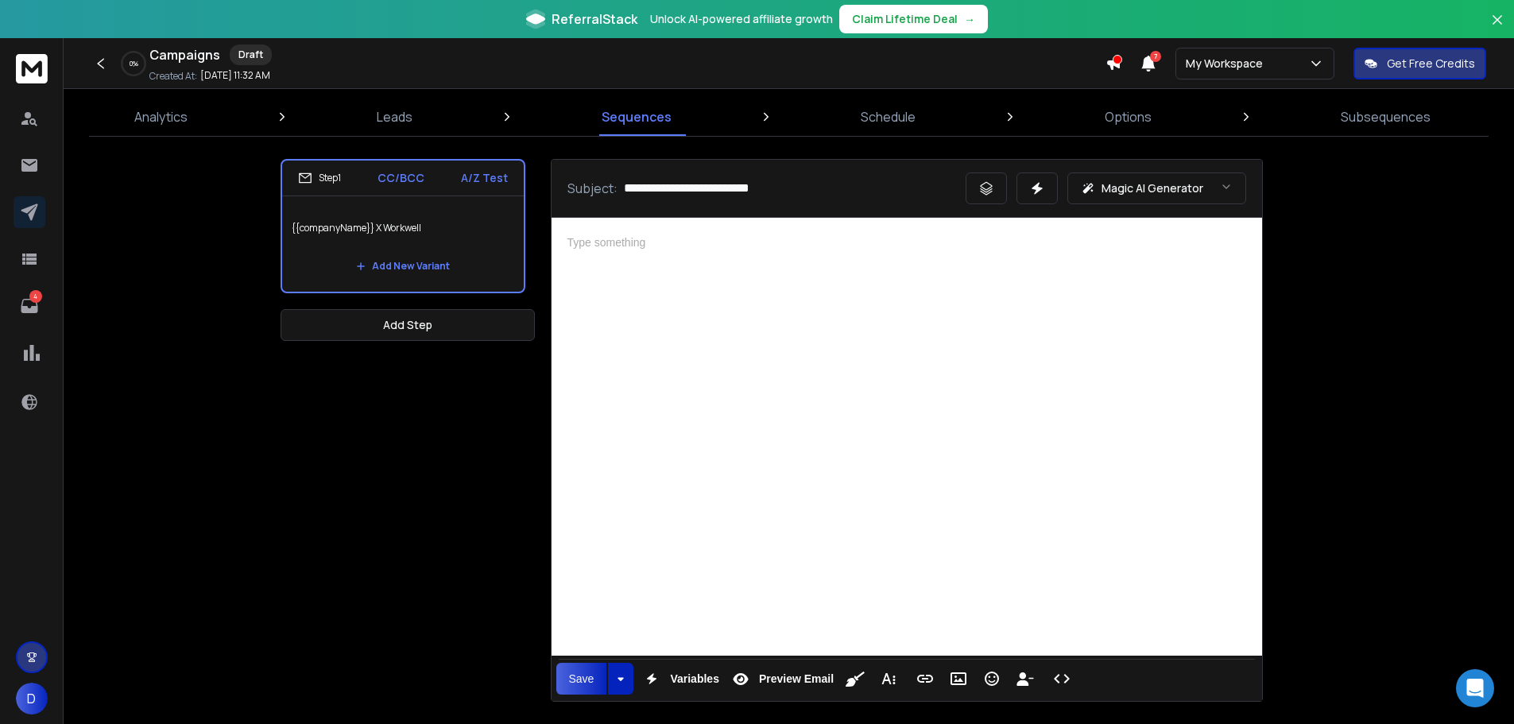
type input "**********"
click at [660, 271] on div at bounding box center [907, 435] width 711 height 435
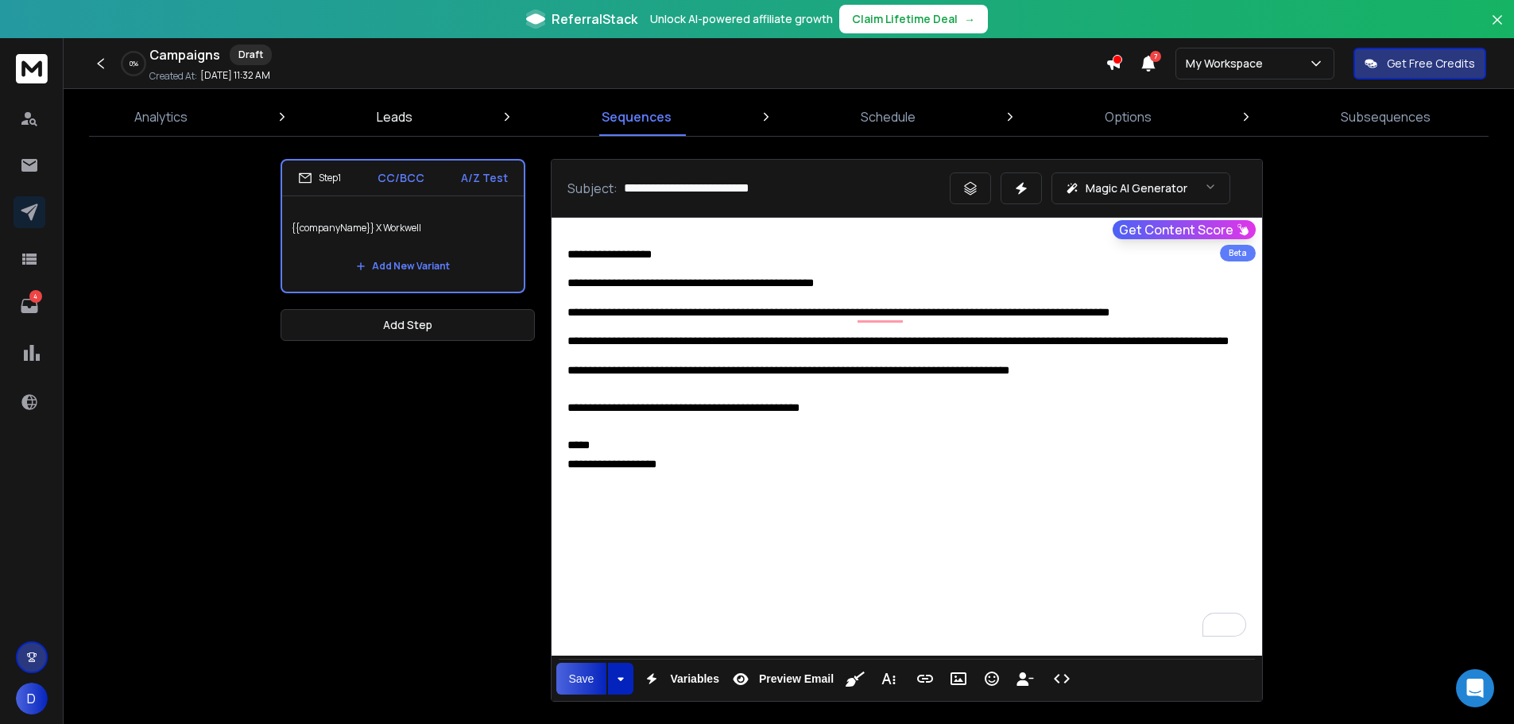
click at [383, 124] on p "Leads" at bounding box center [395, 116] width 36 height 19
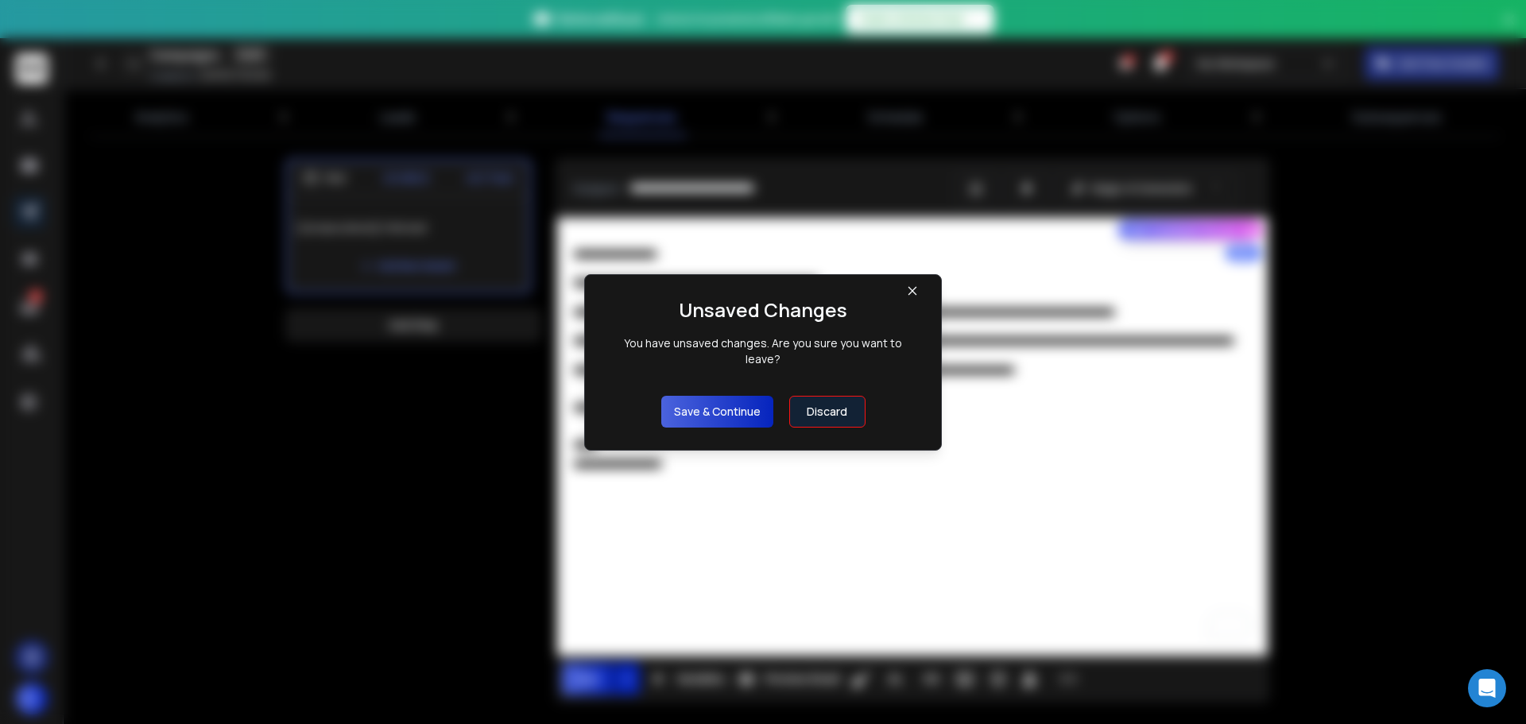
click at [913, 295] on icon at bounding box center [912, 290] width 9 height 9
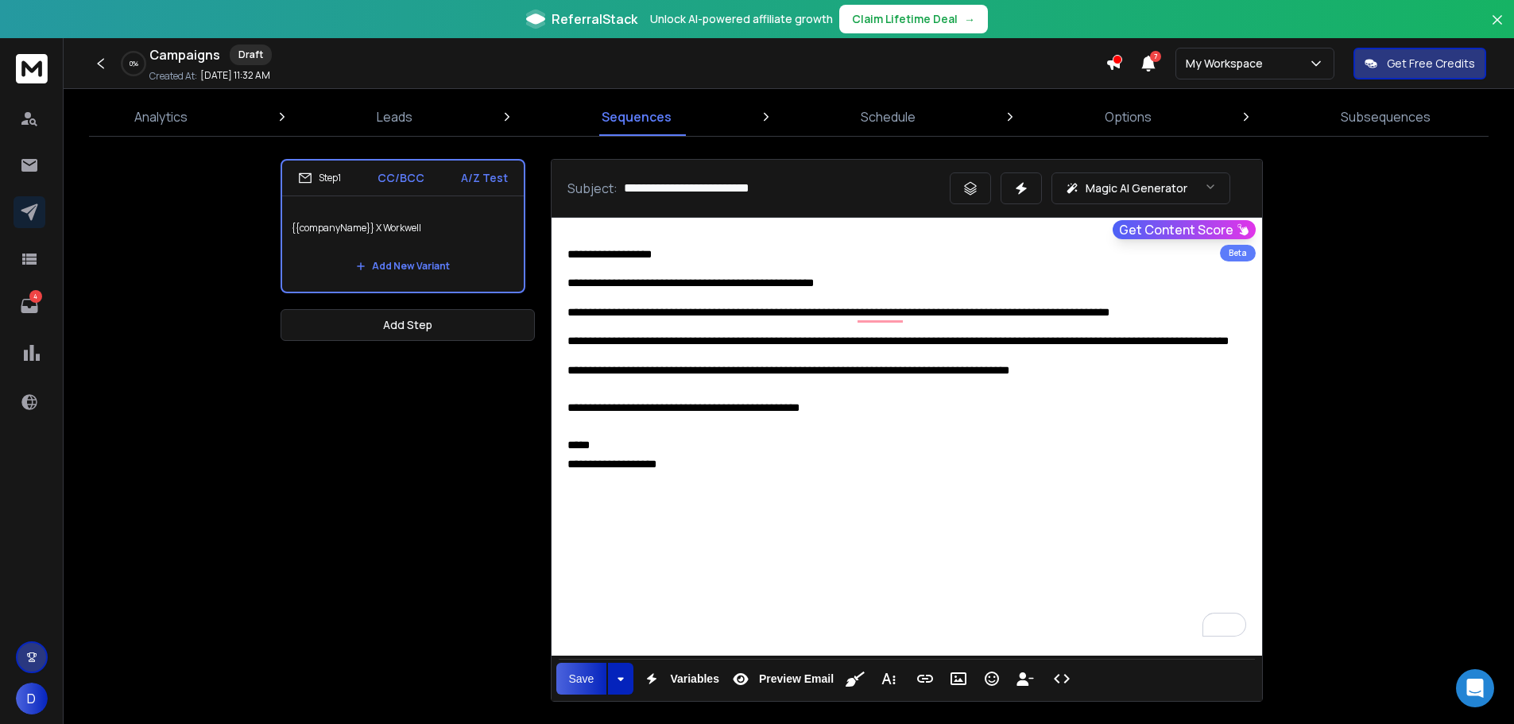
click at [377, 539] on div "Step 1 CC/BCC A/Z Test {{companyName}} X Workwell Add New Variant Add Step" at bounding box center [408, 430] width 254 height 543
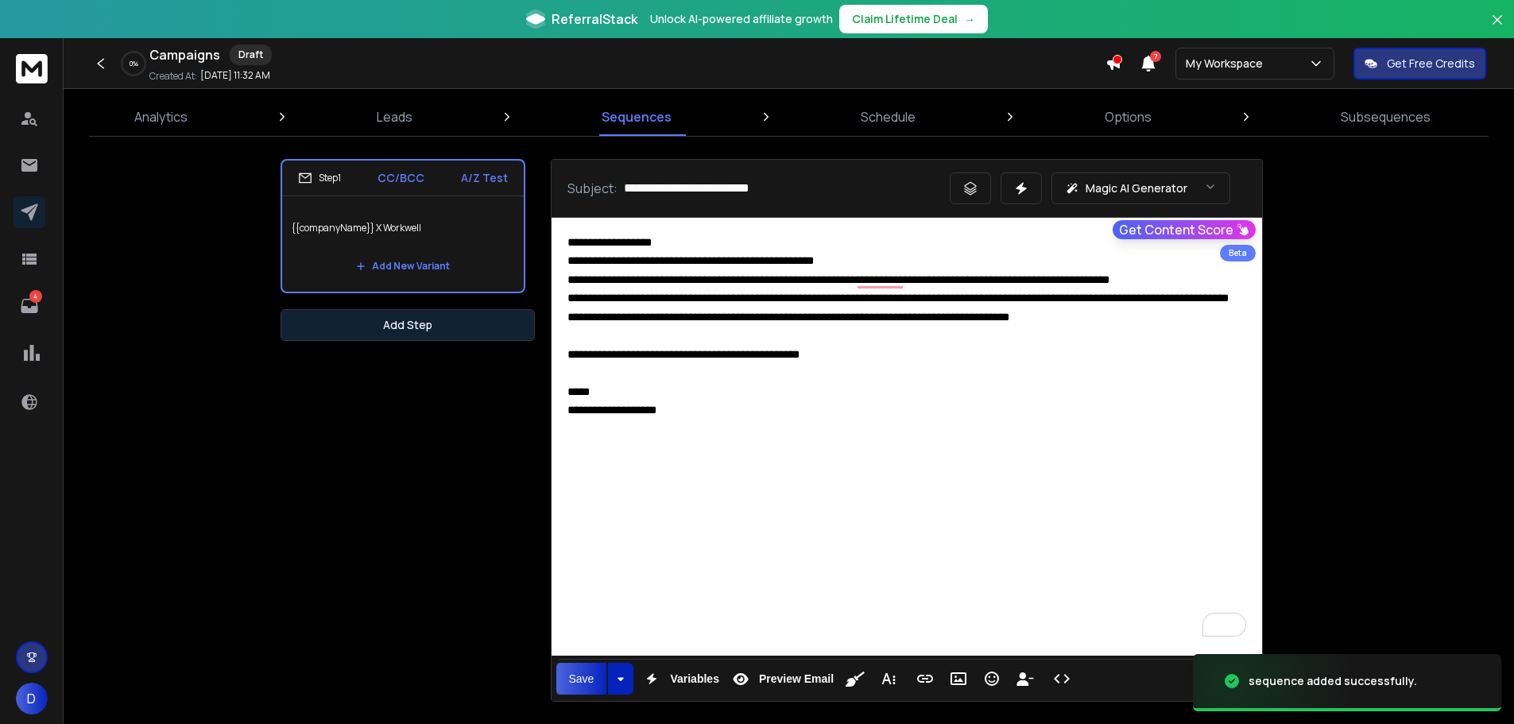
click at [400, 323] on button "Add Step" at bounding box center [408, 325] width 254 height 32
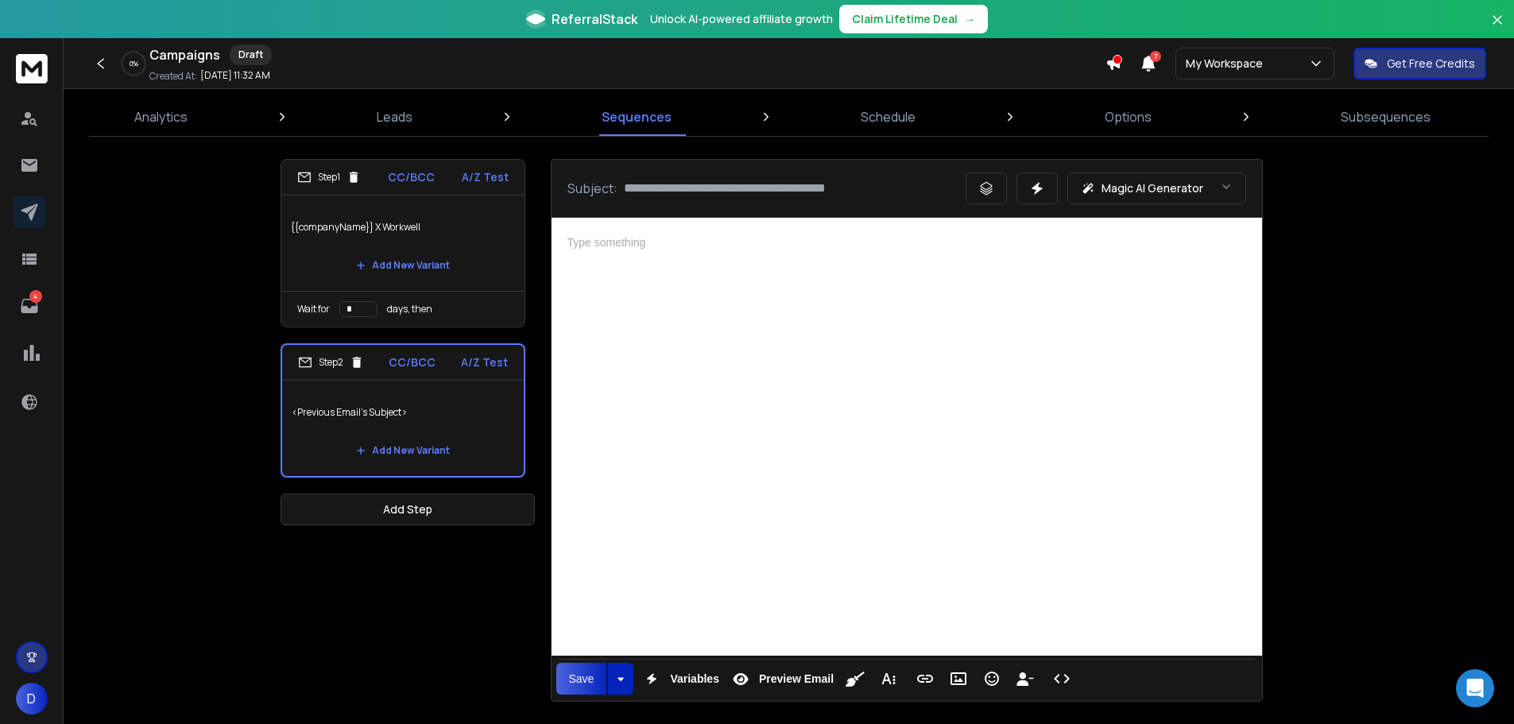
click at [655, 261] on div at bounding box center [907, 435] width 711 height 435
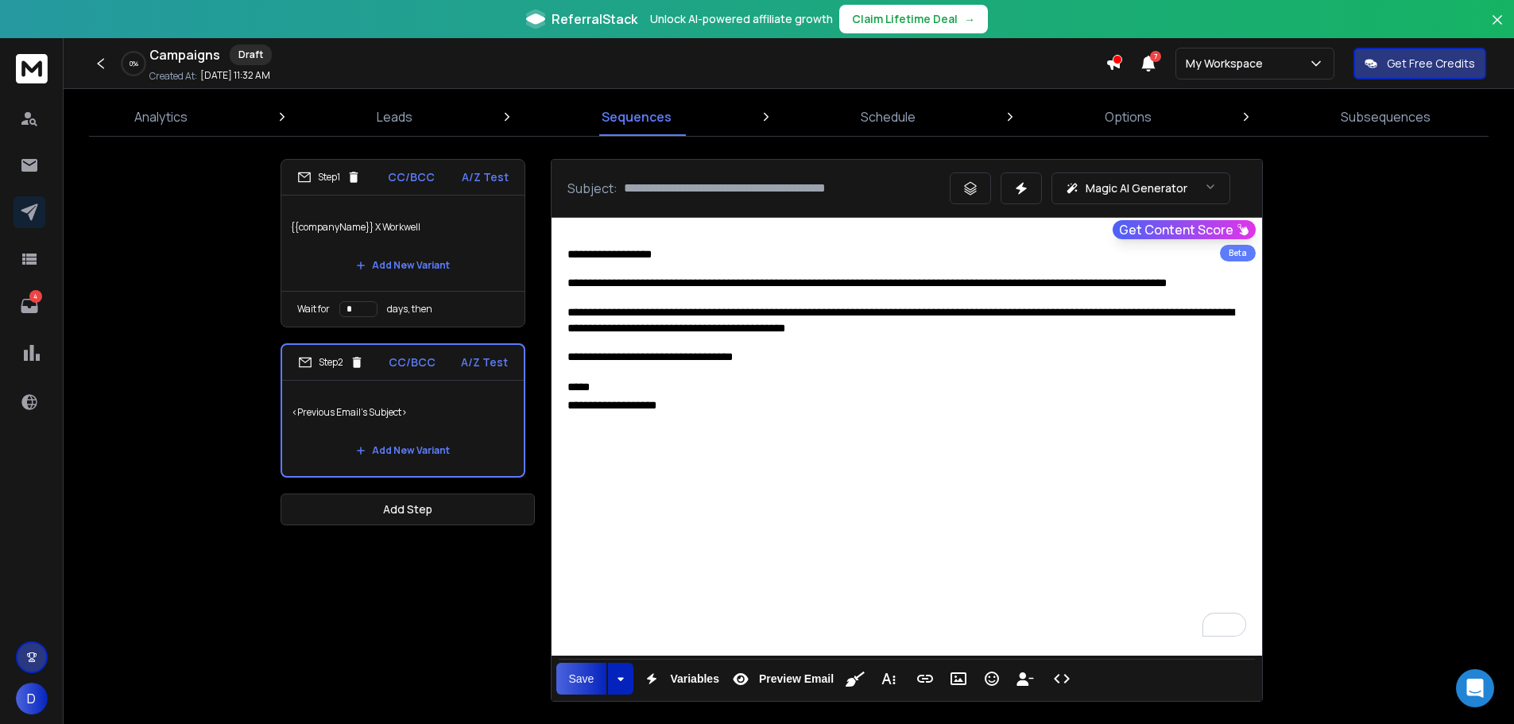
click at [639, 180] on input at bounding box center [779, 188] width 310 height 19
paste input "**********"
type input "**********"
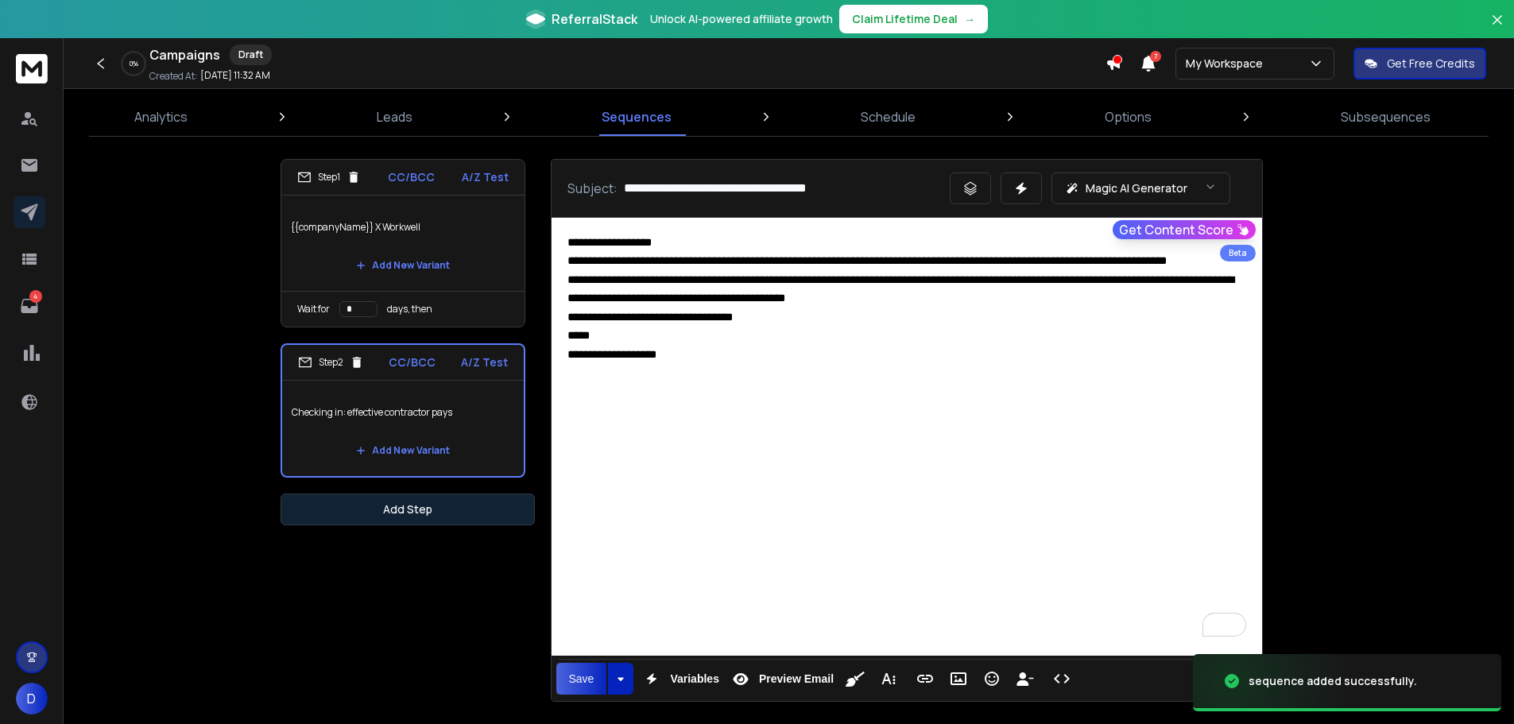
click at [374, 498] on button "Add Step" at bounding box center [408, 510] width 254 height 32
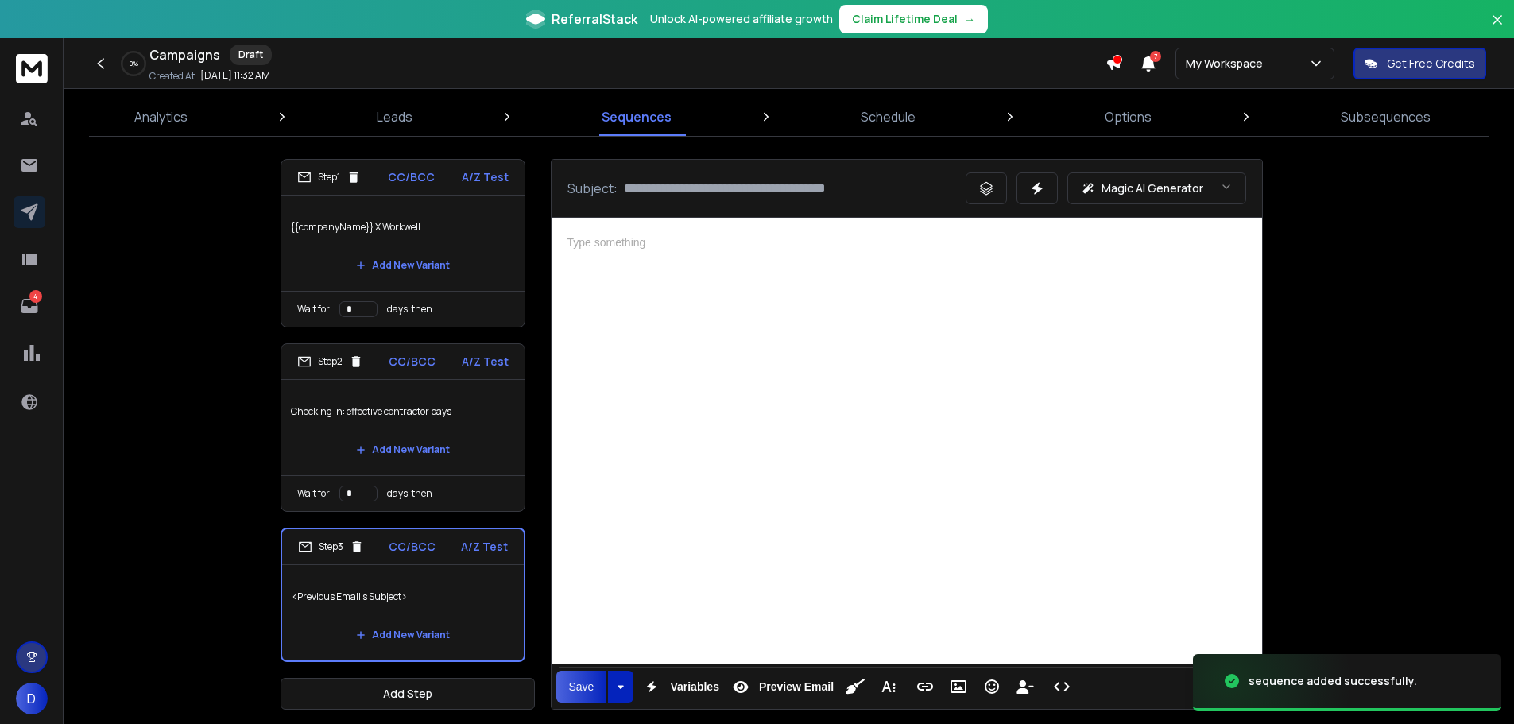
click at [639, 186] on input at bounding box center [787, 188] width 326 height 19
paste input "**********"
type input "**********"
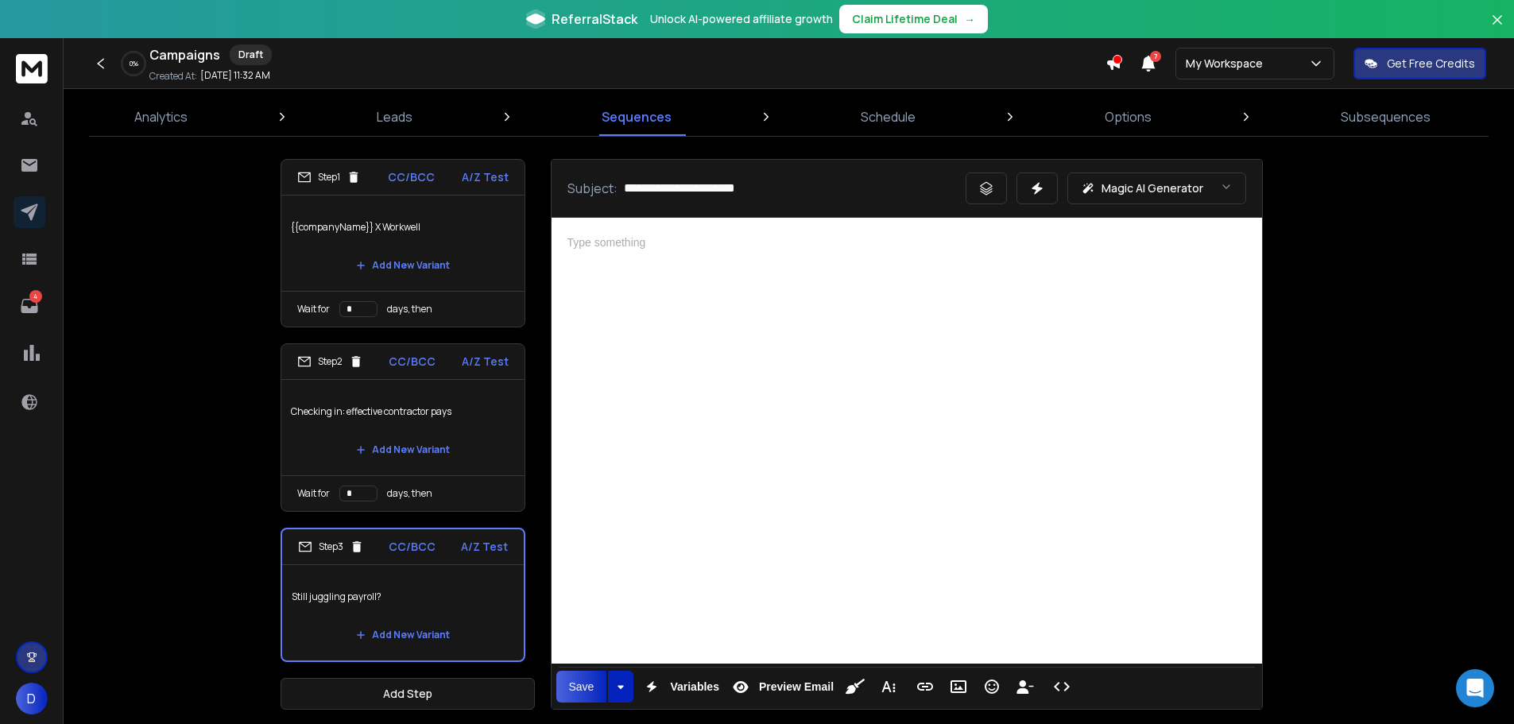
click at [715, 309] on div at bounding box center [907, 435] width 711 height 435
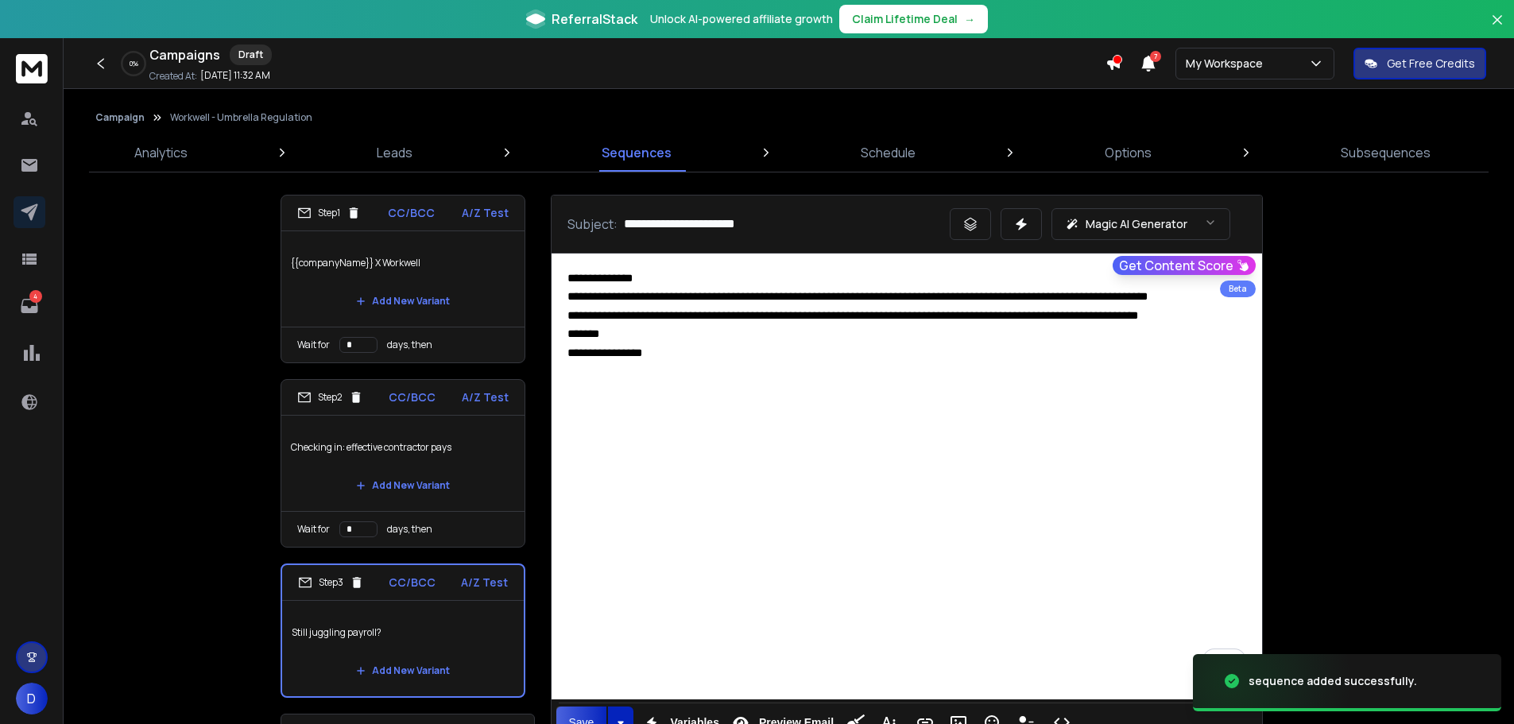
scroll to position [44, 0]
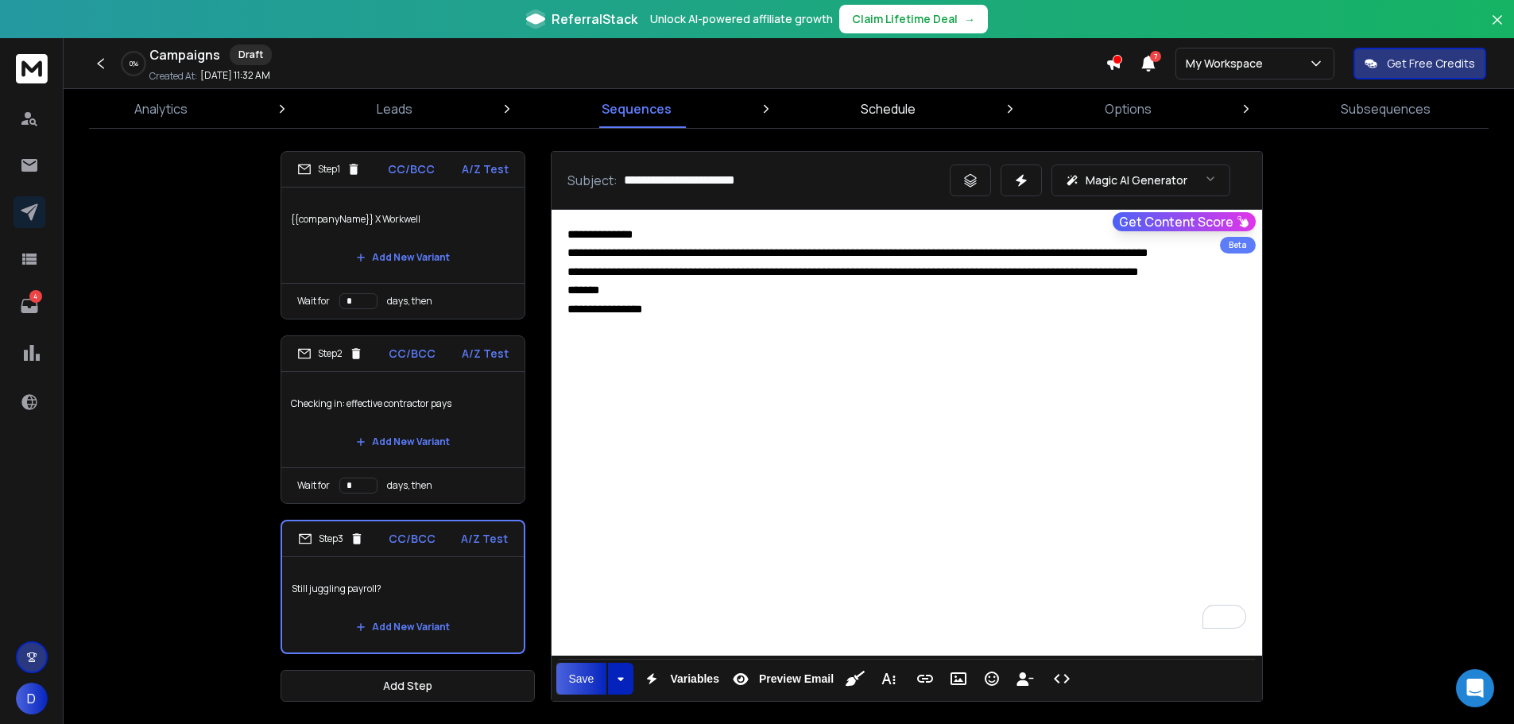
click at [872, 115] on p "Schedule" at bounding box center [888, 108] width 55 height 19
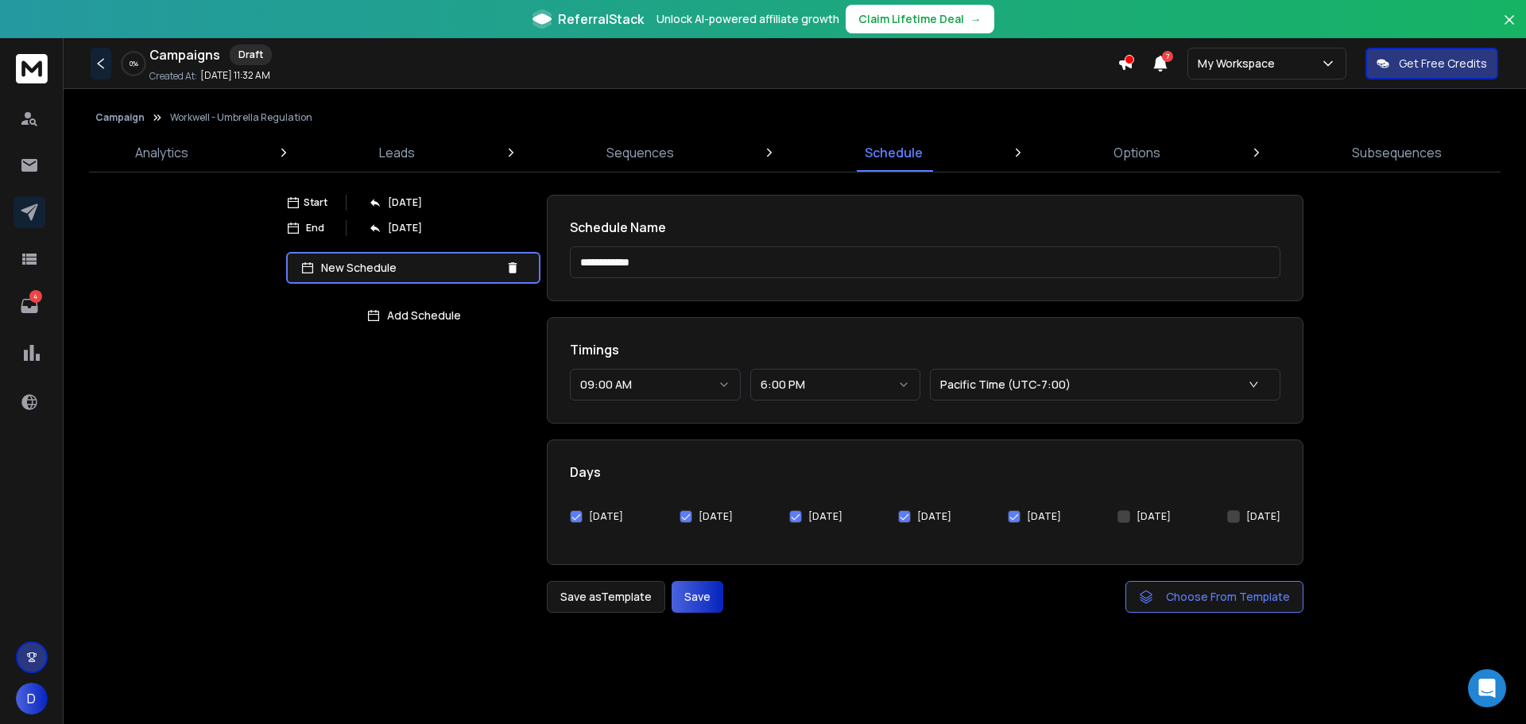
click at [106, 72] on button at bounding box center [101, 64] width 21 height 32
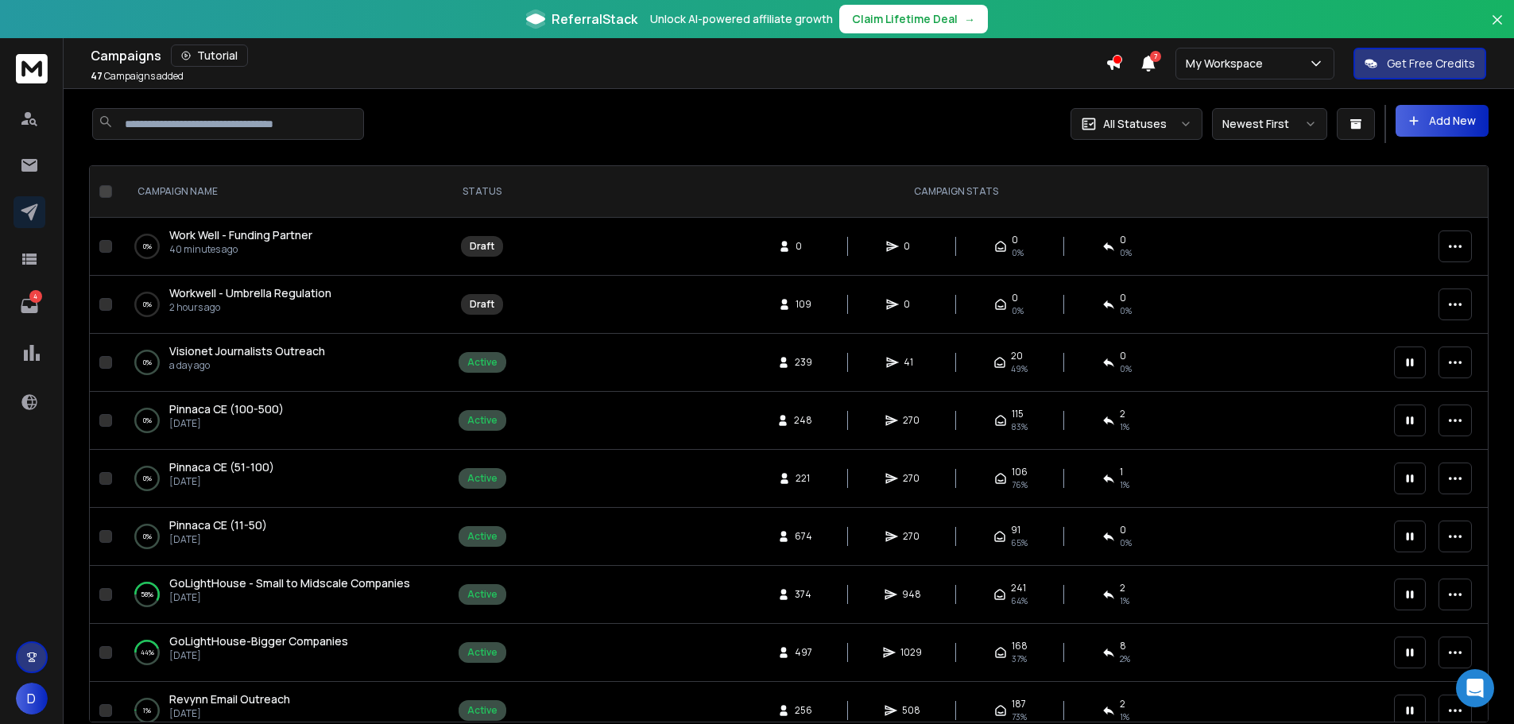
click at [390, 254] on div "0 % Work Well - Funding Partner 40 minutes ago" at bounding box center [277, 246] width 287 height 38
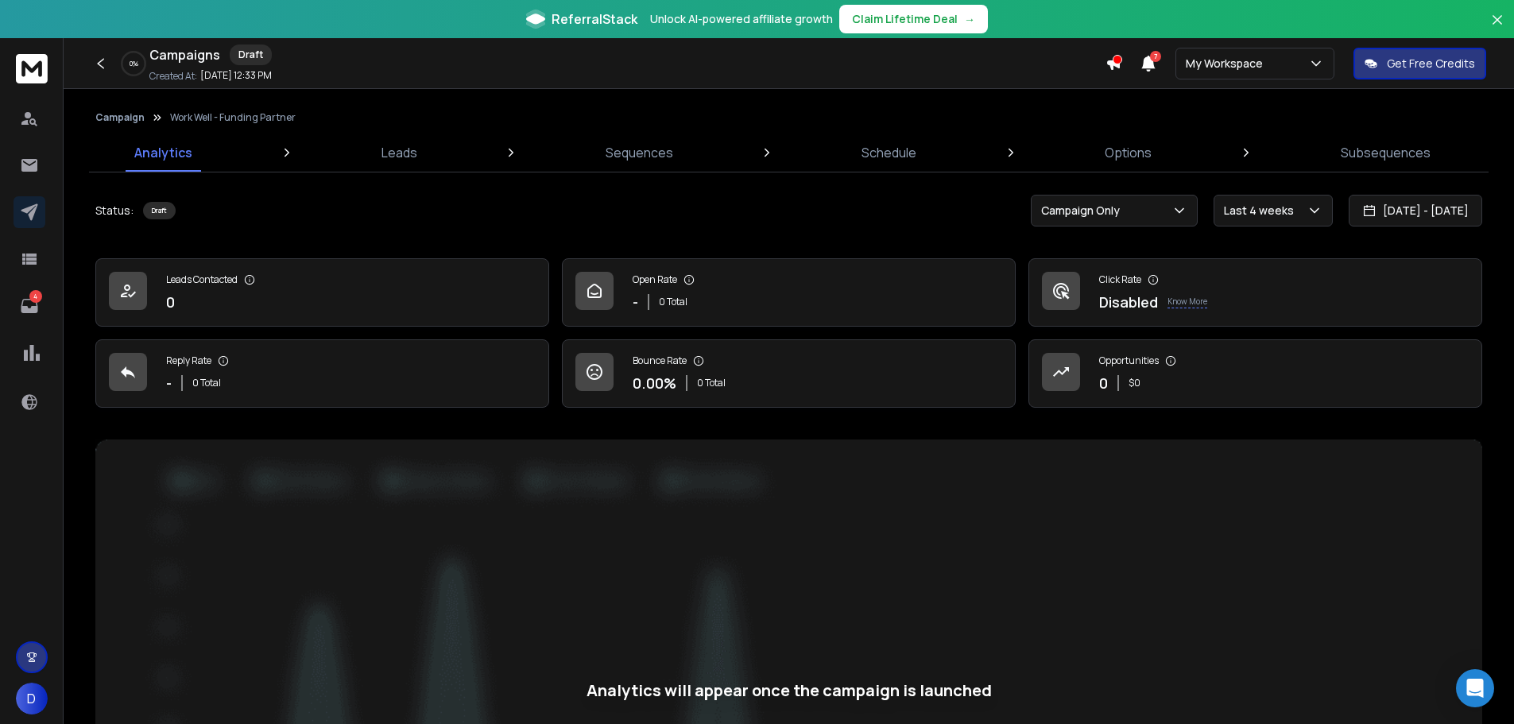
click at [430, 149] on div "Analytics Leads Sequences Schedule Options Subsequences" at bounding box center [782, 153] width 1387 height 38
click at [412, 153] on p "Leads" at bounding box center [399, 152] width 36 height 19
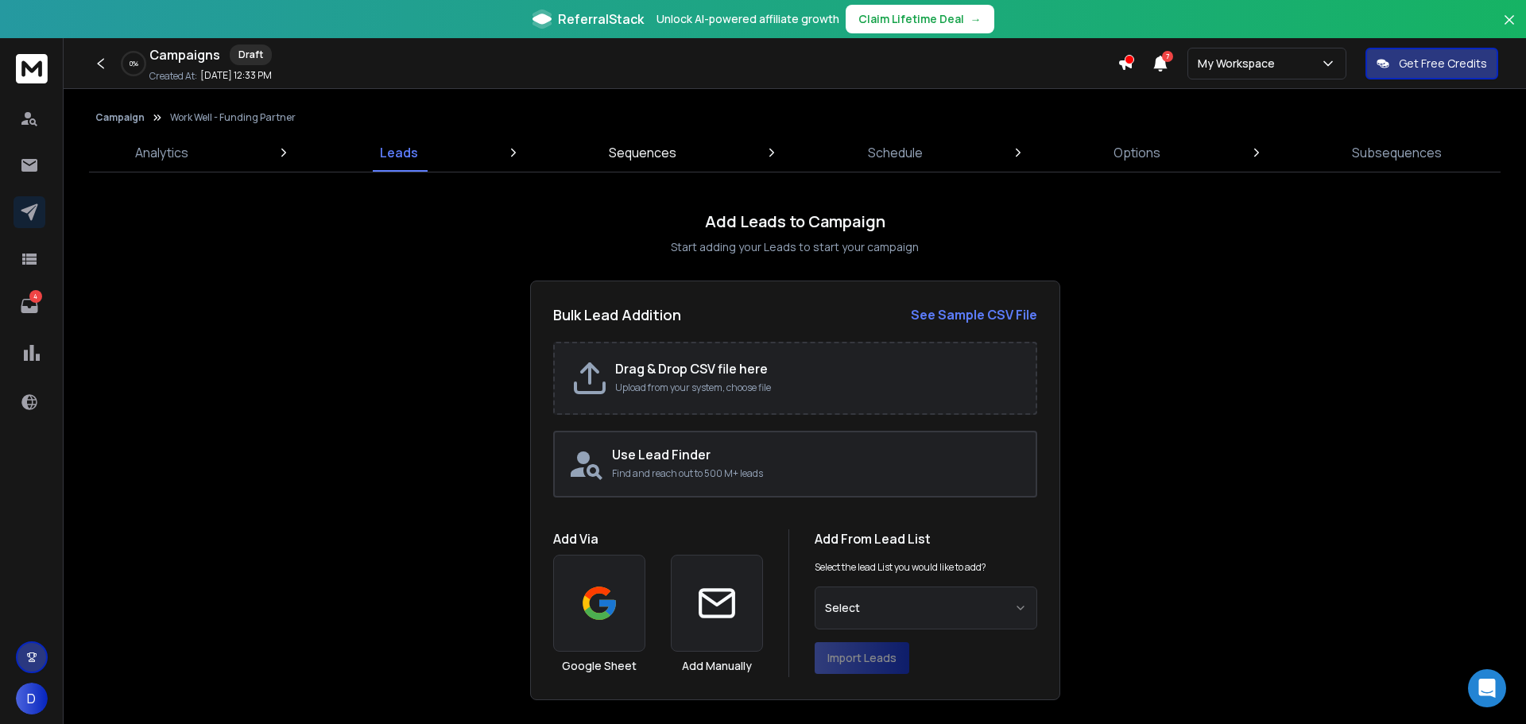
click at [638, 155] on p "Sequences" at bounding box center [643, 152] width 68 height 19
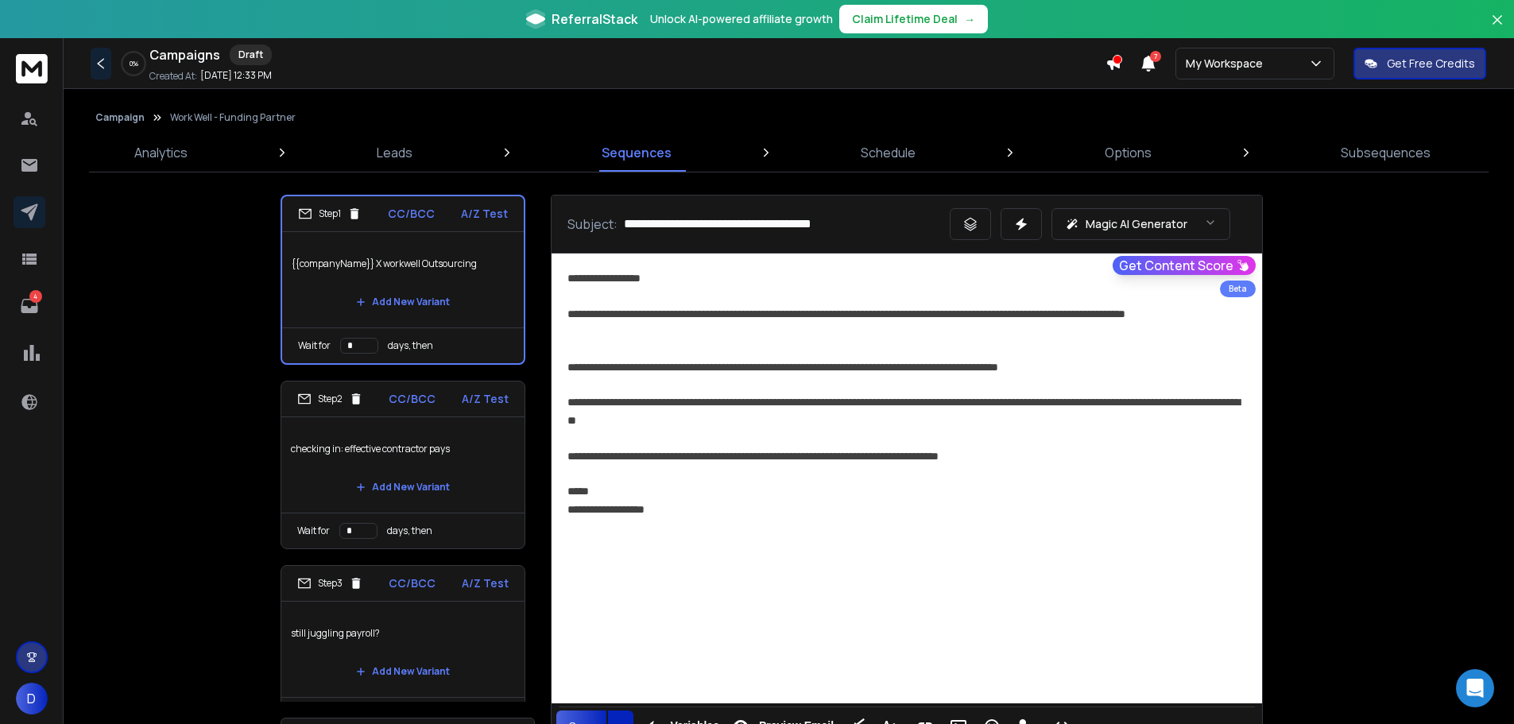
click at [103, 70] on icon at bounding box center [101, 63] width 14 height 14
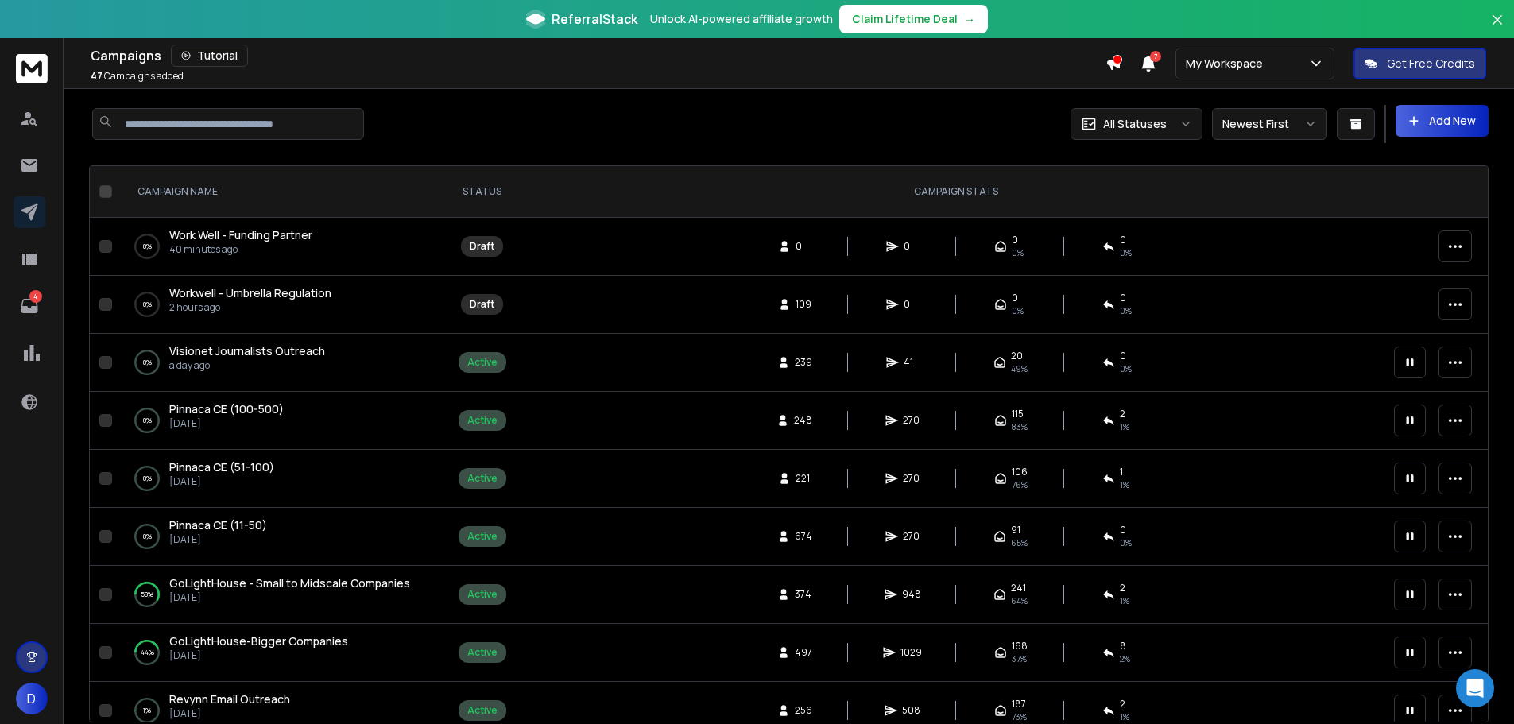
click at [296, 298] on span "Workwell - Umbrella Regulation" at bounding box center [250, 292] width 162 height 15
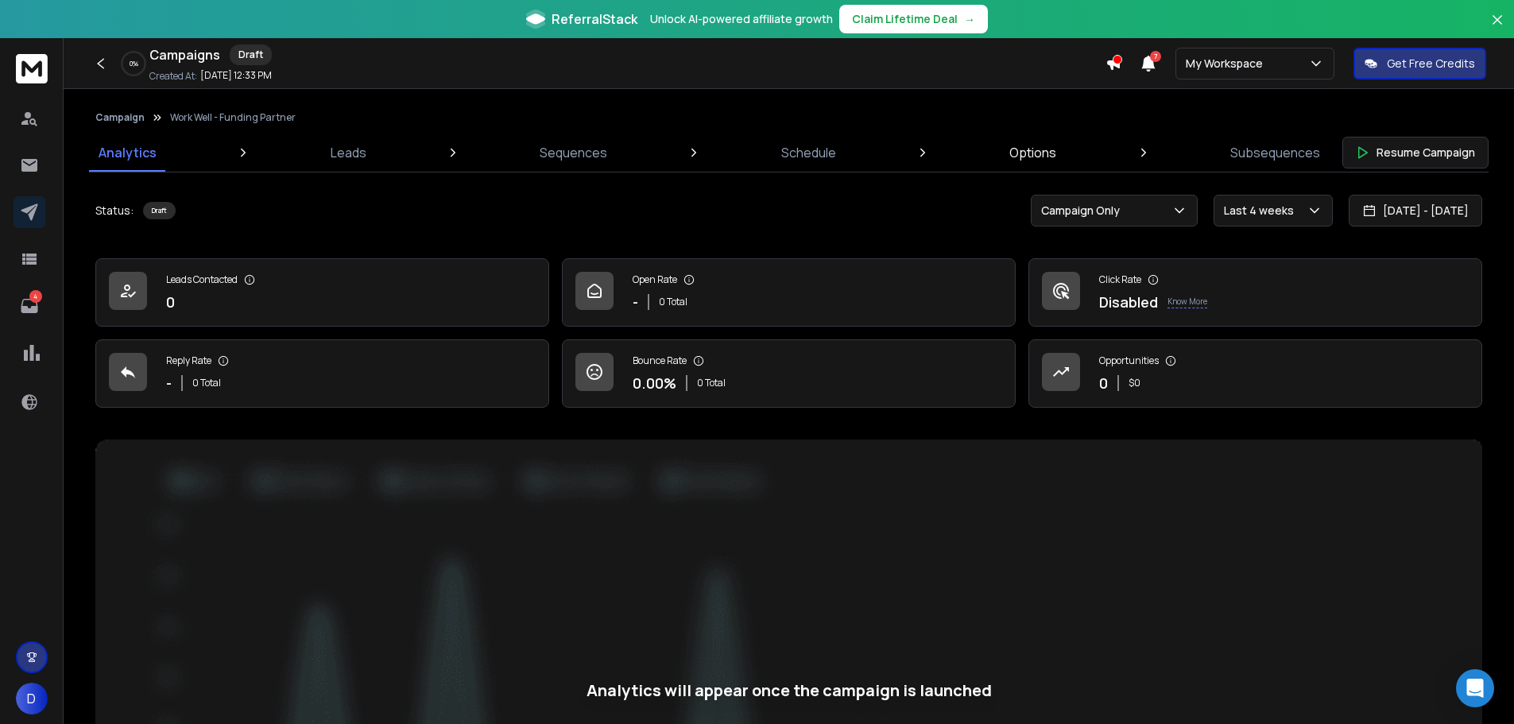
click at [1020, 152] on p "Options" at bounding box center [1032, 152] width 47 height 19
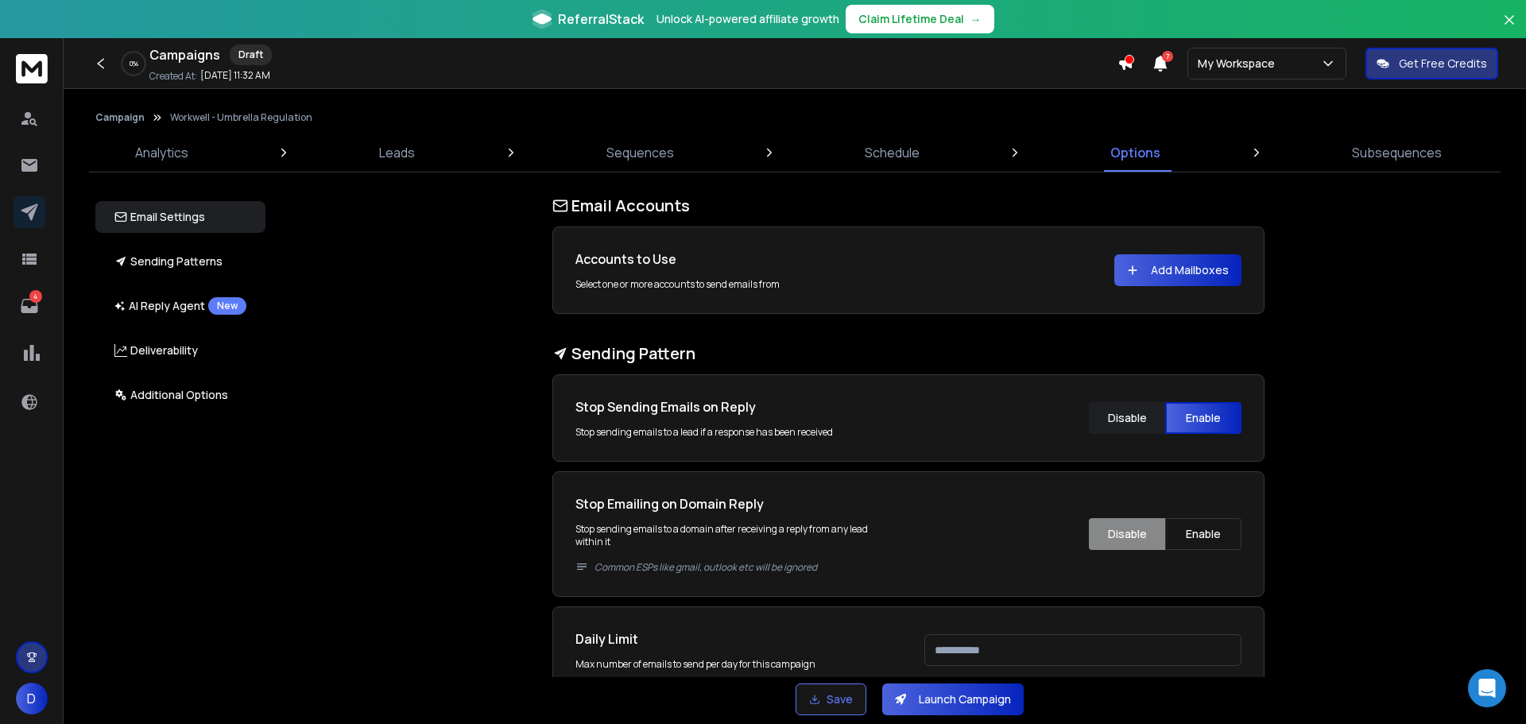
click at [1185, 271] on button "Add Mailboxes" at bounding box center [1177, 270] width 127 height 32
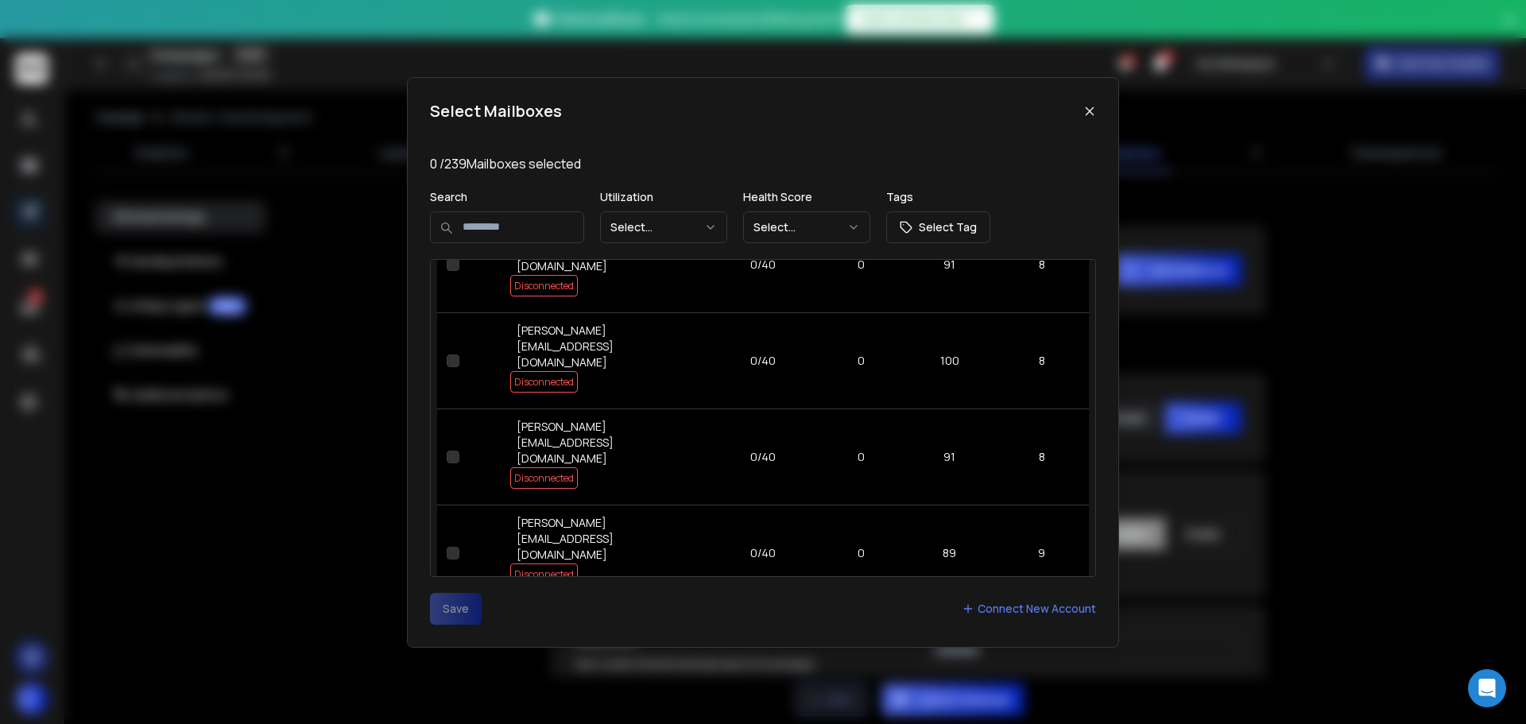
scroll to position [4798, 0]
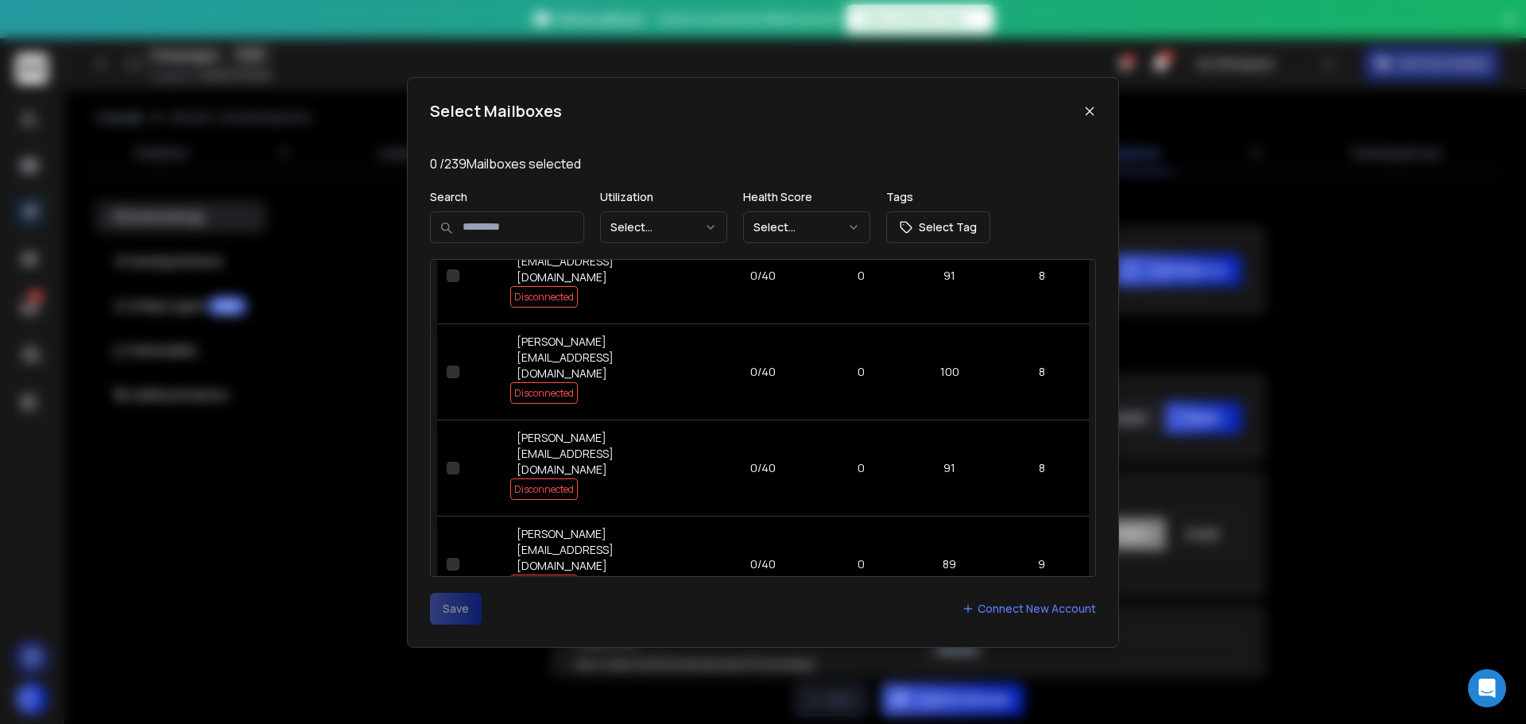
click at [501, 229] on input at bounding box center [507, 227] width 154 height 32
type input "********"
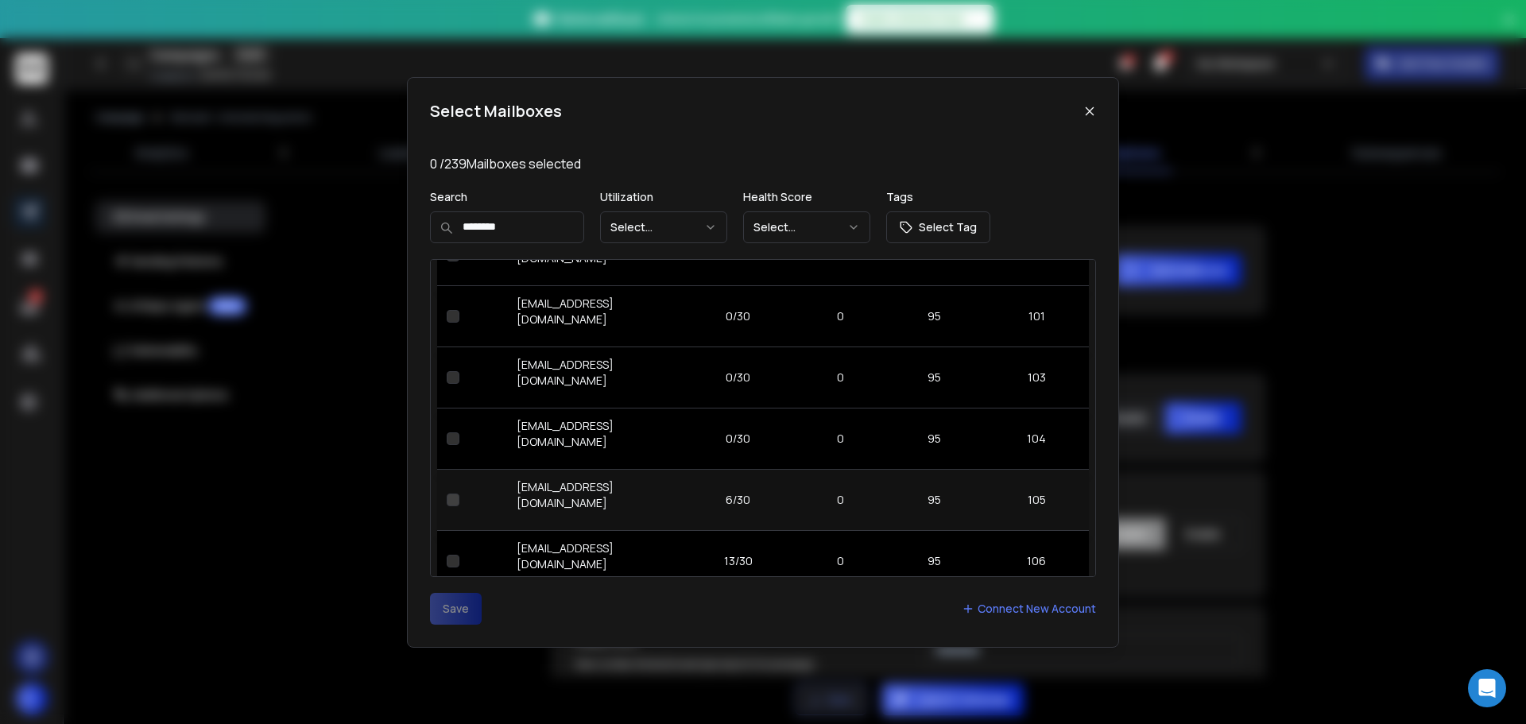
scroll to position [0, 0]
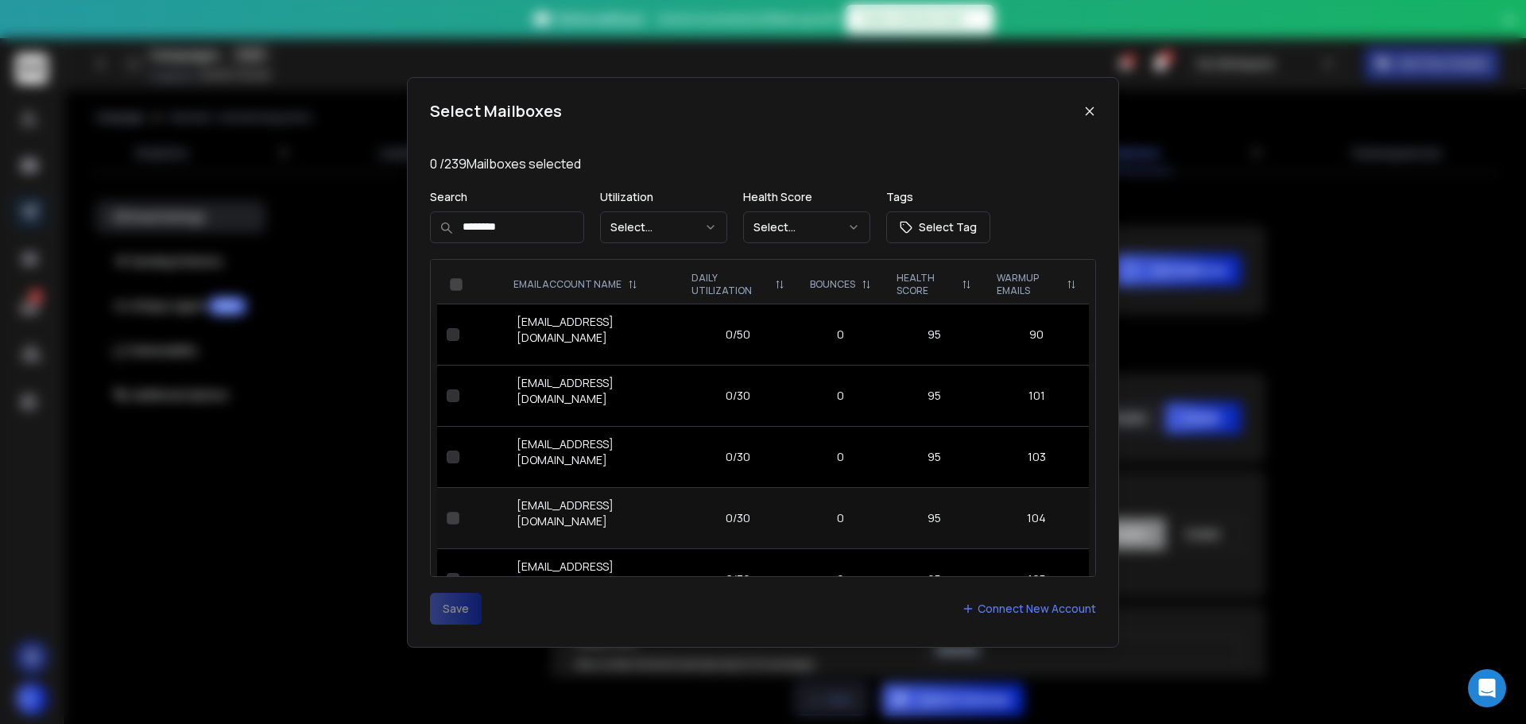
click at [457, 512] on button "button" at bounding box center [453, 518] width 13 height 13
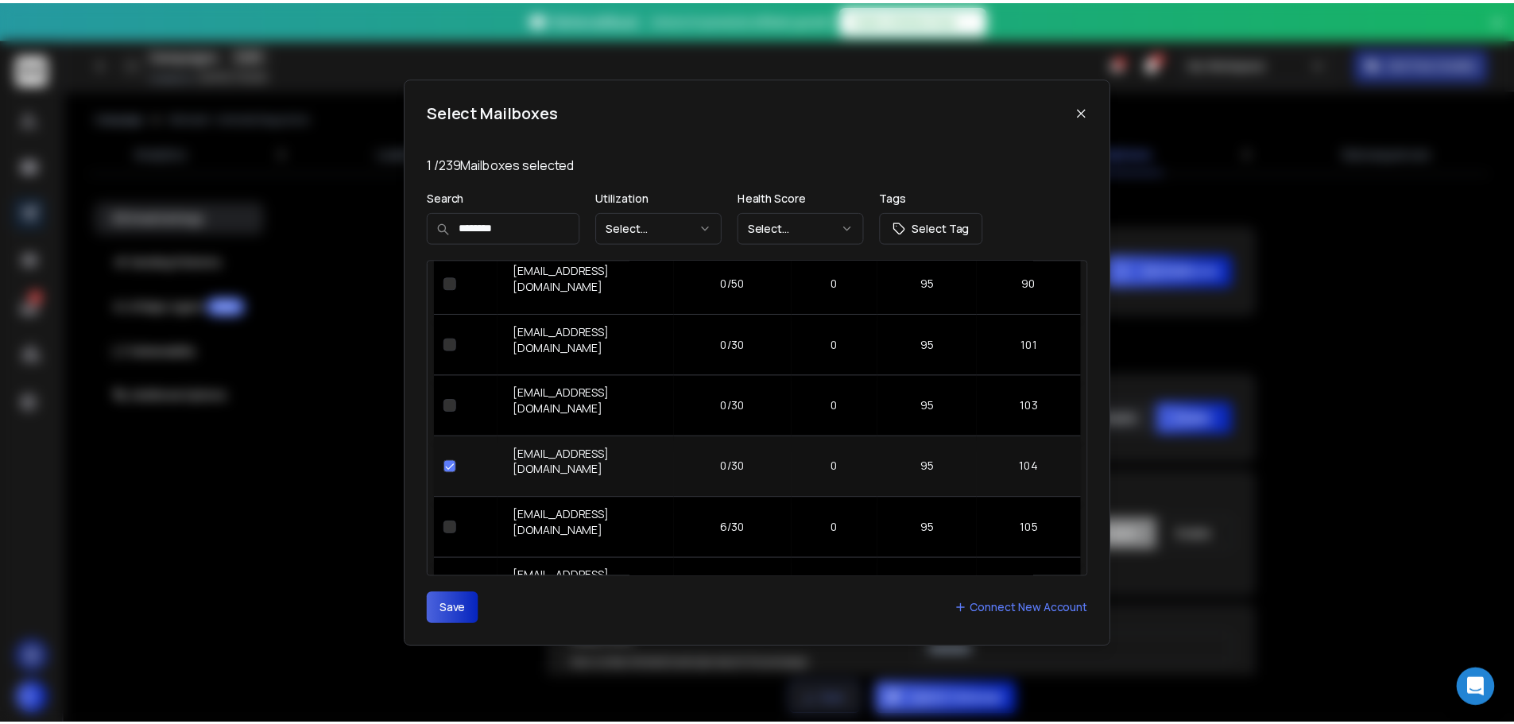
scroll to position [79, 0]
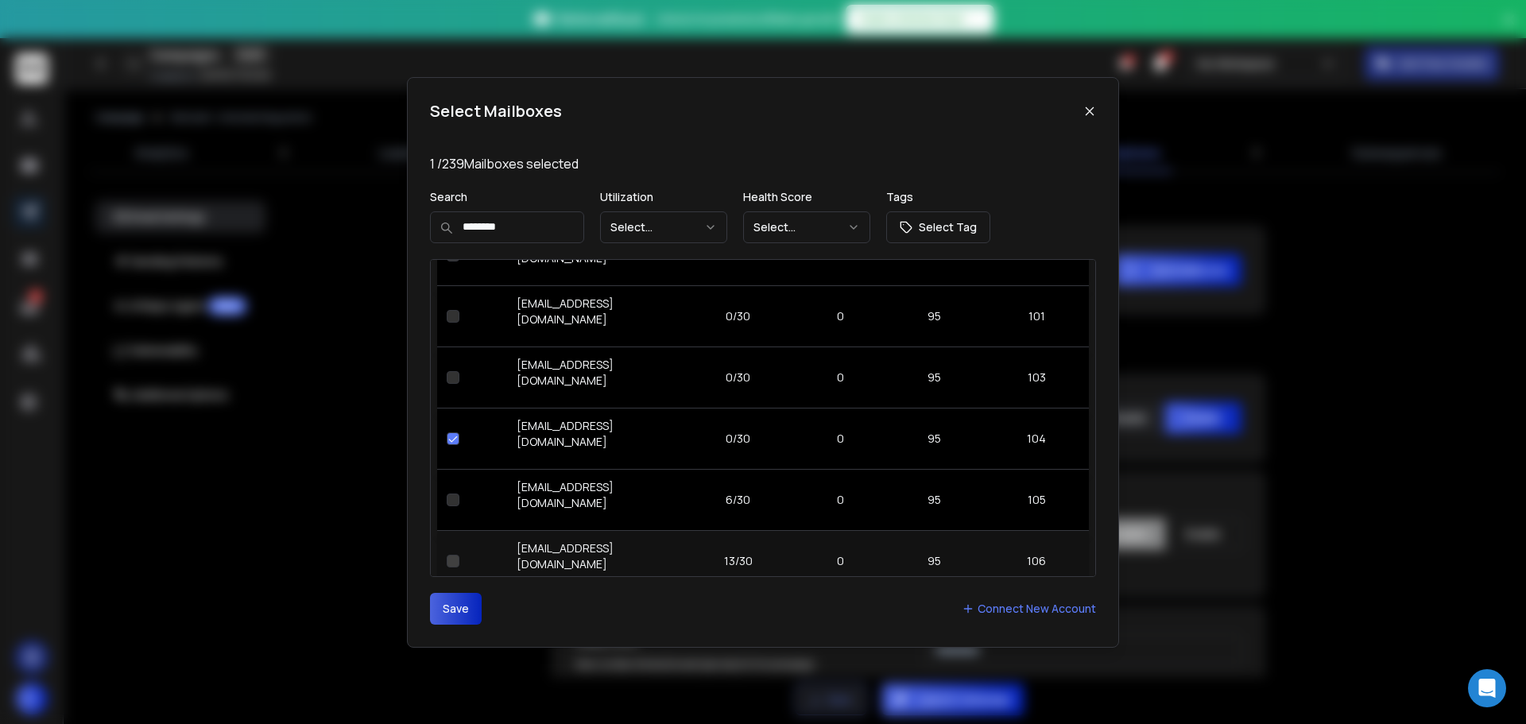
drag, startPoint x: 459, startPoint y: 453, endPoint x: 456, endPoint y: 490, distance: 36.7
click at [459, 494] on div at bounding box center [474, 500] width 54 height 13
drag, startPoint x: 451, startPoint y: 506, endPoint x: 457, endPoint y: 490, distance: 17.9
click at [451, 555] on button "button" at bounding box center [453, 561] width 13 height 13
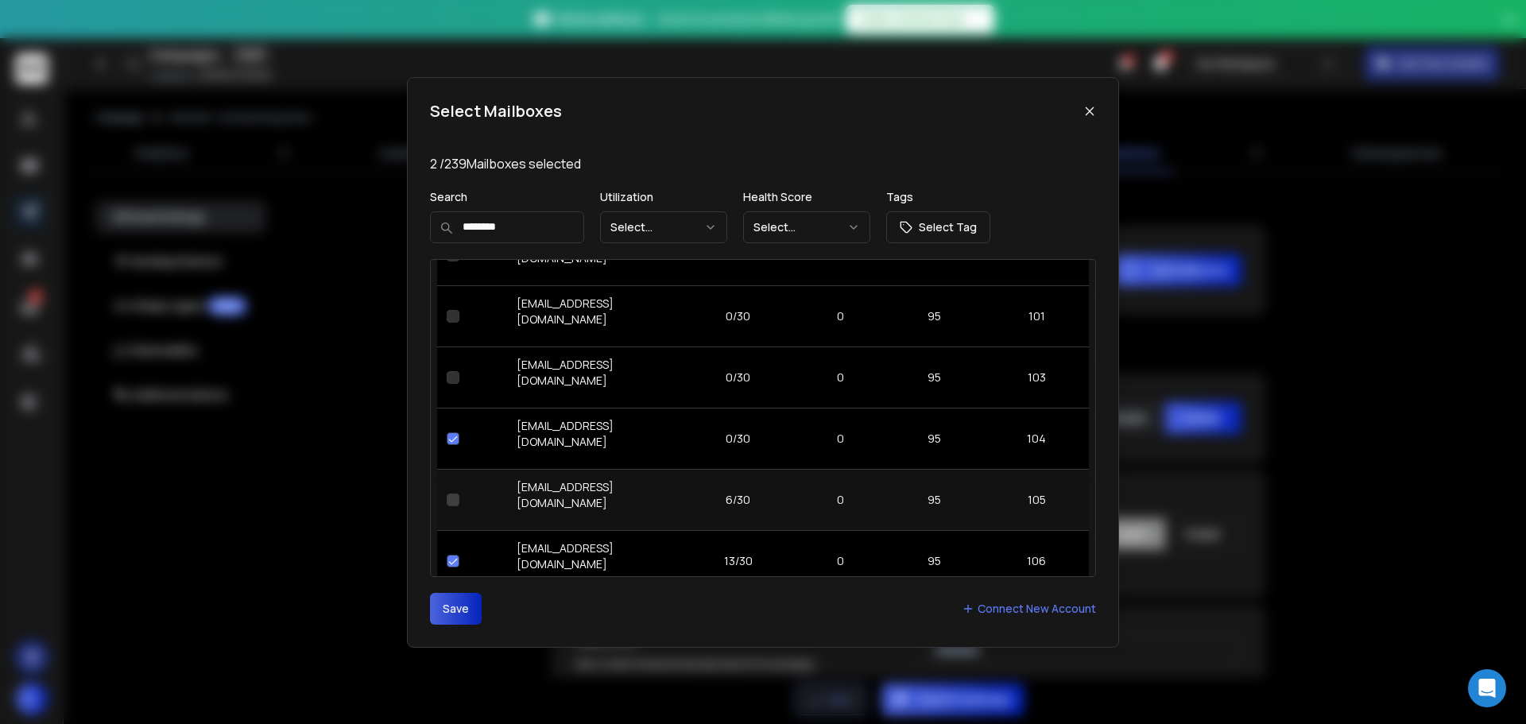
click at [451, 494] on button "button" at bounding box center [453, 500] width 13 height 13
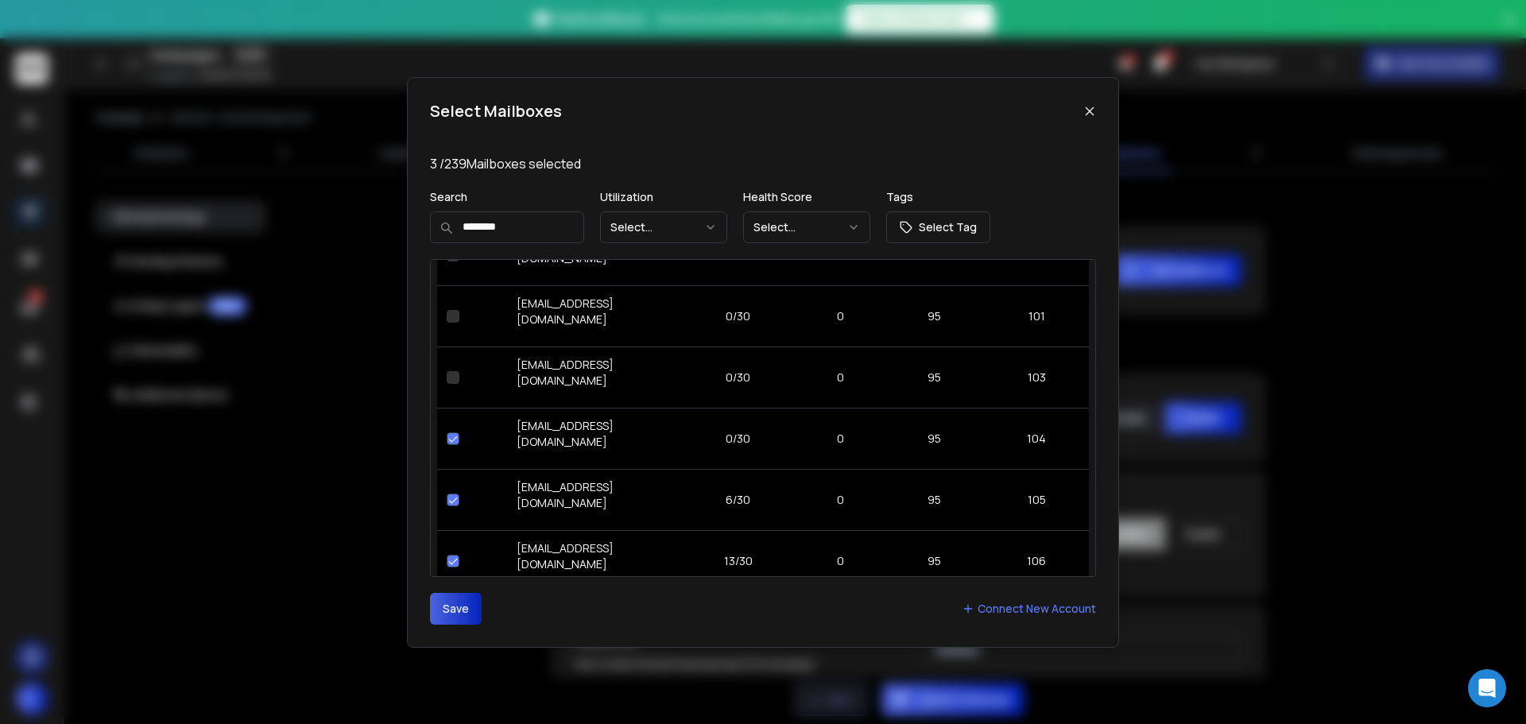
click at [455, 618] on button "Save" at bounding box center [456, 609] width 52 height 32
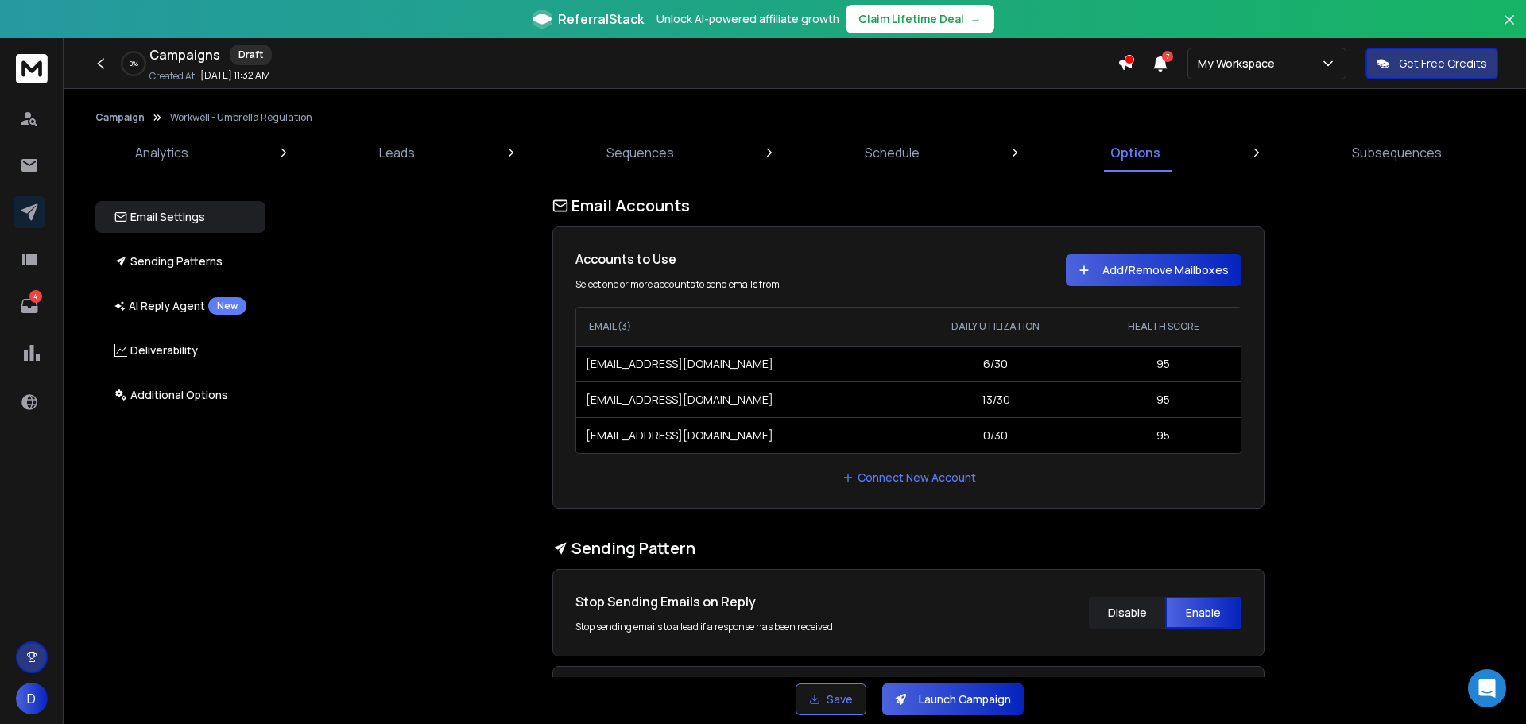
click at [275, 539] on div "Email Settings Sending Patterns AI Reply Agent New Deliverability Additional Op…" at bounding box center [820, 436] width 1450 height 482
click at [99, 65] on icon at bounding box center [101, 63] width 14 height 14
